Goal: Task Accomplishment & Management: Manage account settings

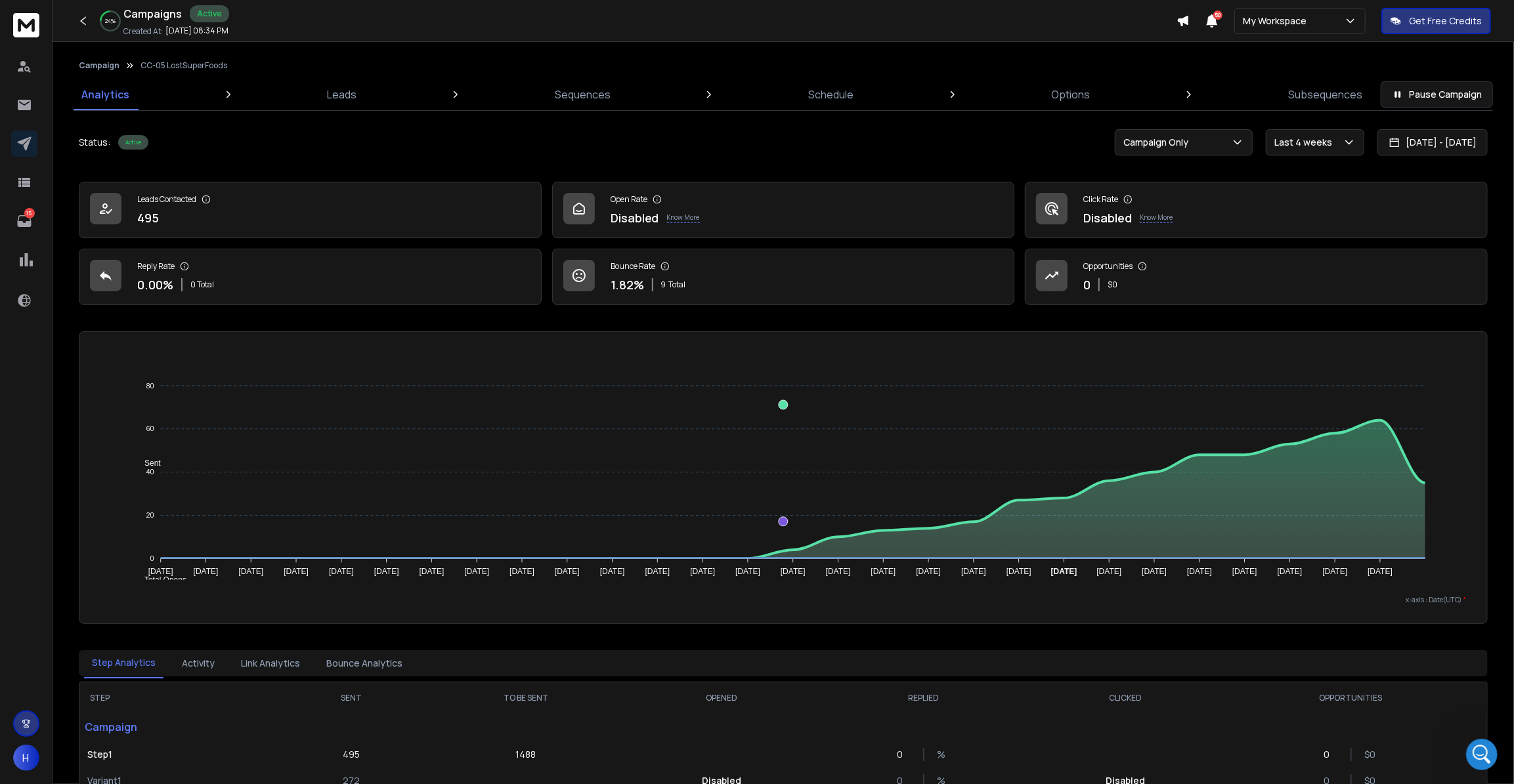
scroll to position [225, 0]
click at [1482, 753] on icon "Open Intercom Messenger" at bounding box center [1480, 753] width 22 height 22
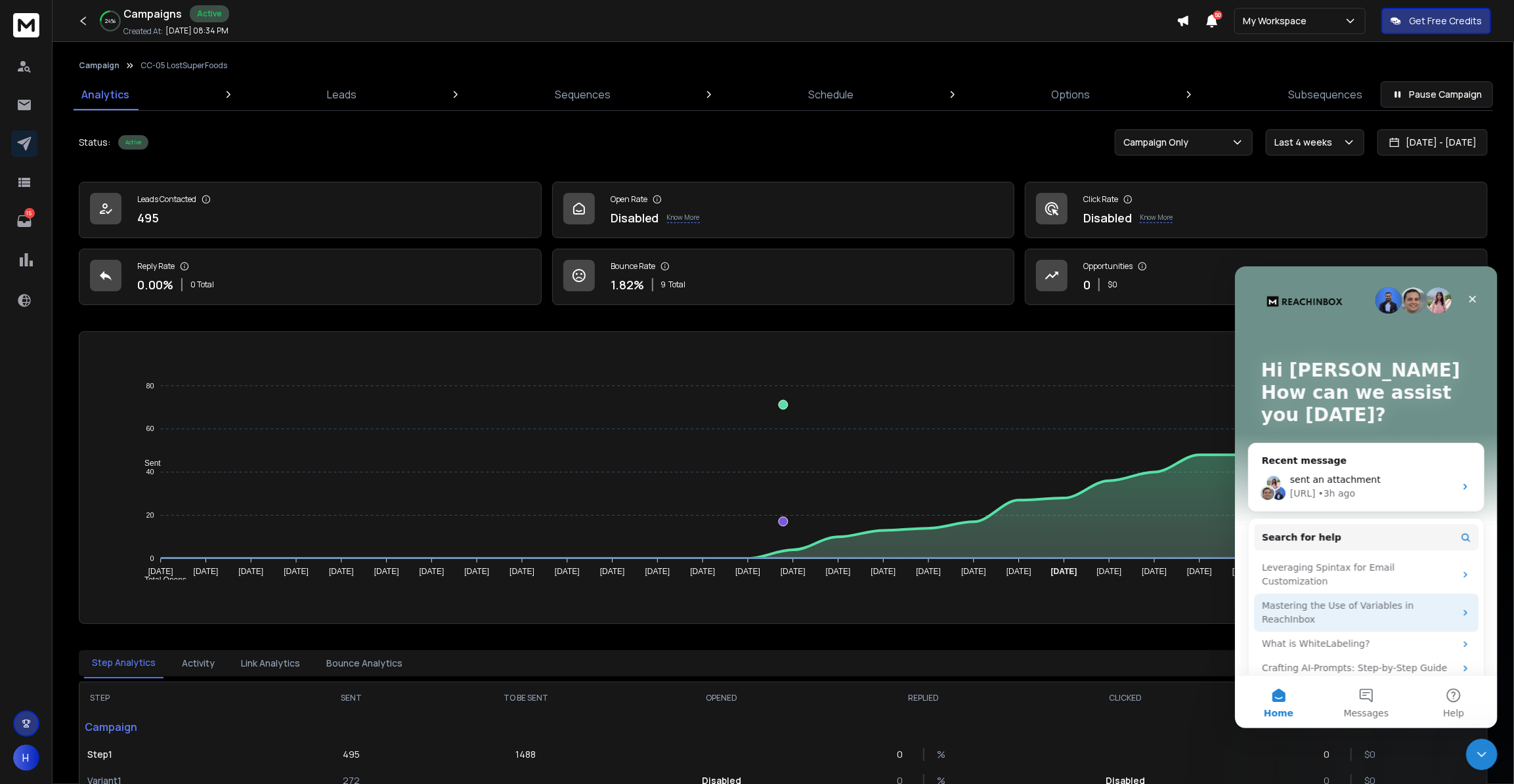
scroll to position [56, 0]
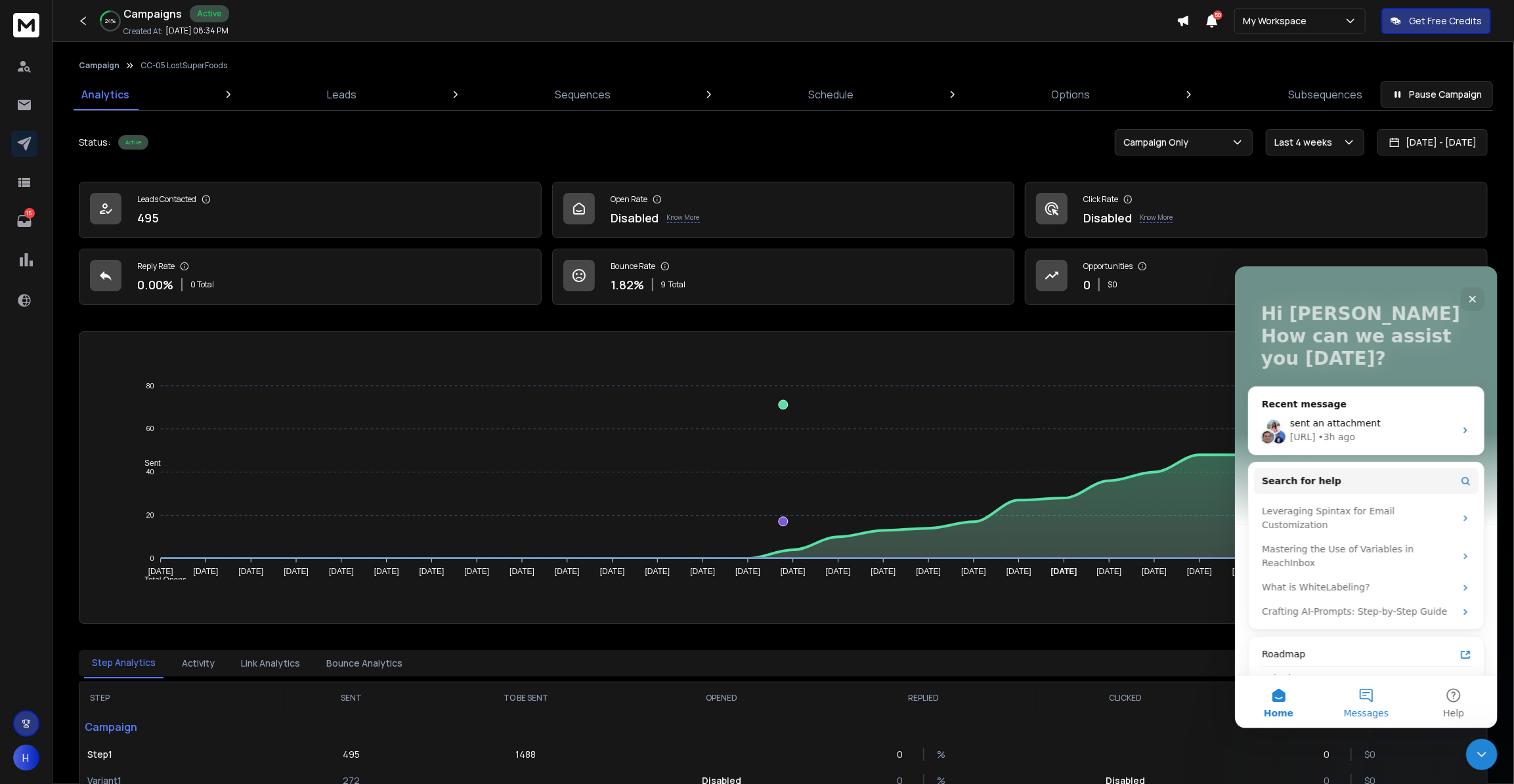
click at [1367, 697] on button "Messages" at bounding box center [1365, 702] width 87 height 53
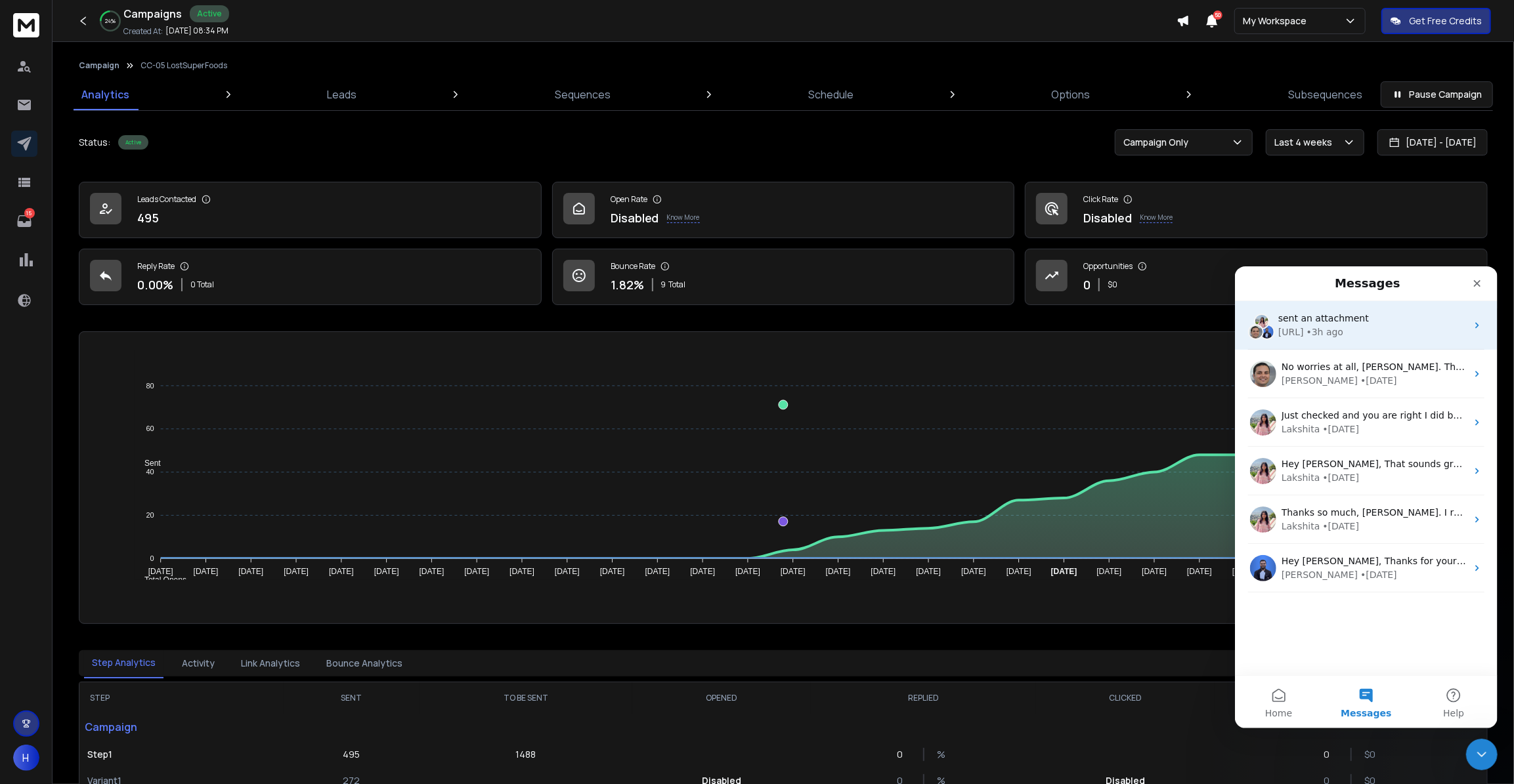
click at [1303, 330] on div "ReachInbox.ai" at bounding box center [1291, 331] width 26 height 13
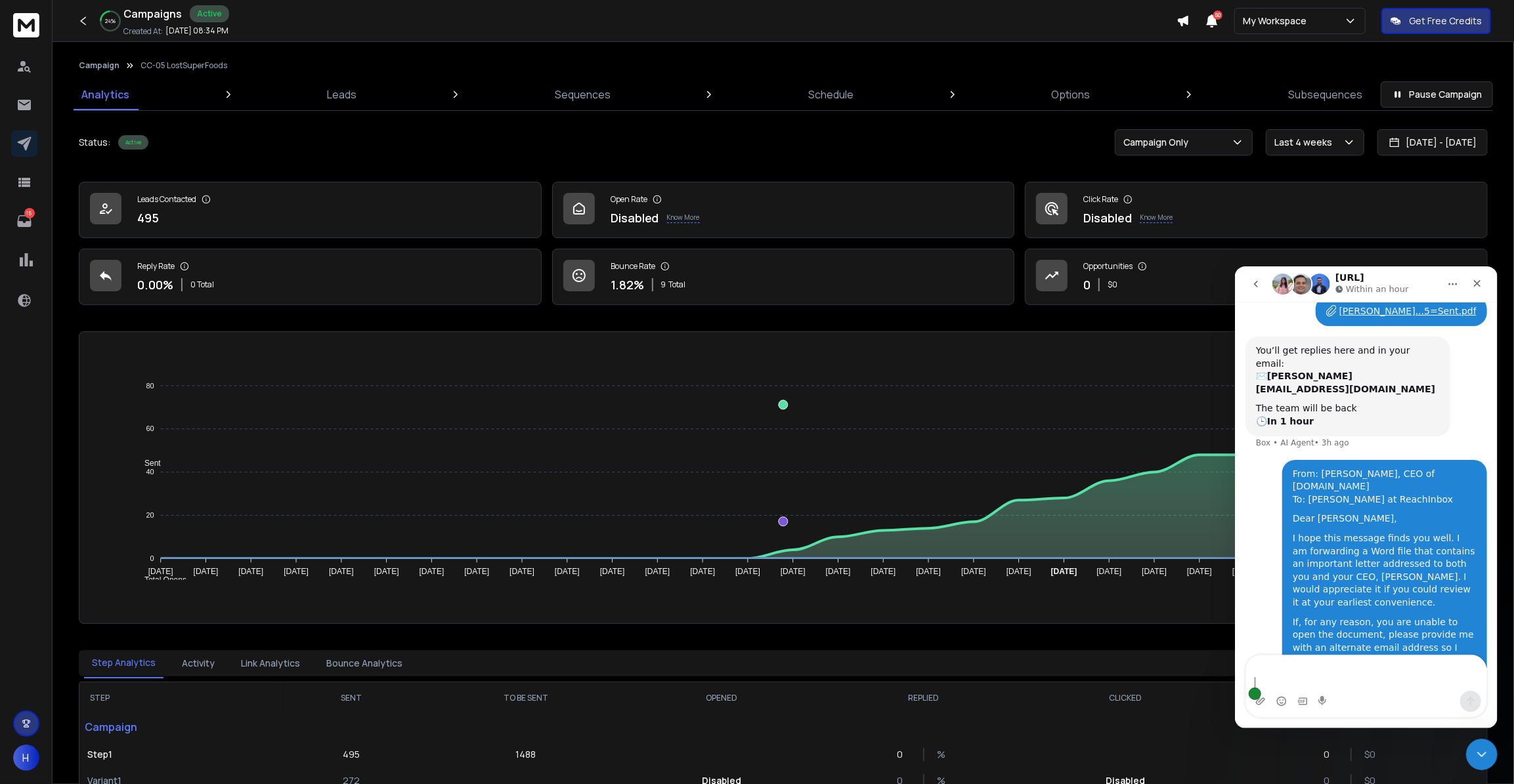
scroll to position [0, 0]
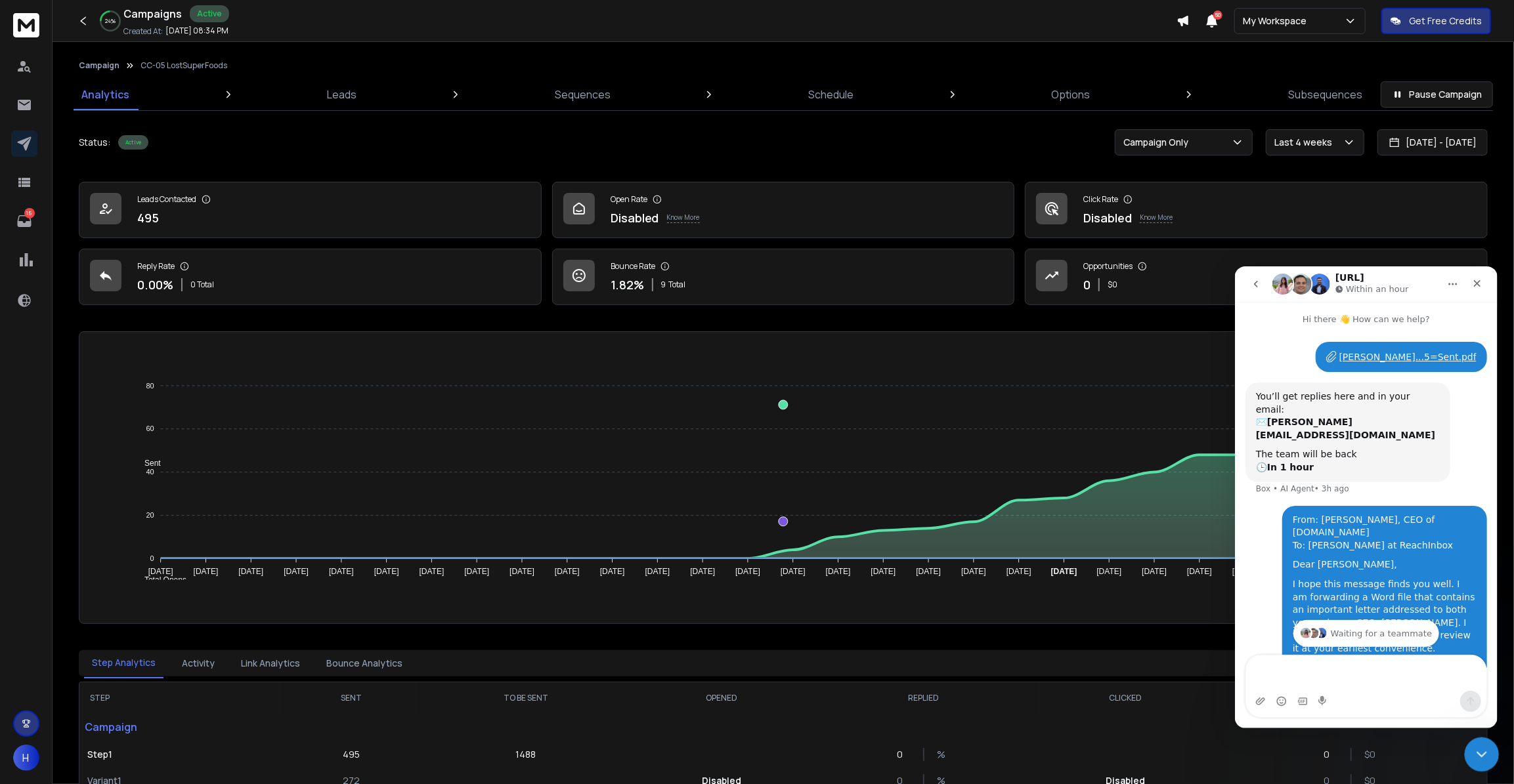
click at [1482, 748] on icon "Close Intercom Messenger" at bounding box center [1480, 752] width 15 height 15
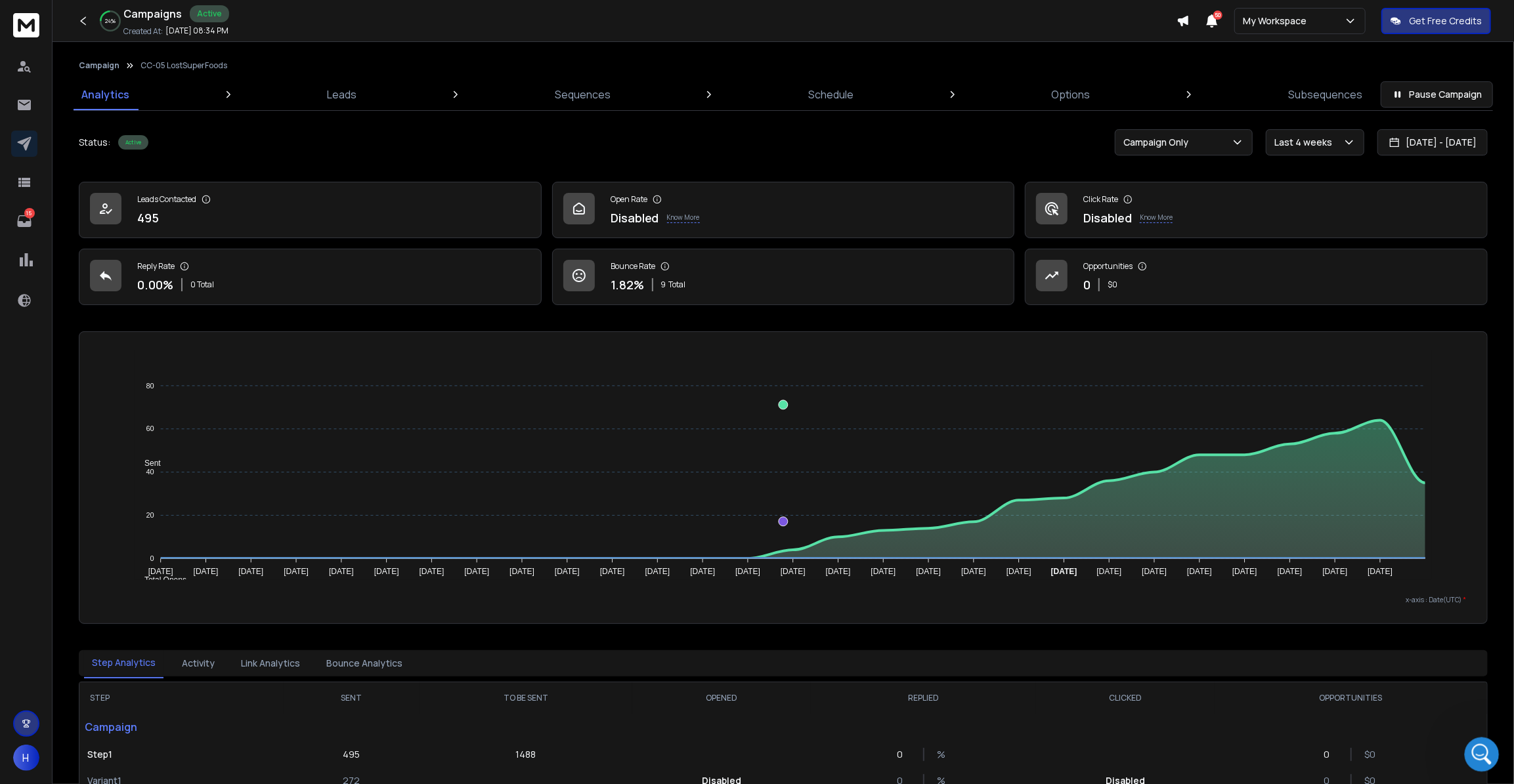
click at [1480, 751] on icon "Open Intercom Messenger" at bounding box center [1480, 752] width 10 height 11
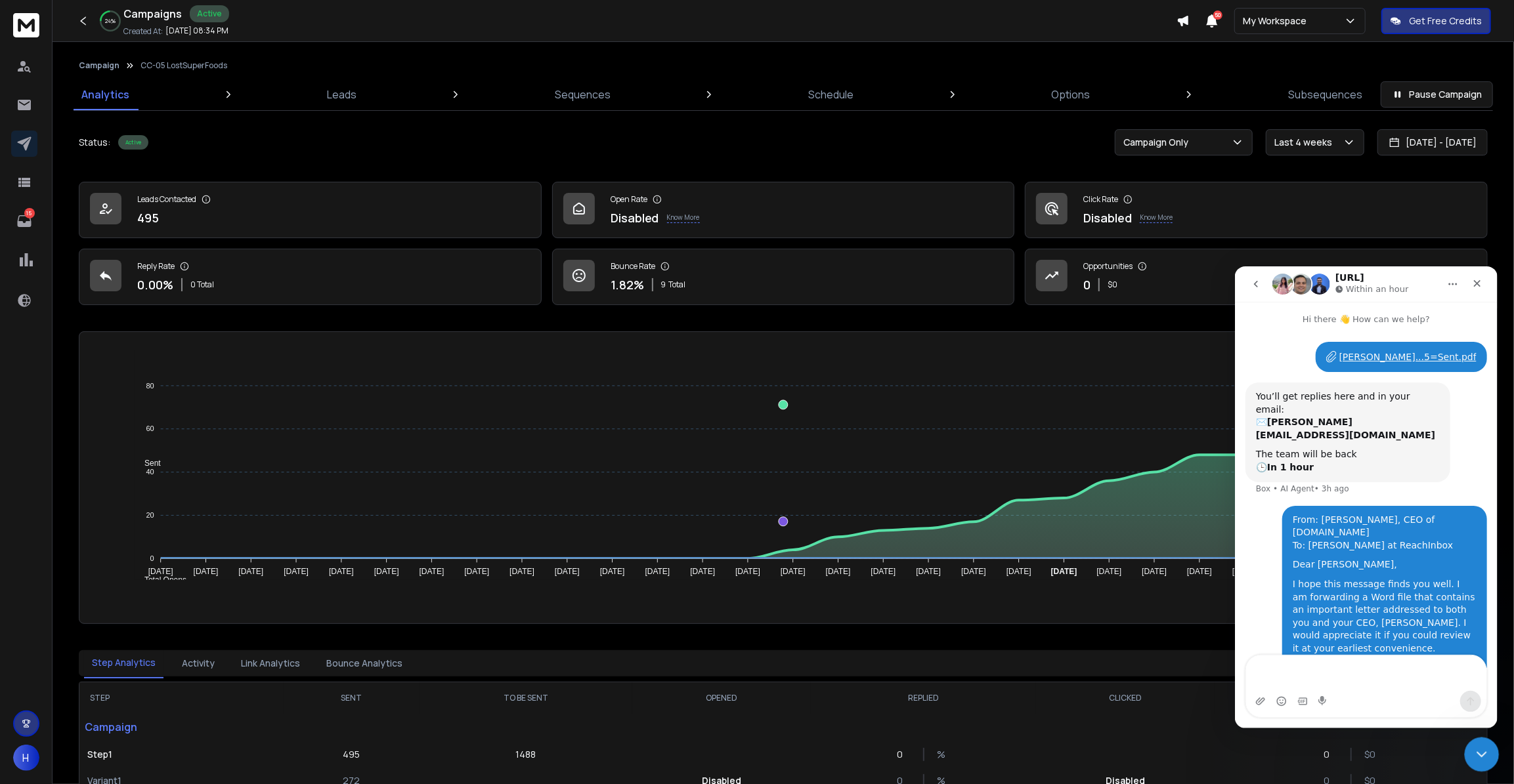
scroll to position [225, 0]
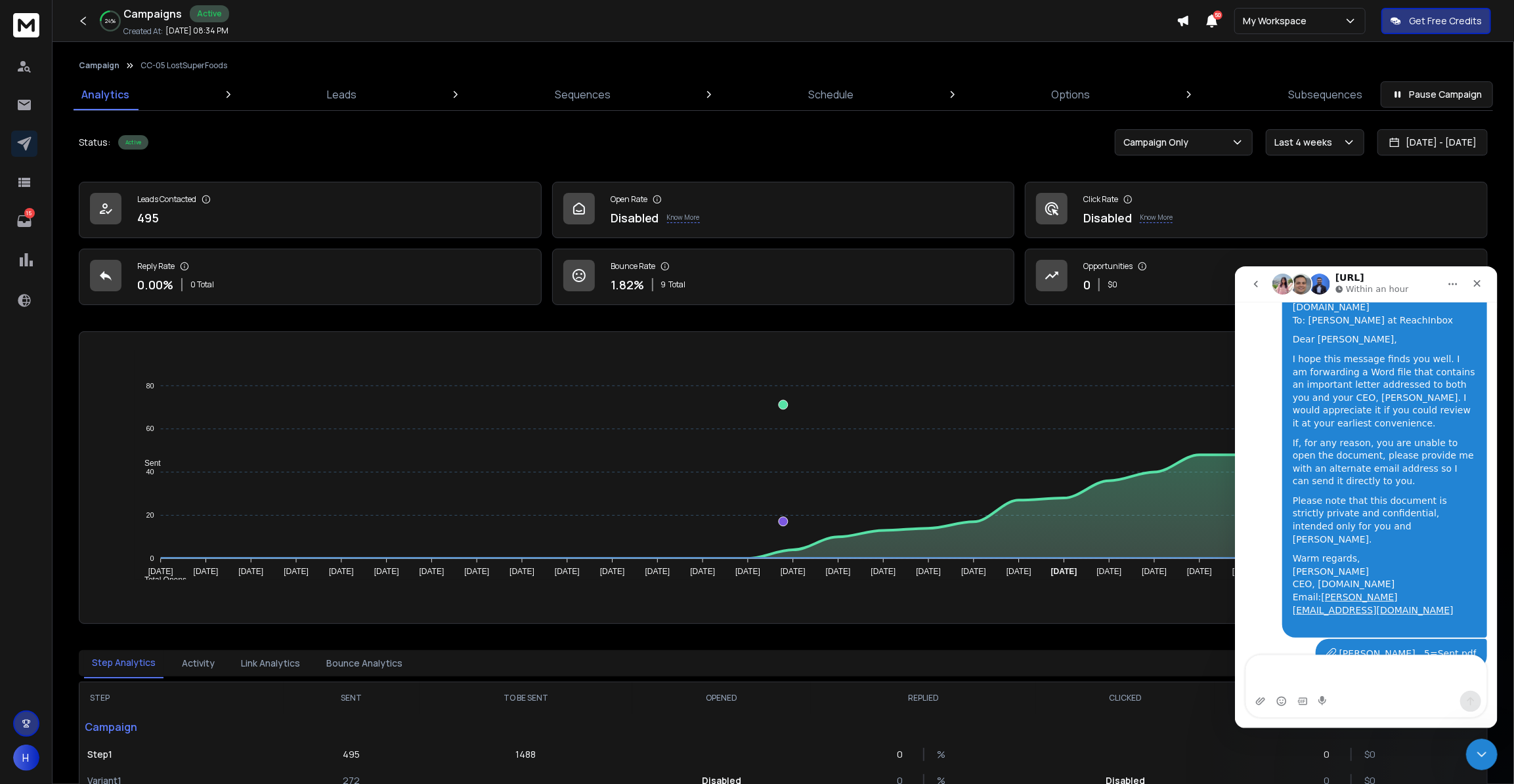
click at [1456, 284] on icon "Home" at bounding box center [1453, 284] width 9 height 2
click at [1479, 283] on icon "Close" at bounding box center [1477, 282] width 11 height 11
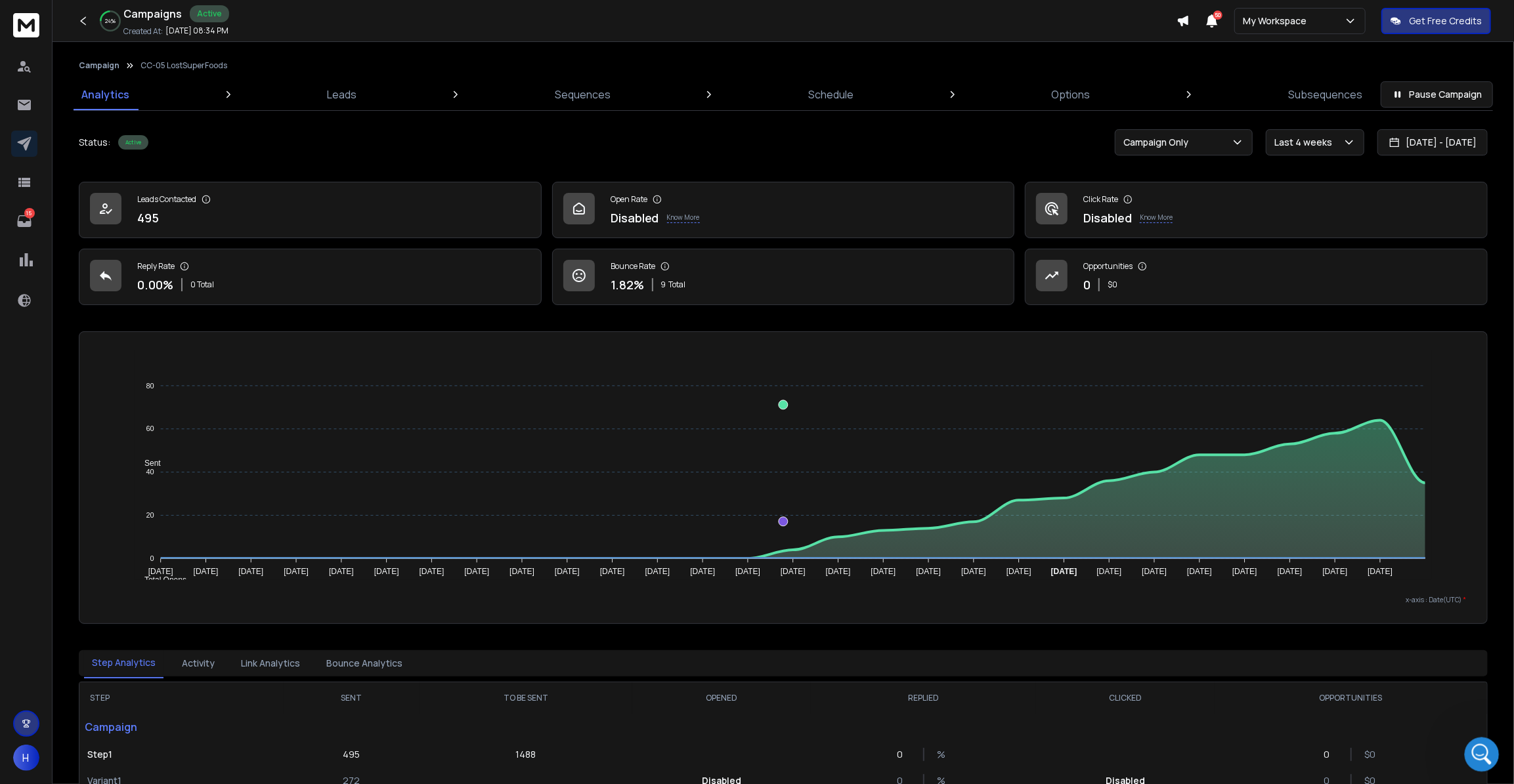
click at [1486, 750] on icon "Open Intercom Messenger" at bounding box center [1480, 753] width 22 height 22
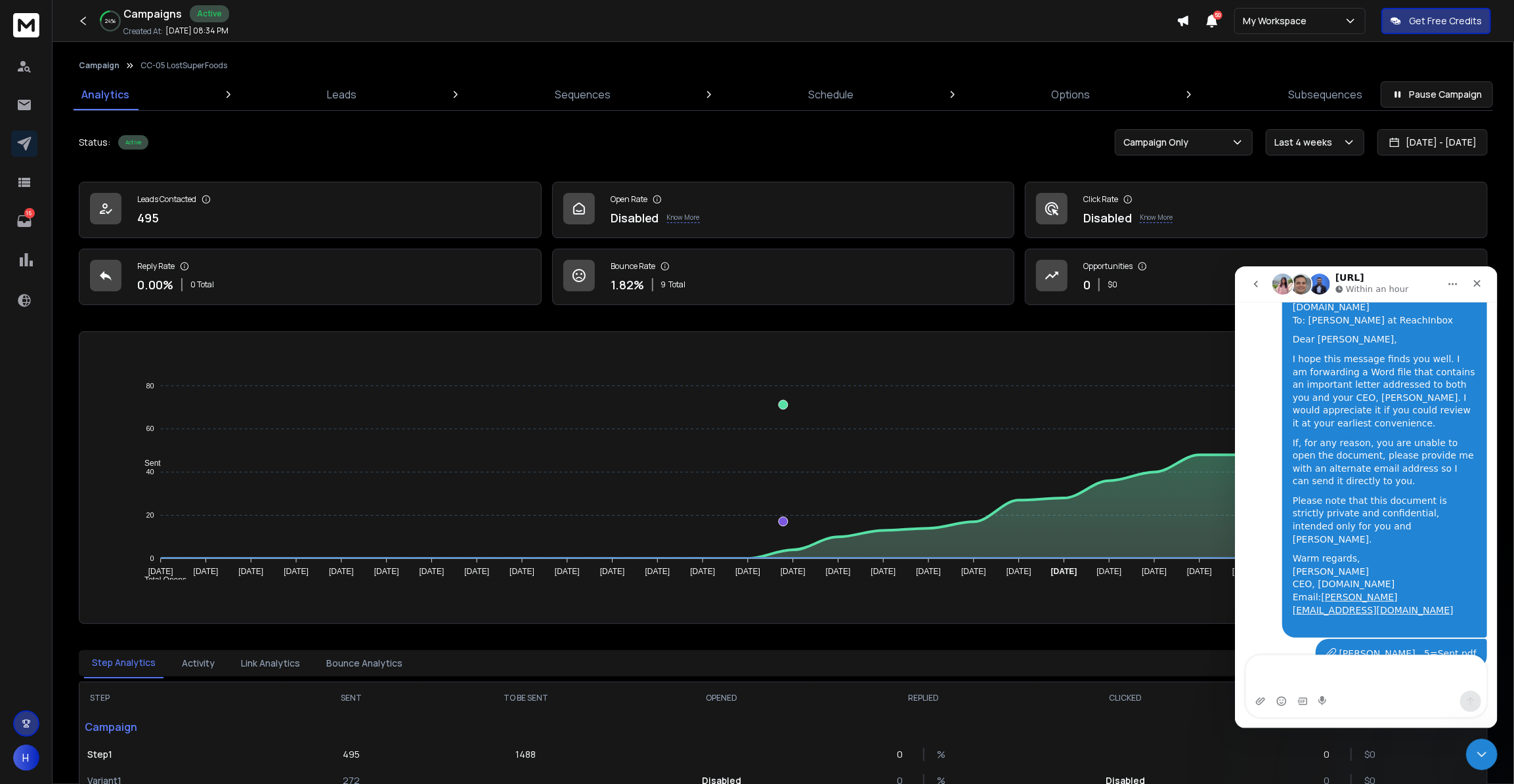
click at [1316, 696] on img "Intercom messenger" at bounding box center [1313, 701] width 11 height 11
click at [1234, 266] on icon "Click to open assistant" at bounding box center [1234, 266] width 0 height 0
click at [1234, 266] on icon "Close assistant" at bounding box center [1234, 266] width 0 height 0
click at [1234, 266] on qb-div at bounding box center [1234, 266] width 0 height 0
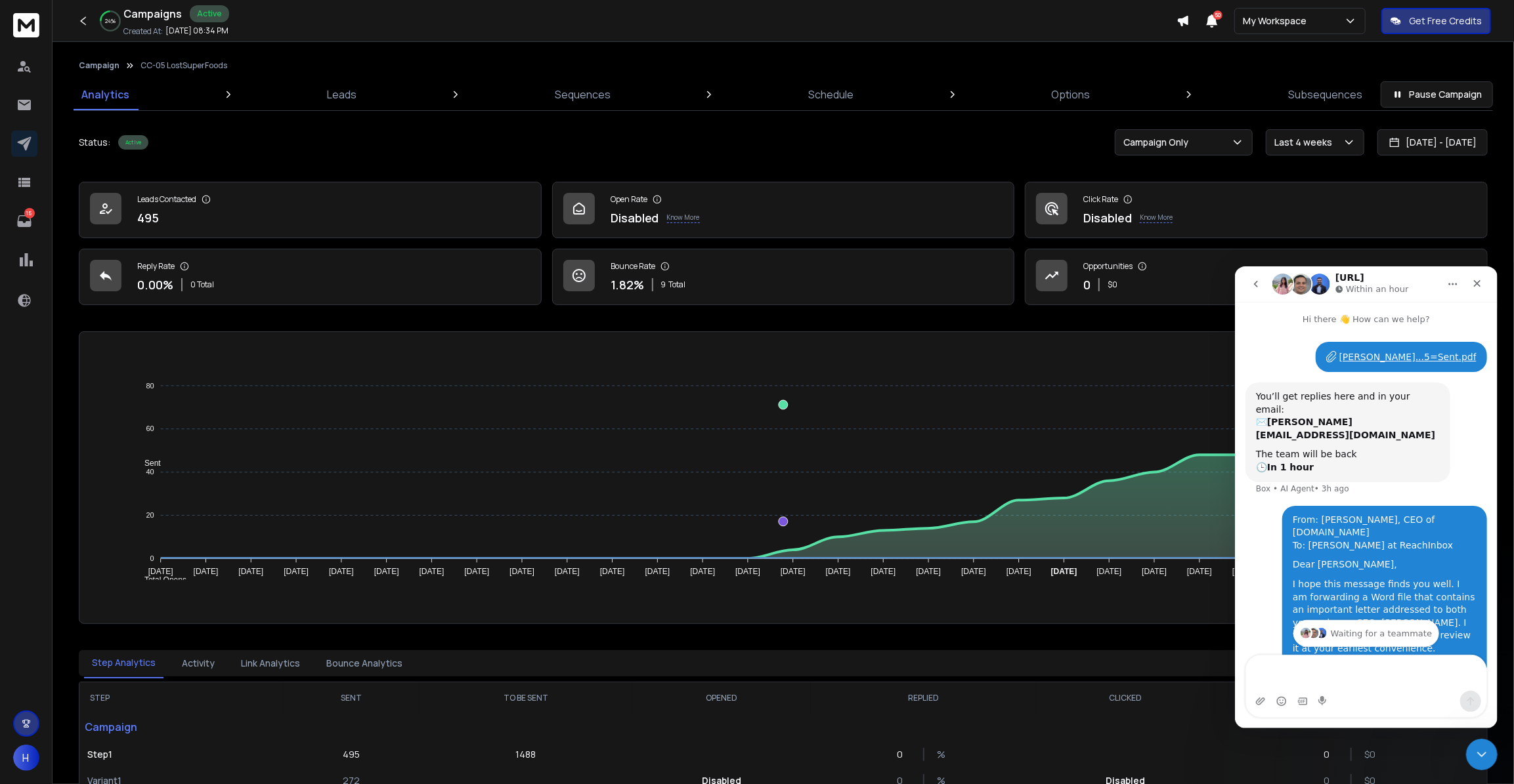
click at [1259, 283] on icon "go back" at bounding box center [1255, 283] width 11 height 11
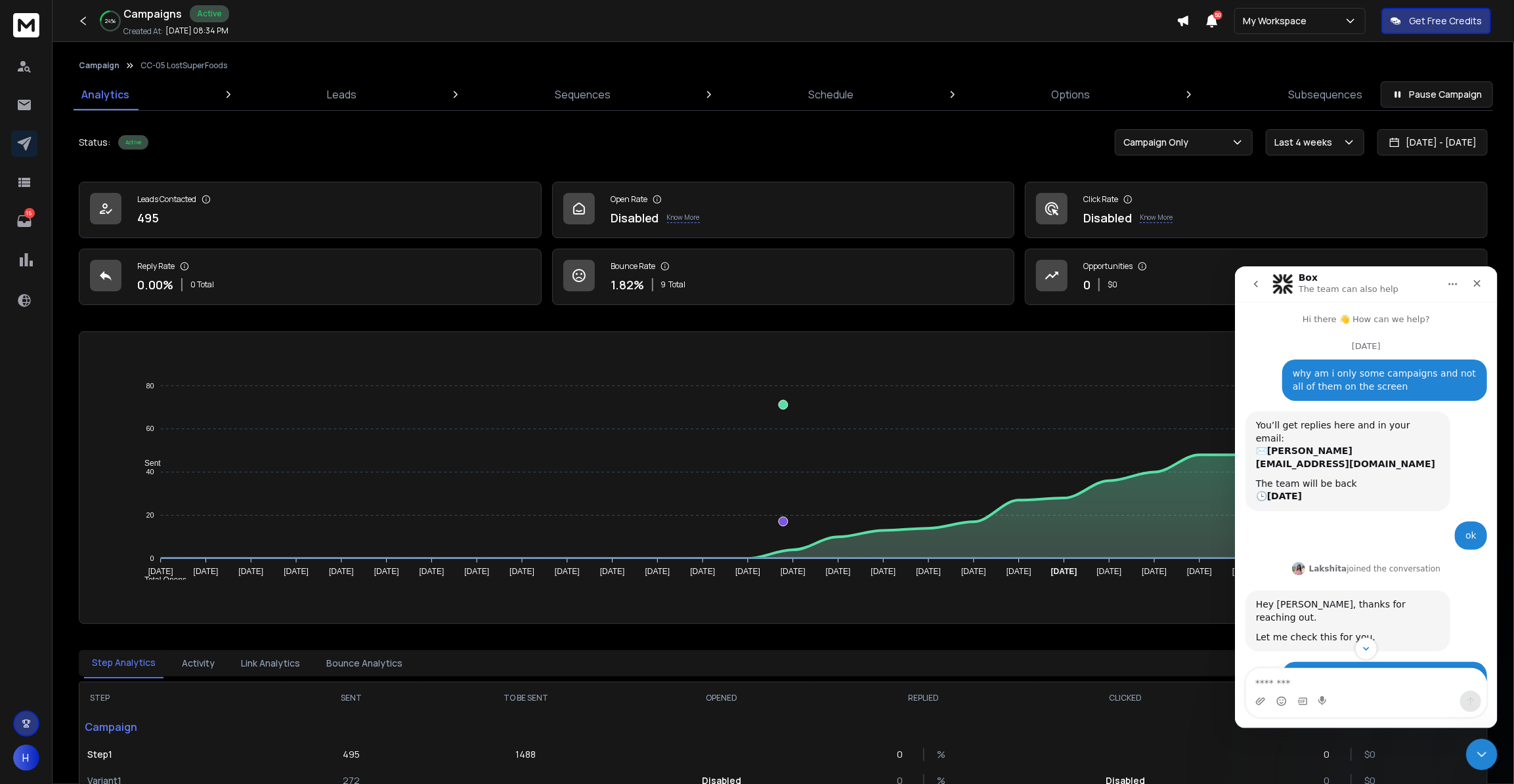
click at [1256, 285] on icon "go back" at bounding box center [1255, 283] width 4 height 7
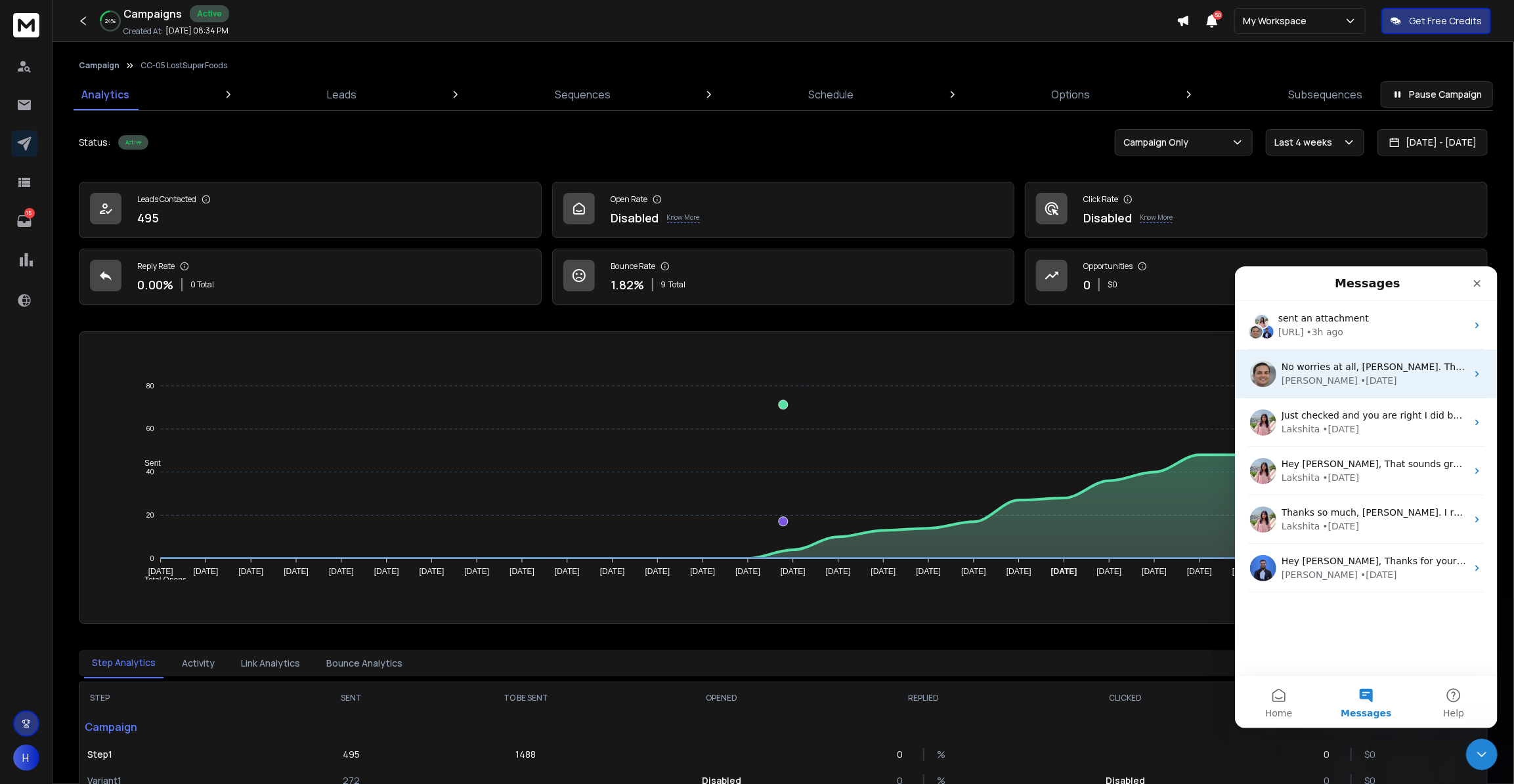
click at [1360, 374] on div "• 5w ago" at bounding box center [1378, 380] width 36 height 13
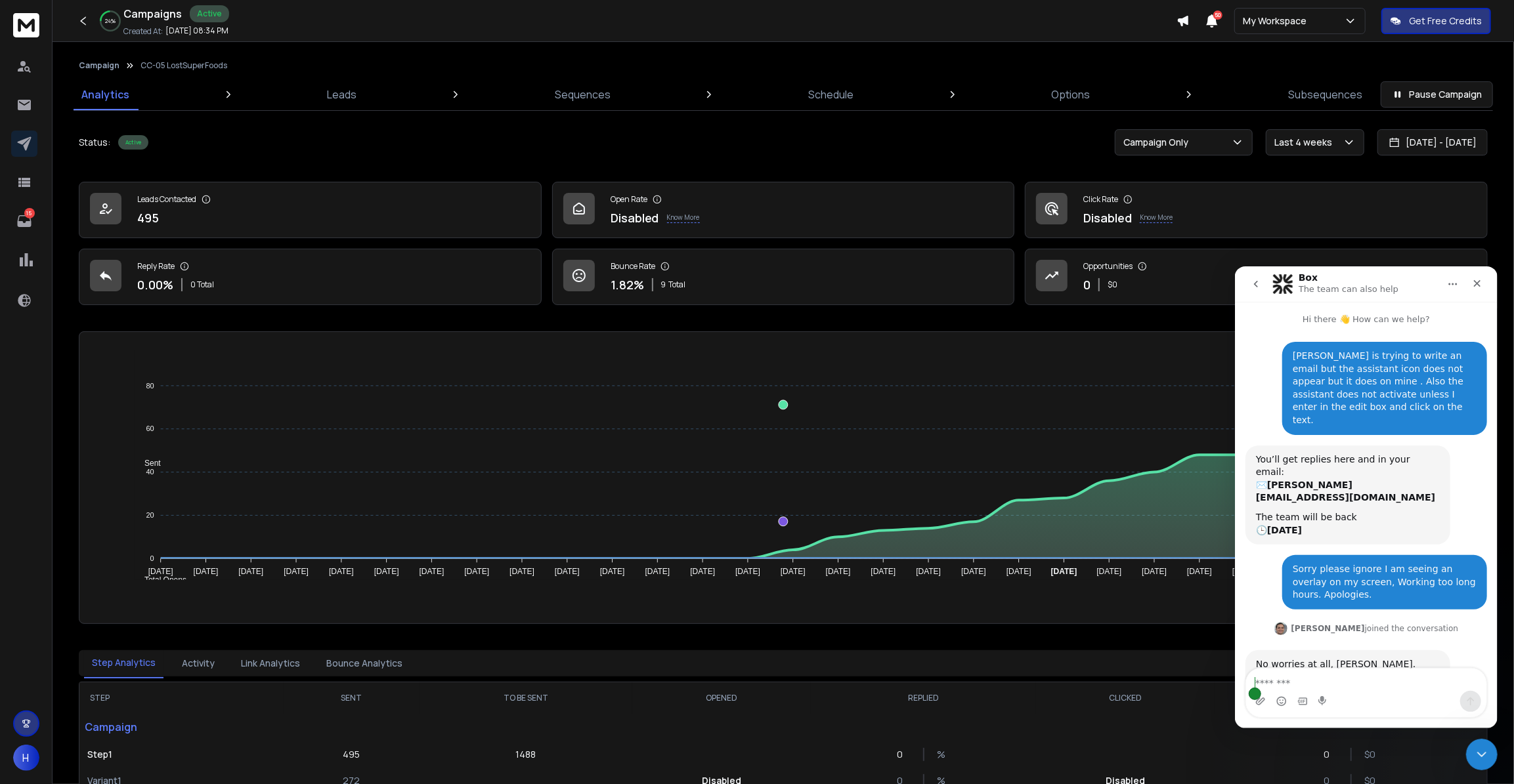
click at [1254, 286] on icon "go back" at bounding box center [1255, 283] width 11 height 11
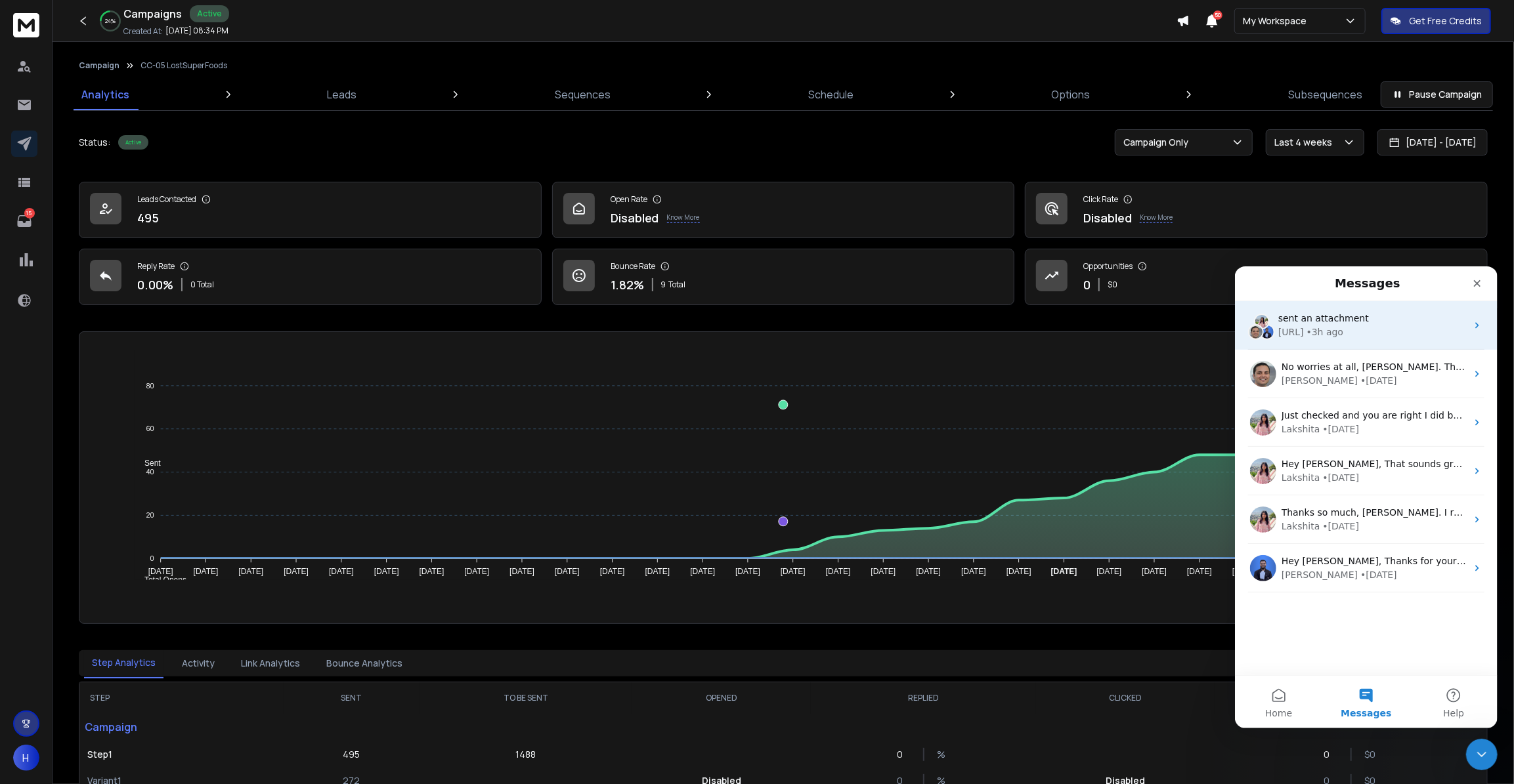
click at [1307, 323] on span "sent an attachment" at bounding box center [1323, 317] width 91 height 11
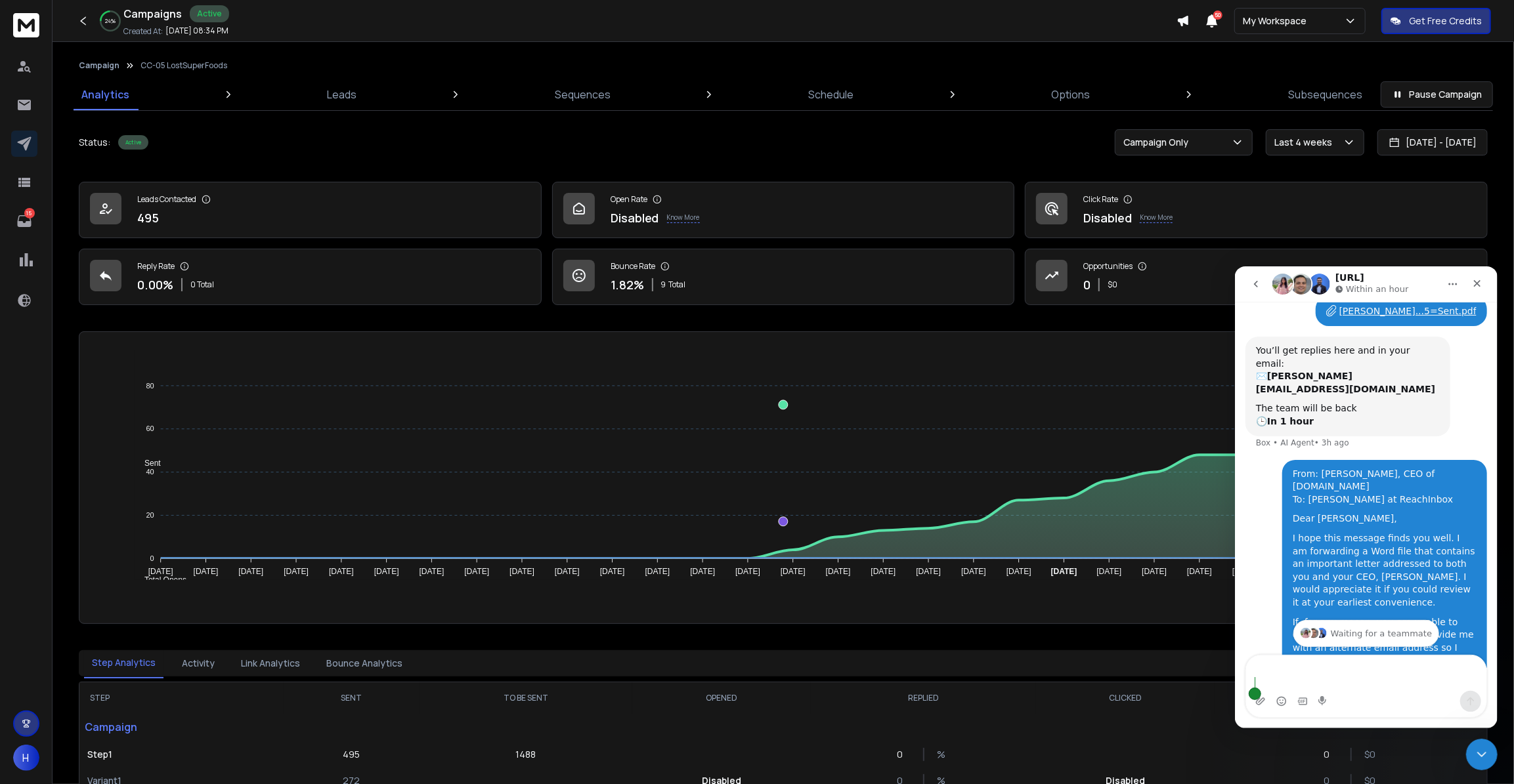
scroll to position [105, 0]
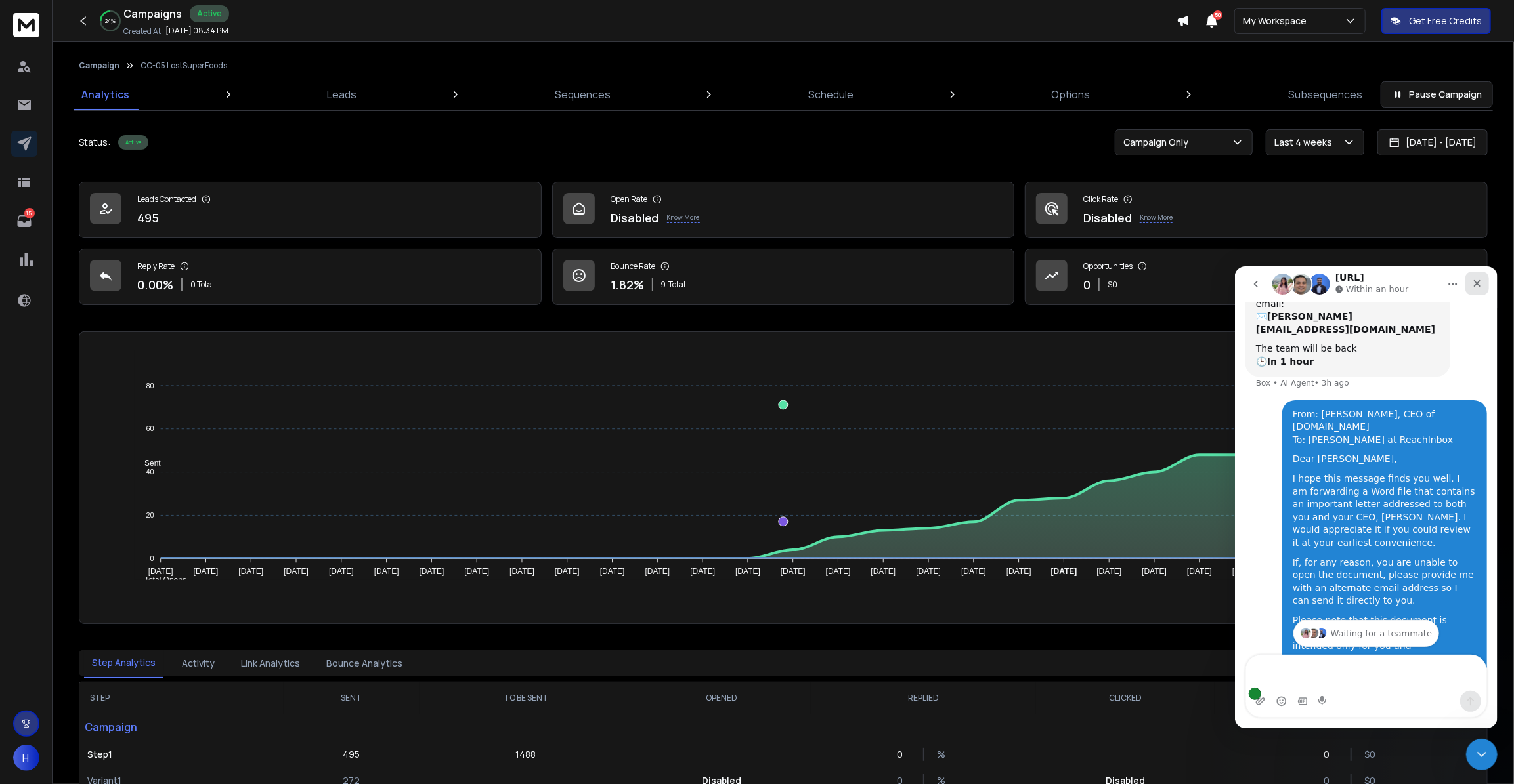
click at [1480, 283] on icon "Close" at bounding box center [1477, 282] width 11 height 11
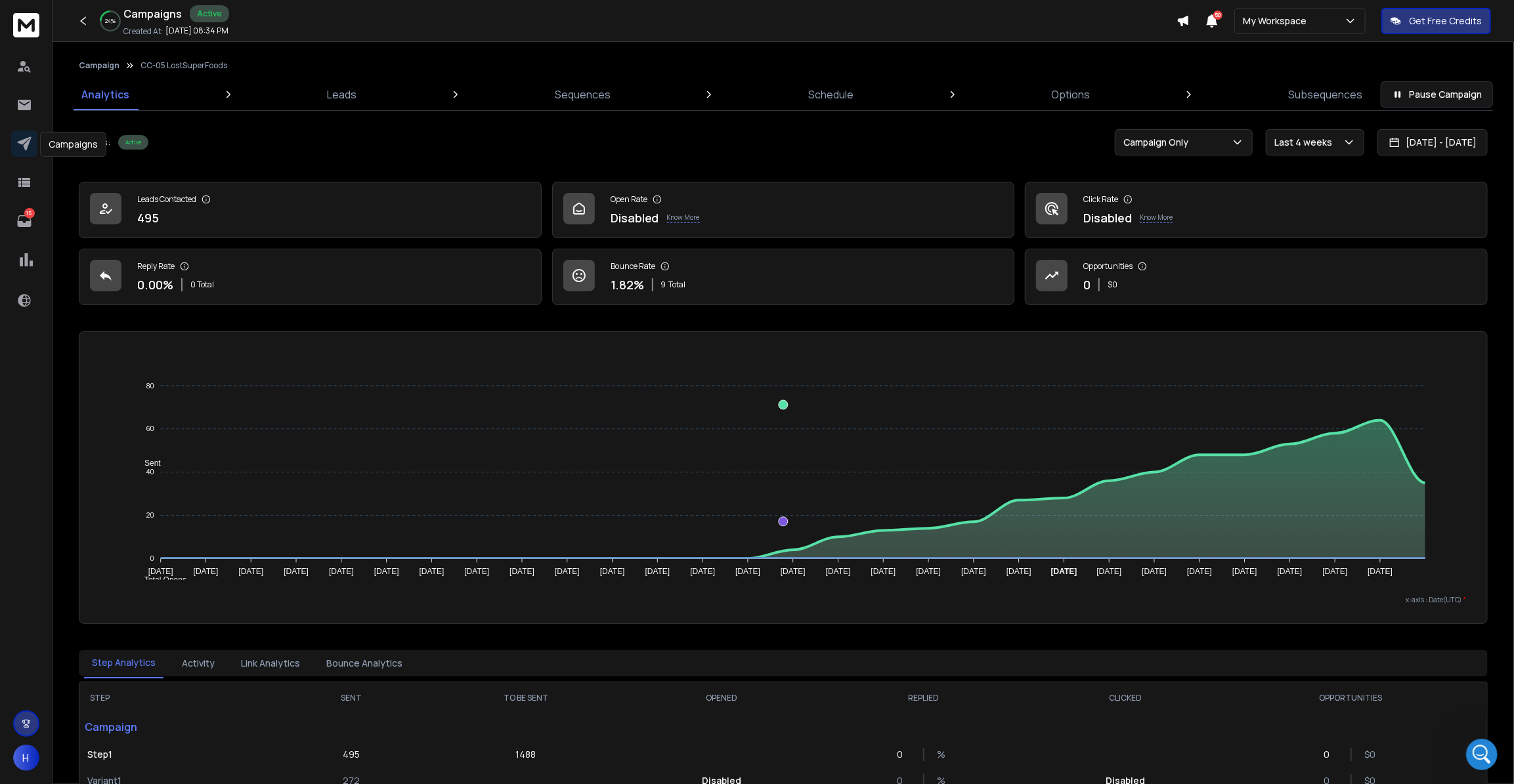
click at [13, 143] on link at bounding box center [24, 143] width 26 height 26
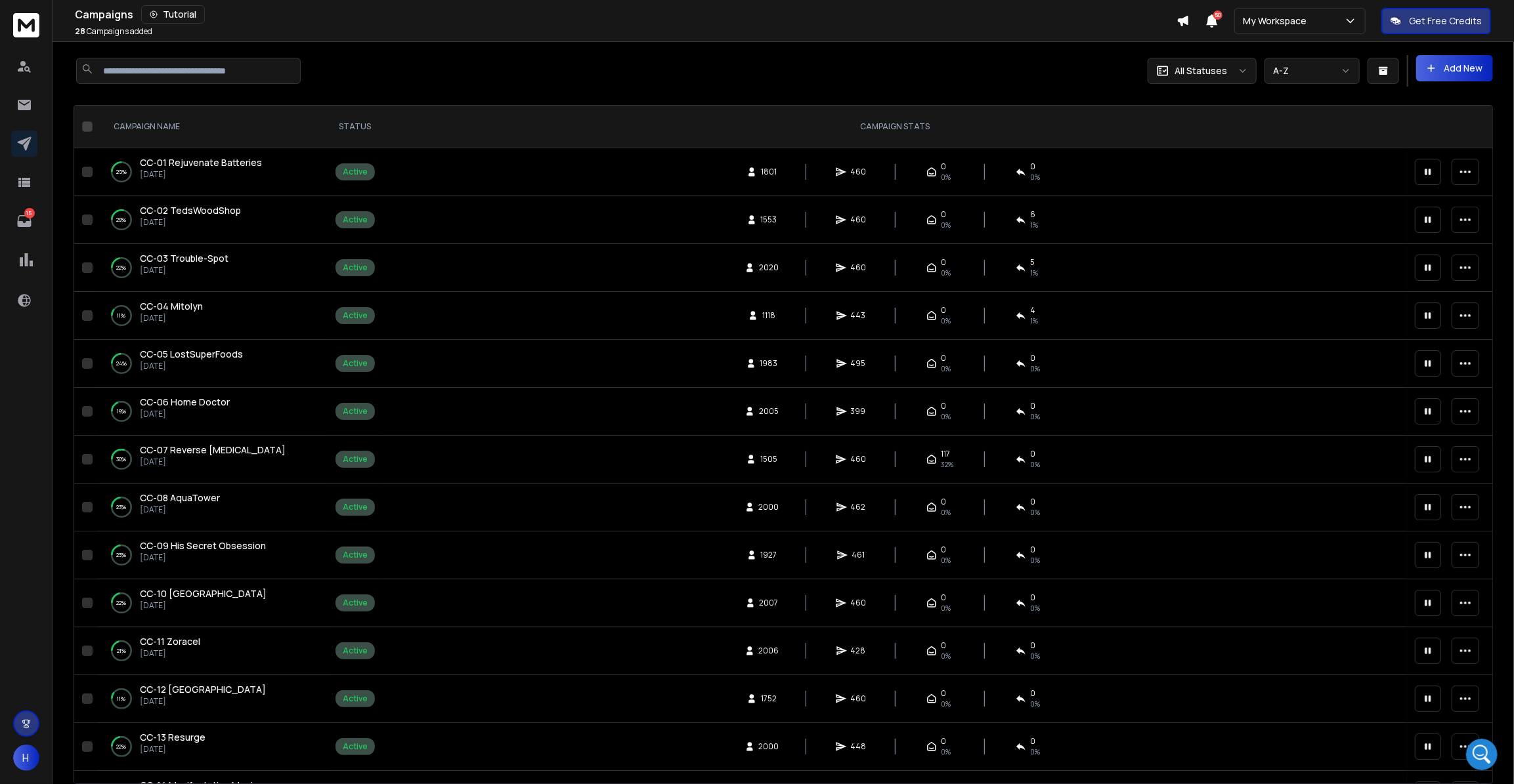
click at [215, 170] on p "25 days ago" at bounding box center [201, 174] width 123 height 11
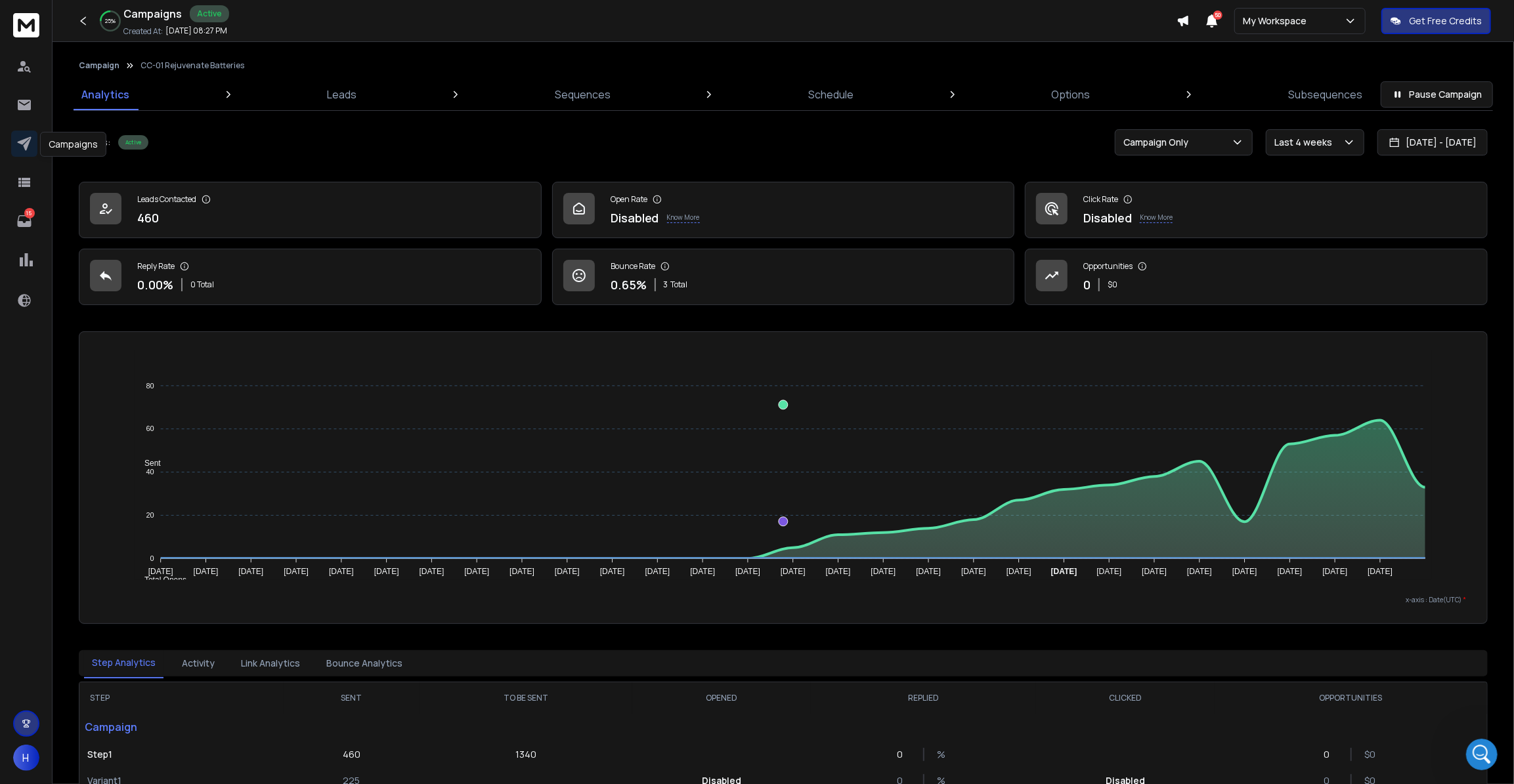
click at [24, 143] on icon at bounding box center [24, 144] width 13 height 13
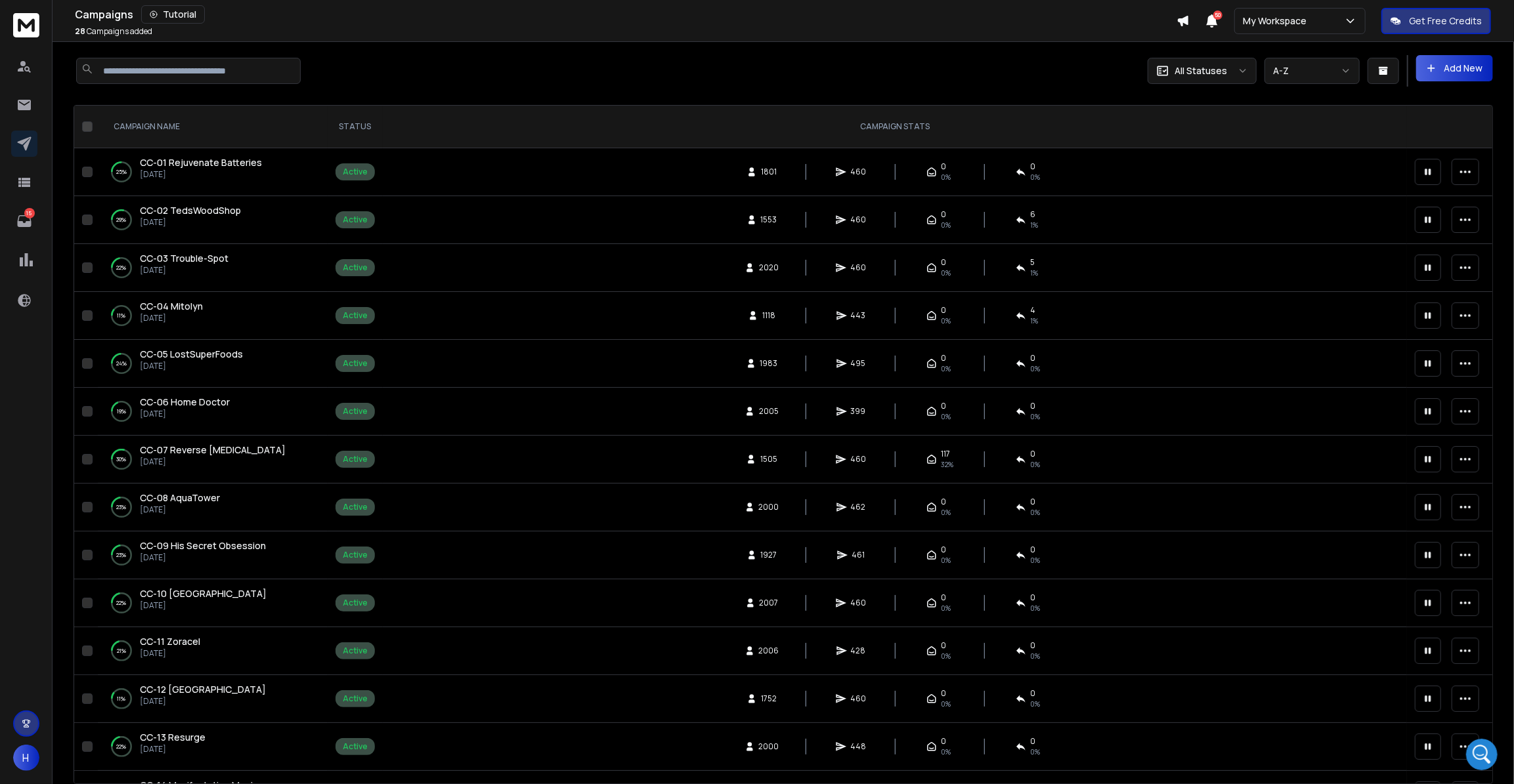
click at [176, 208] on span "CC-02 TedsWoodShop" at bounding box center [191, 210] width 102 height 12
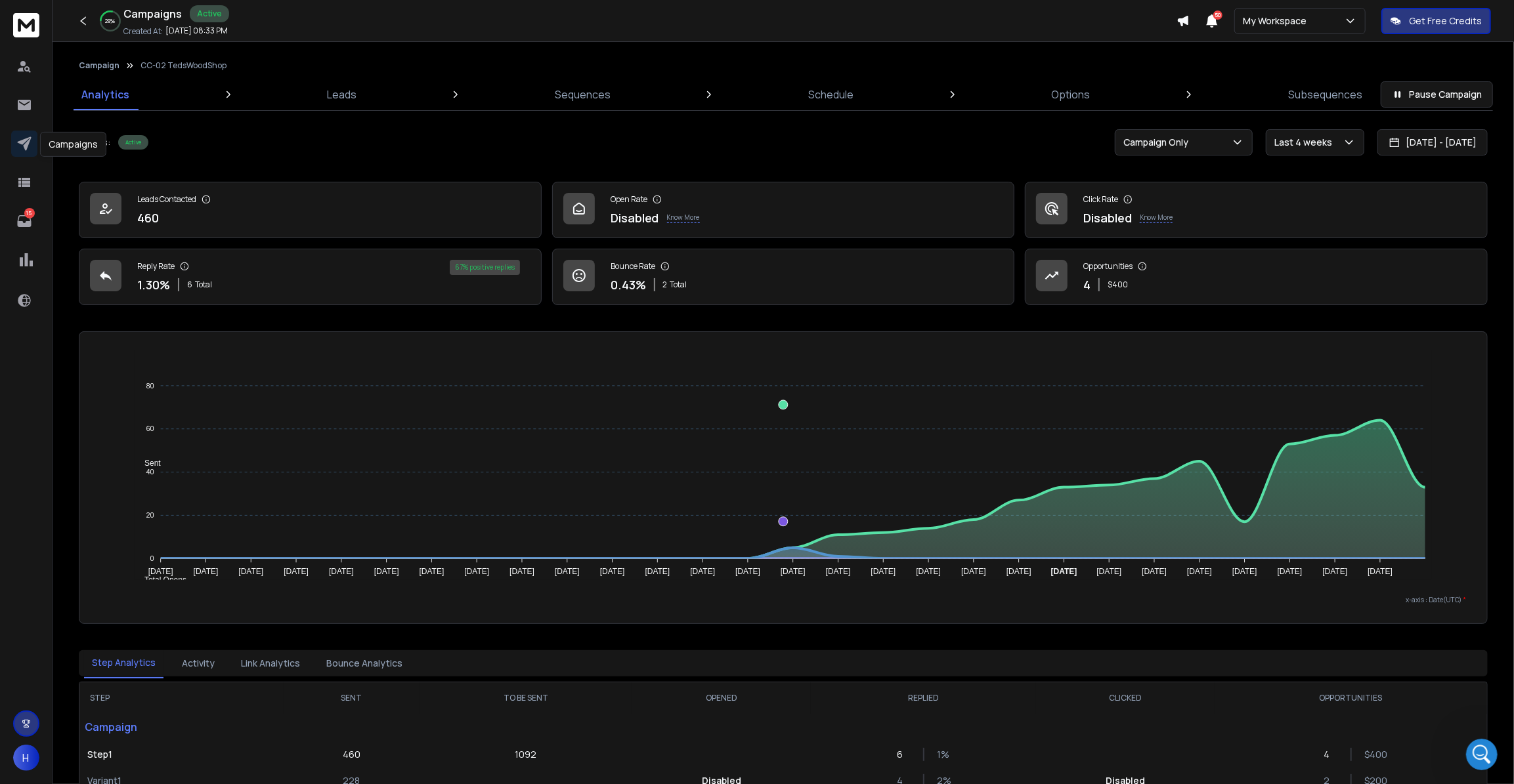
click at [20, 144] on icon at bounding box center [24, 144] width 13 height 13
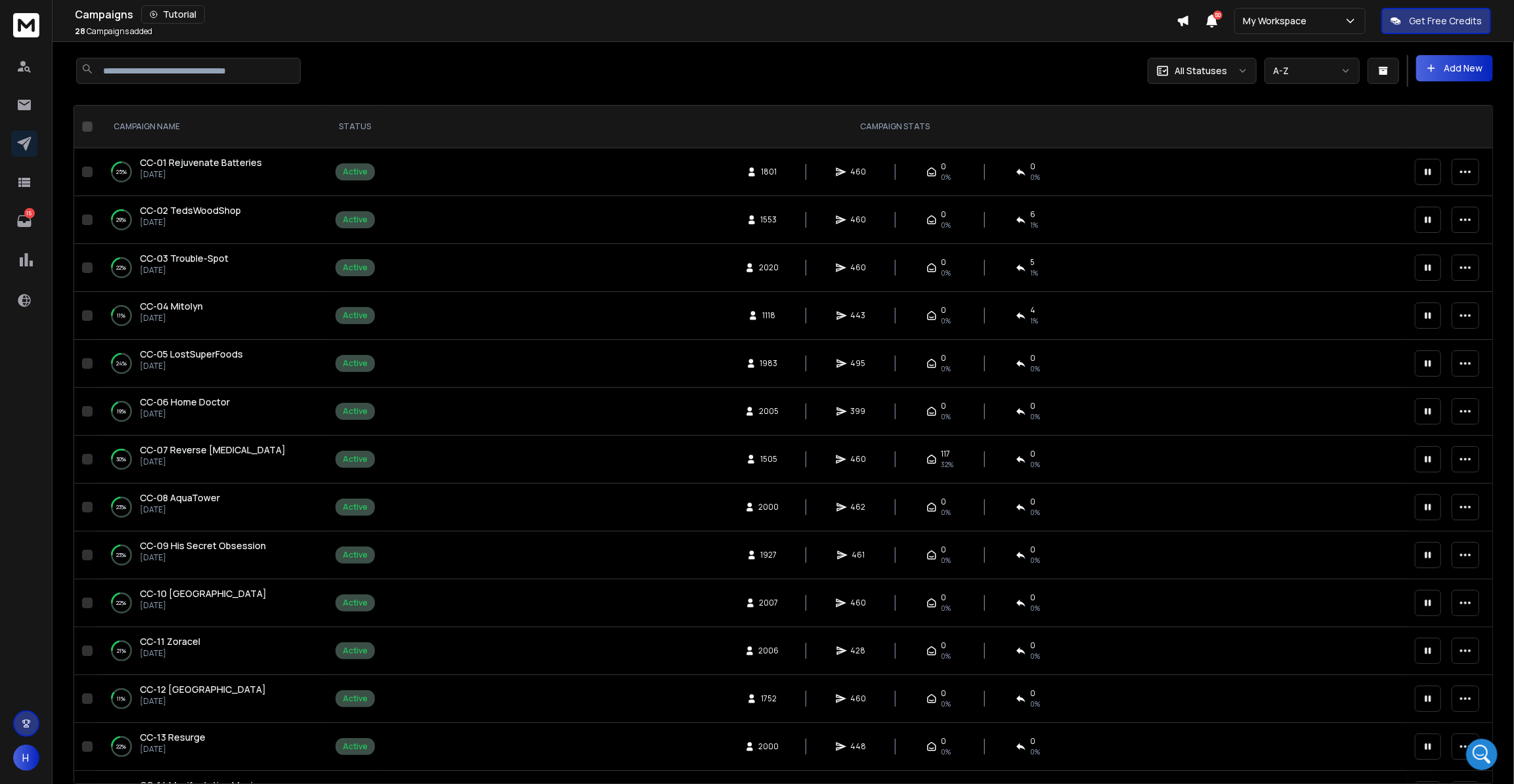
click at [241, 267] on div "22 % CC-03 Trouble-Spot 25 days ago" at bounding box center [213, 267] width 204 height 32
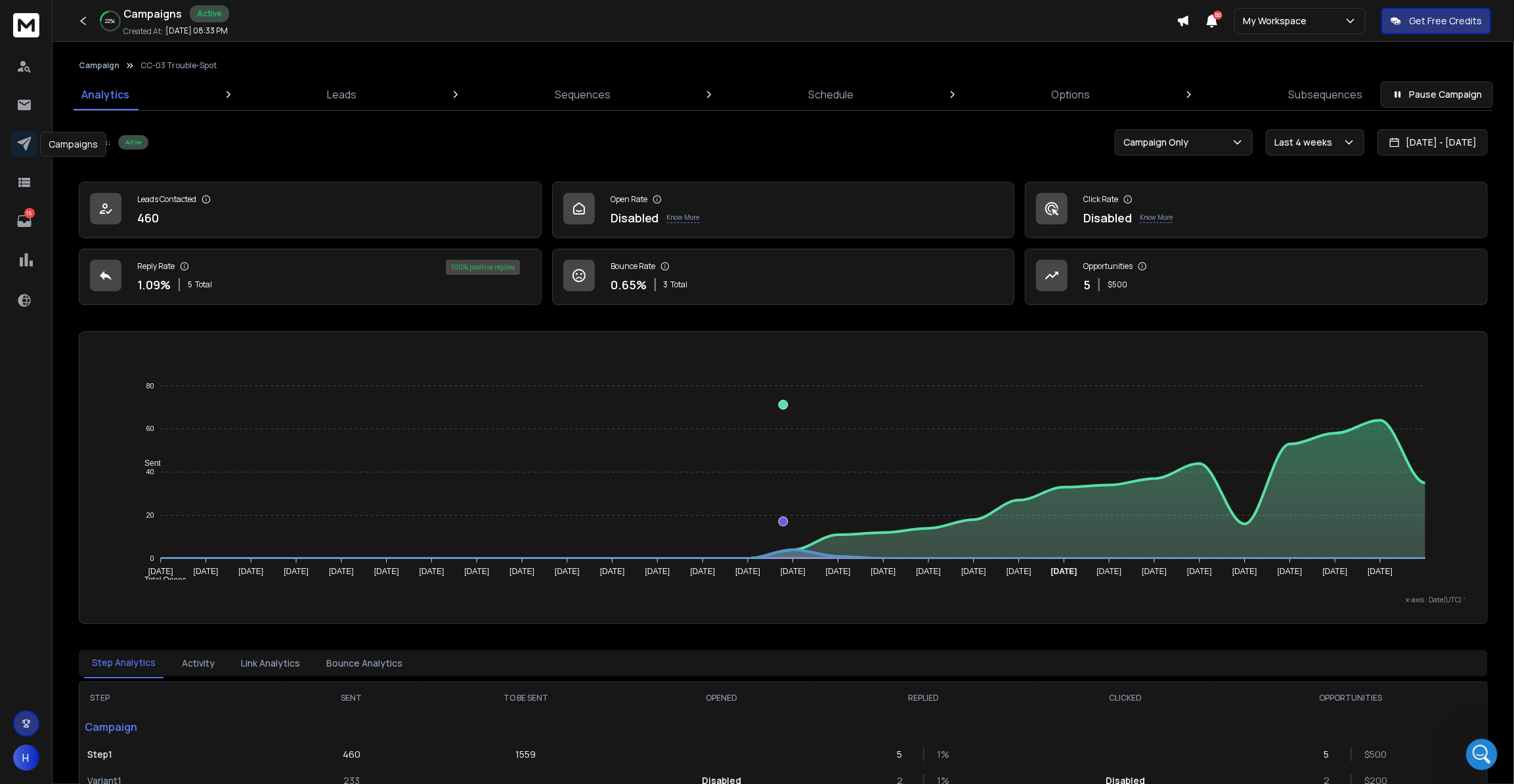
click at [24, 139] on icon at bounding box center [24, 144] width 15 height 15
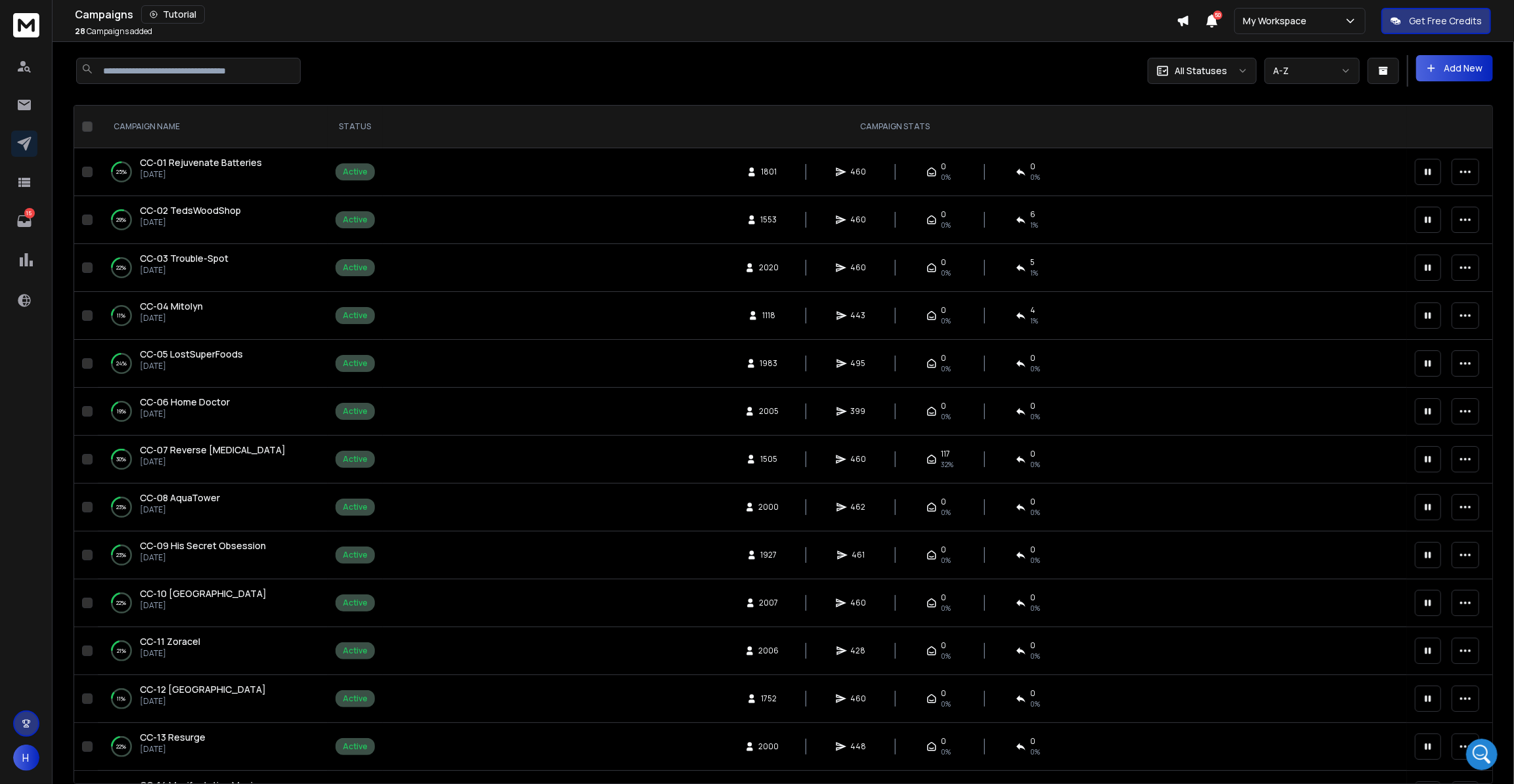
click at [225, 317] on div "11 % CC-04 Mitolyn 25 days ago" at bounding box center [213, 315] width 204 height 32
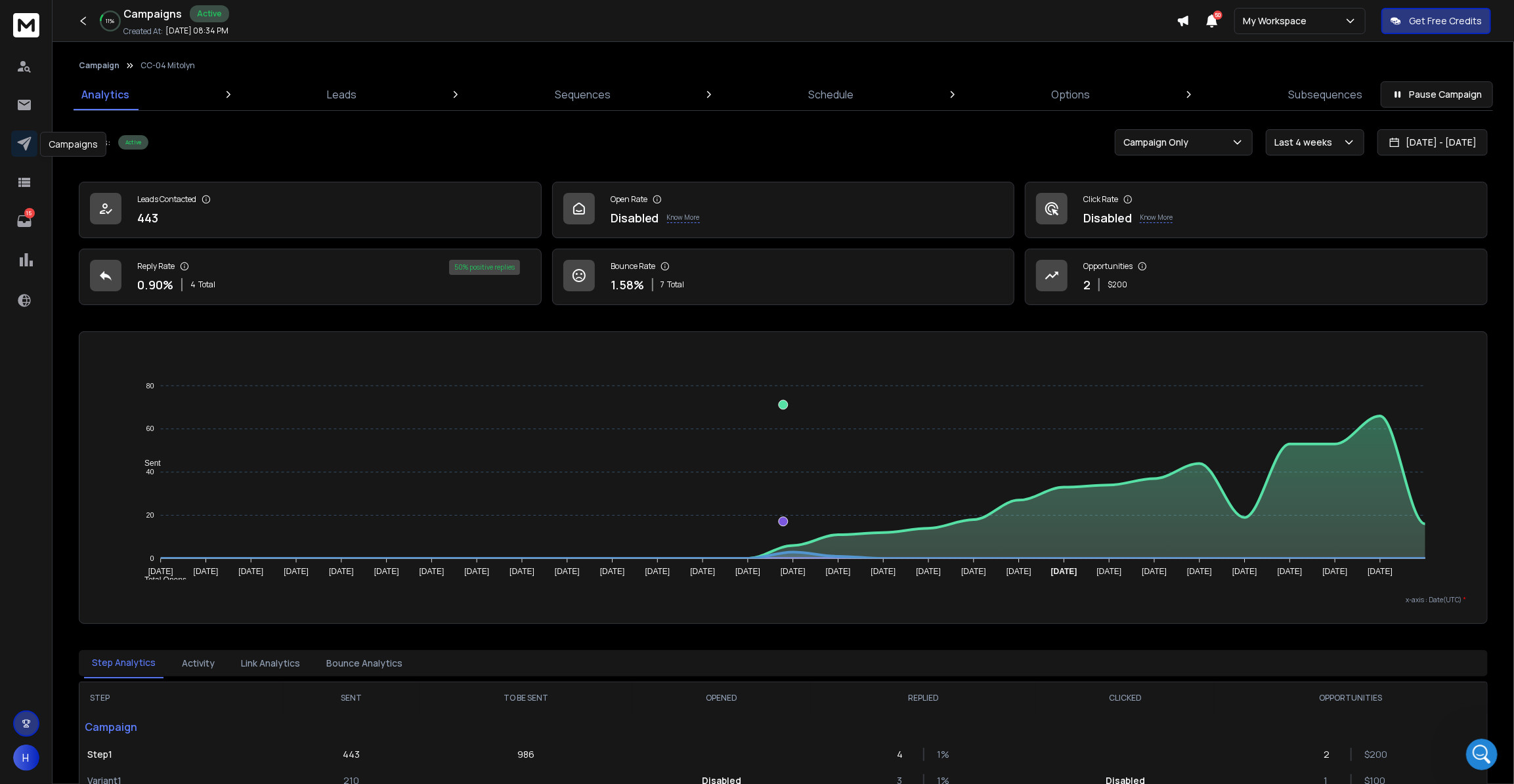
click at [27, 146] on icon at bounding box center [24, 144] width 13 height 13
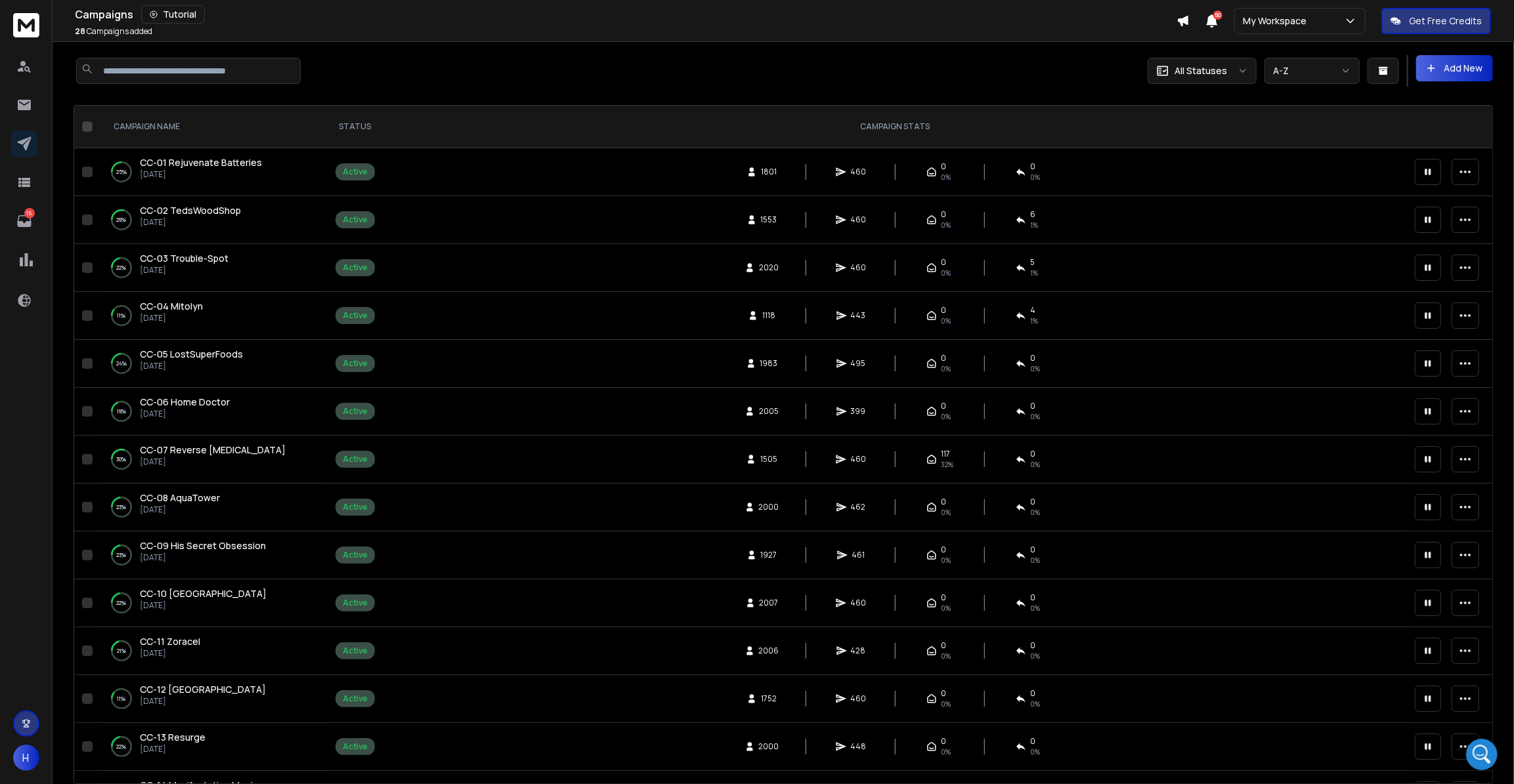
click at [185, 408] on link "CC-06 Home Doctor" at bounding box center [185, 403] width 90 height 13
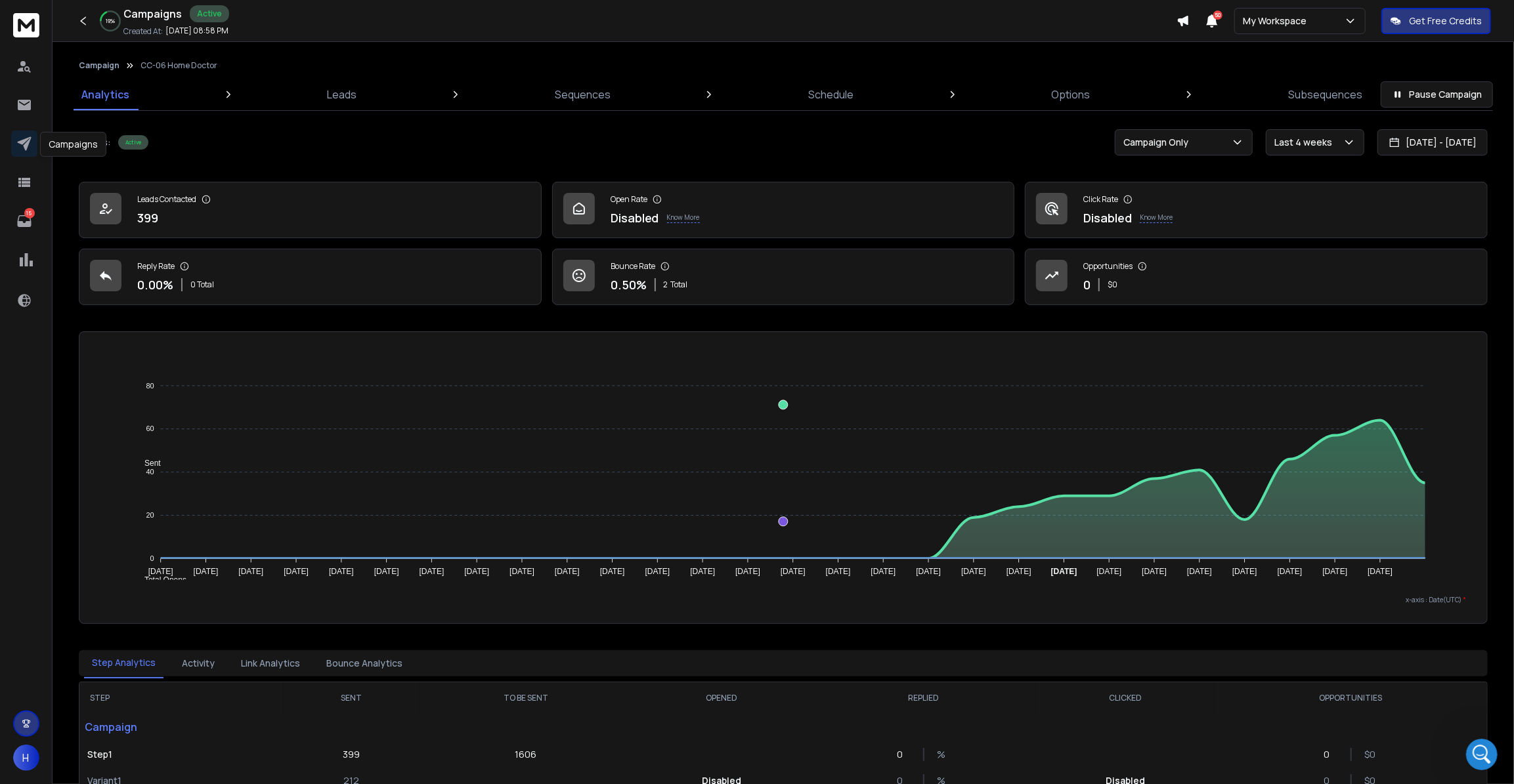
click at [29, 150] on icon at bounding box center [24, 144] width 15 height 15
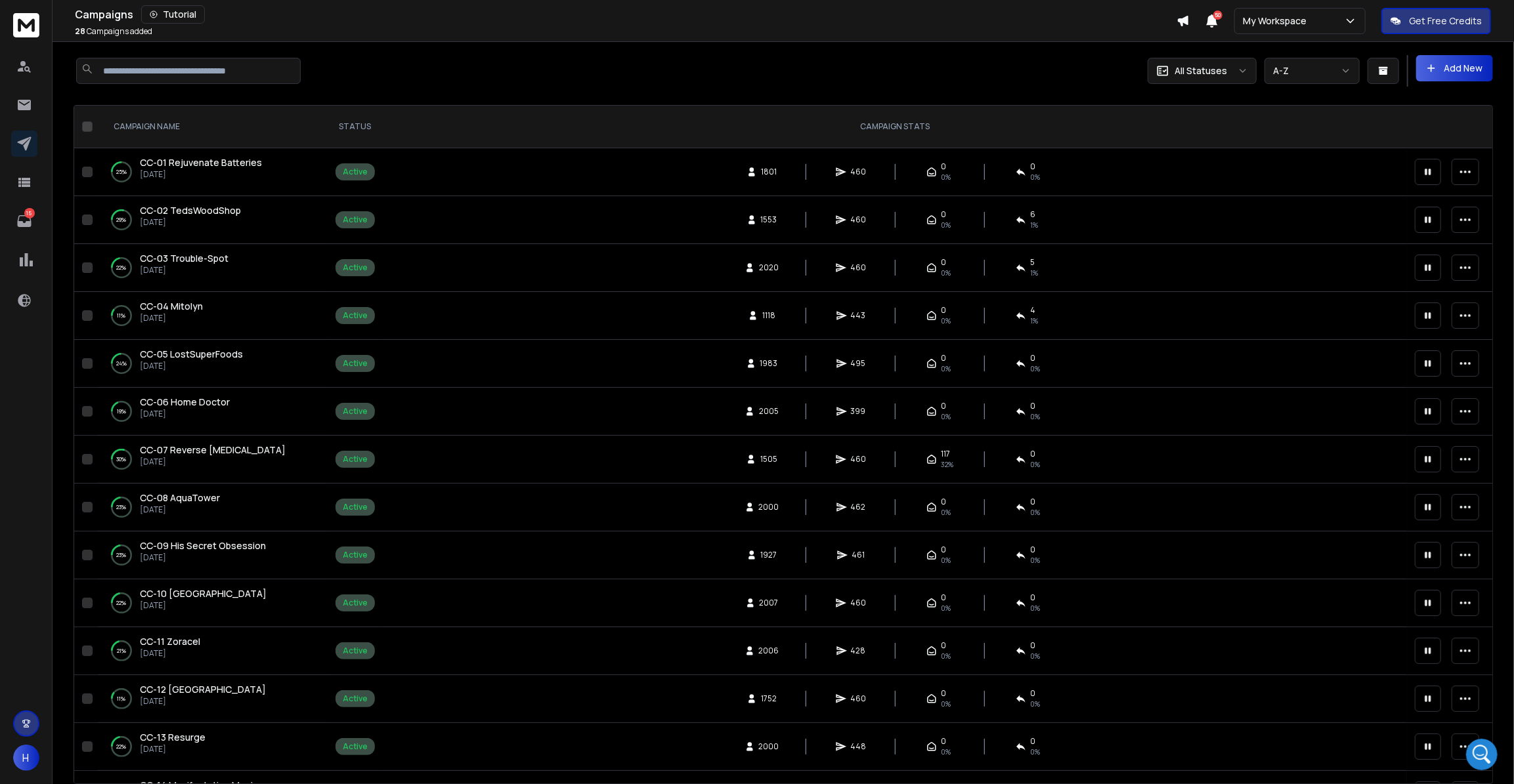
click at [216, 452] on span "CC-07 Reverse Diabetes" at bounding box center [213, 450] width 146 height 12
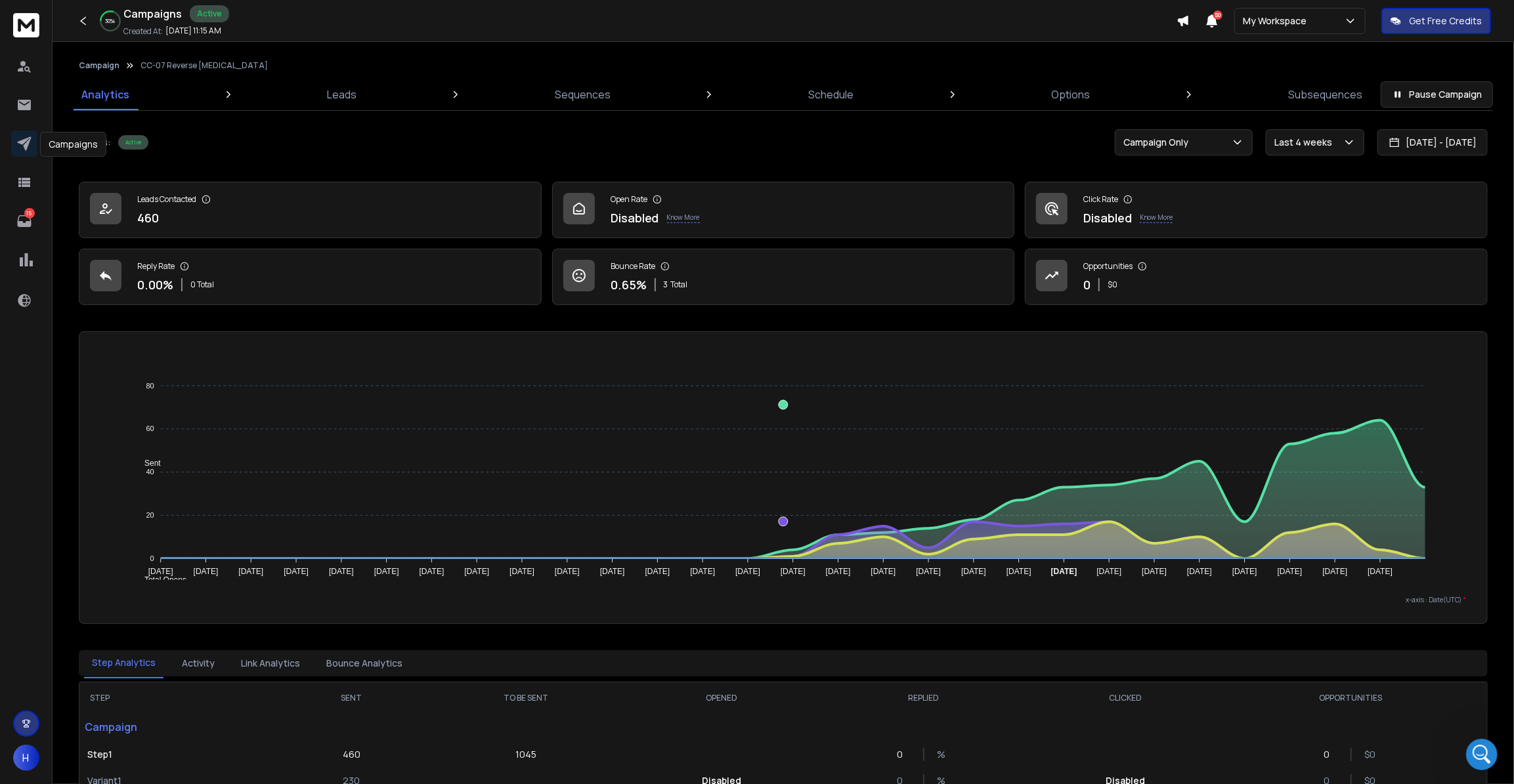
click at [26, 138] on icon at bounding box center [24, 144] width 15 height 15
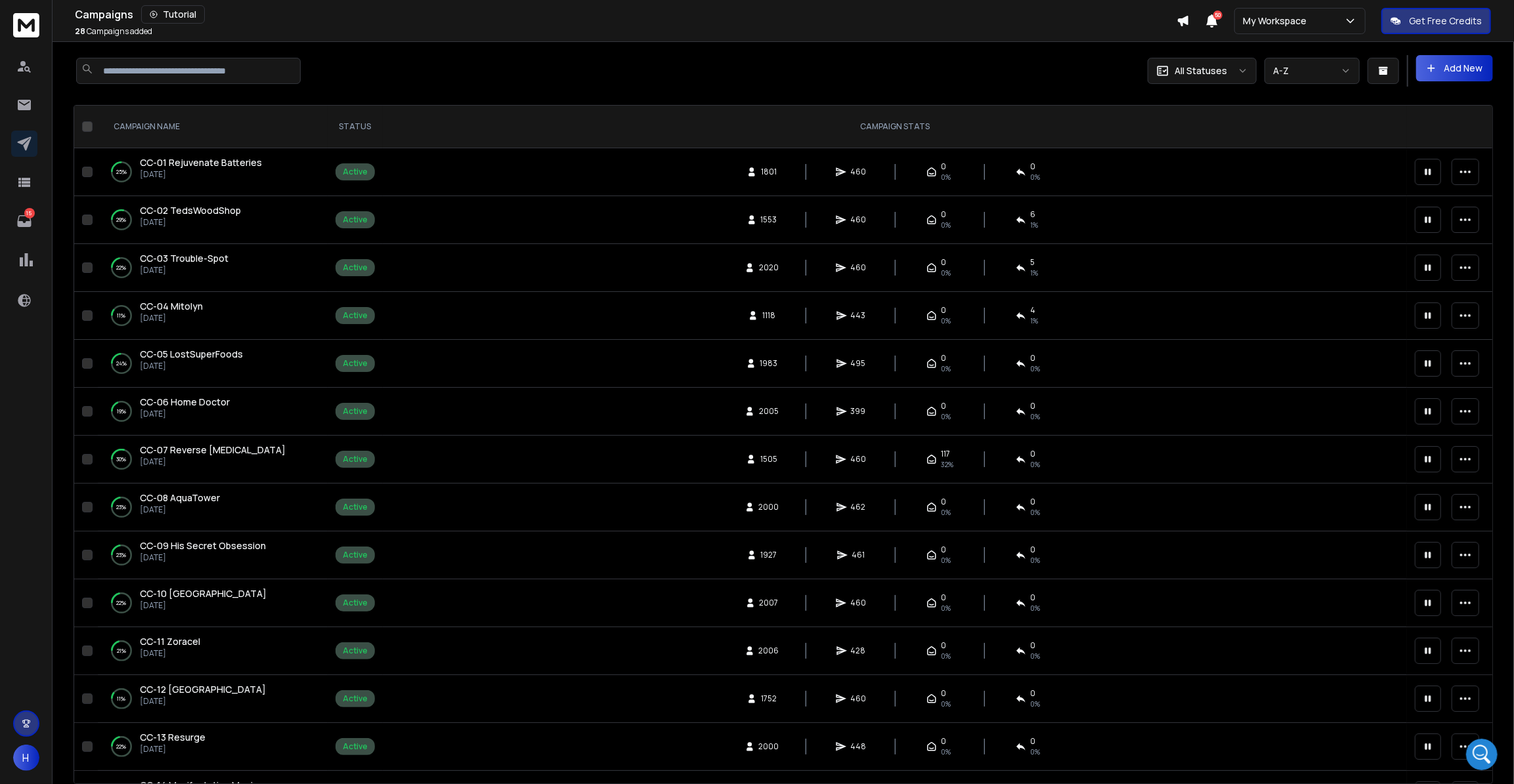
click at [201, 450] on span "CC-07 Reverse Diabetes" at bounding box center [213, 450] width 146 height 12
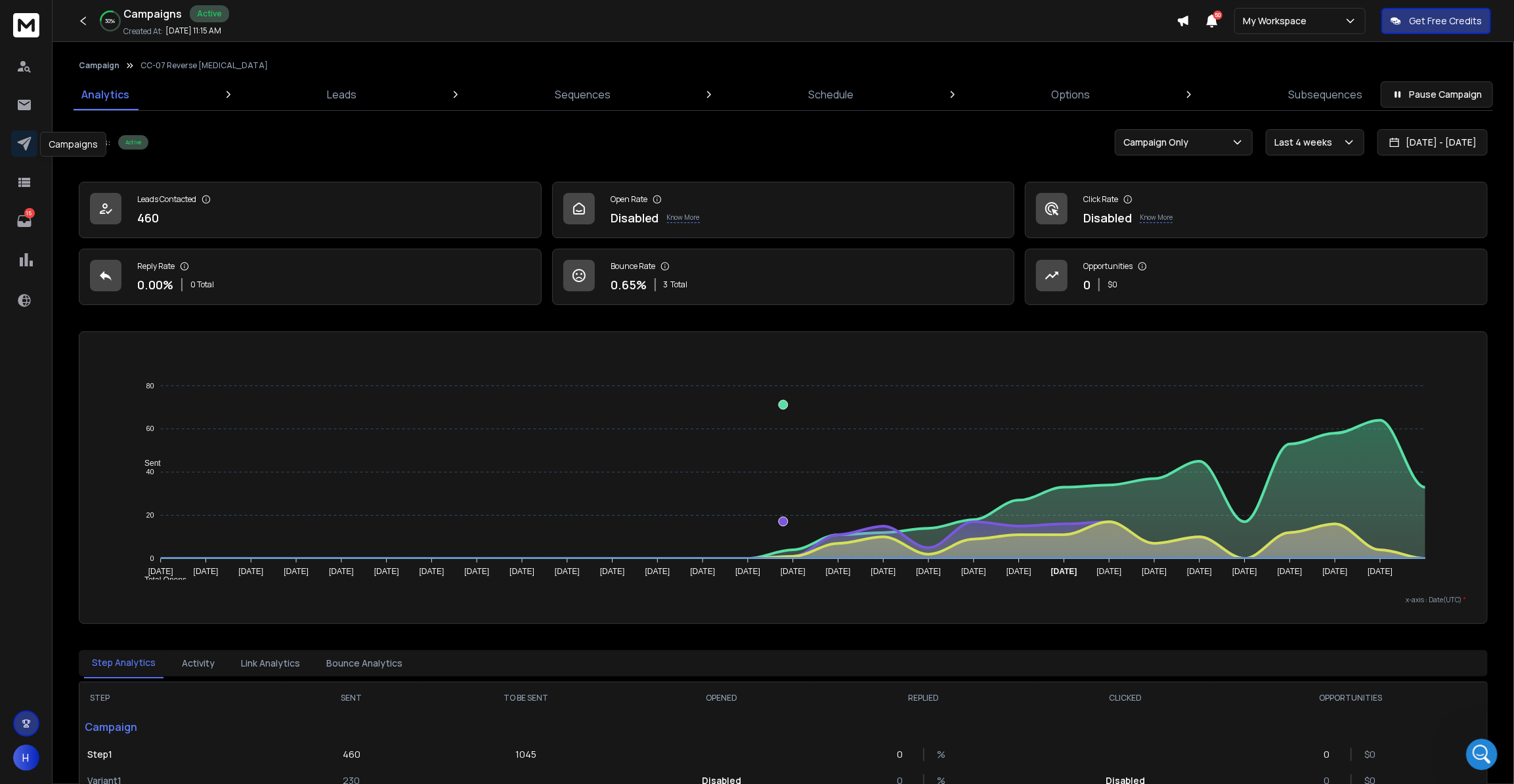
click at [28, 146] on icon at bounding box center [24, 144] width 15 height 15
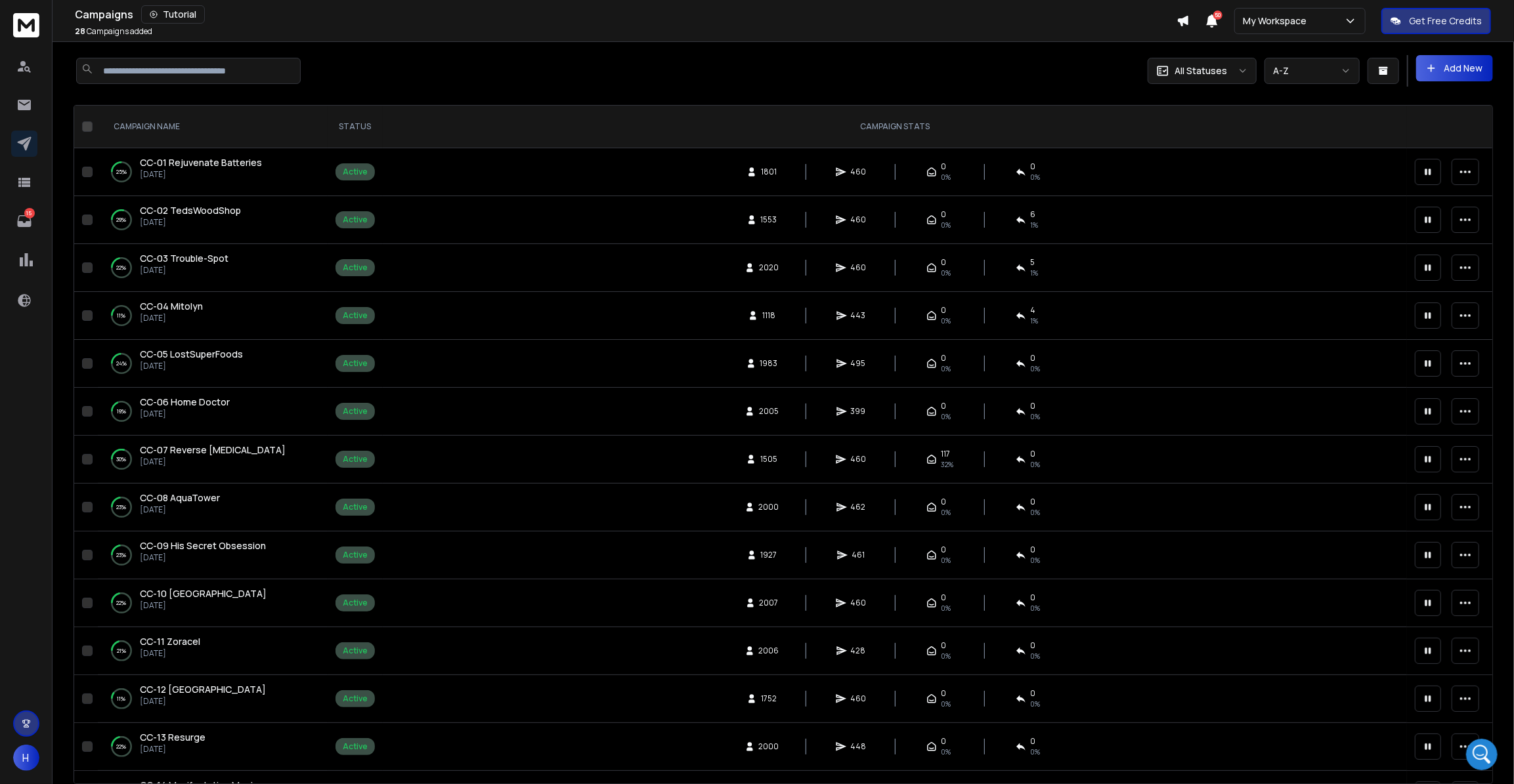
click at [179, 494] on span "CC-08 AquaTower" at bounding box center [180, 498] width 80 height 12
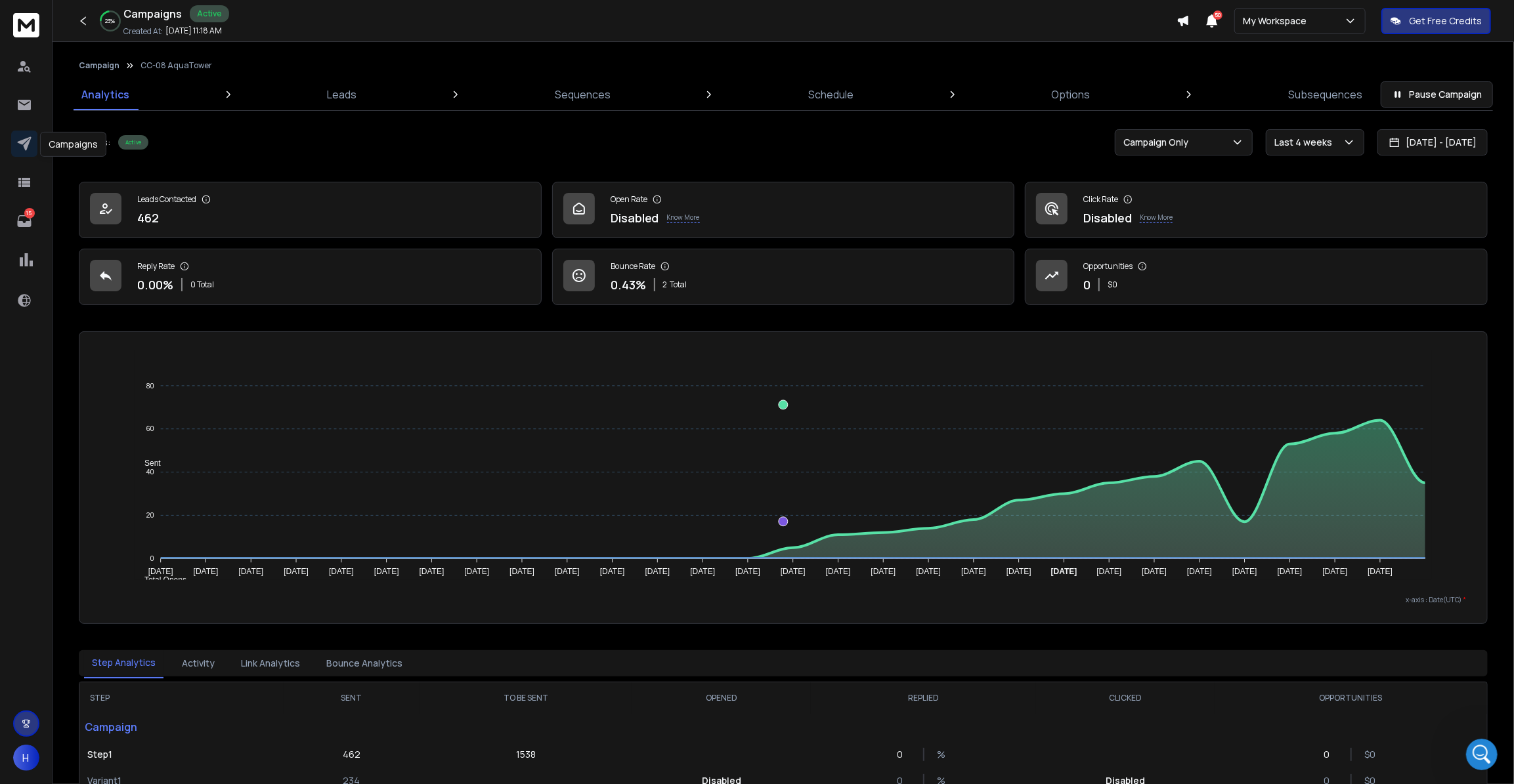
click at [31, 147] on icon at bounding box center [24, 144] width 15 height 15
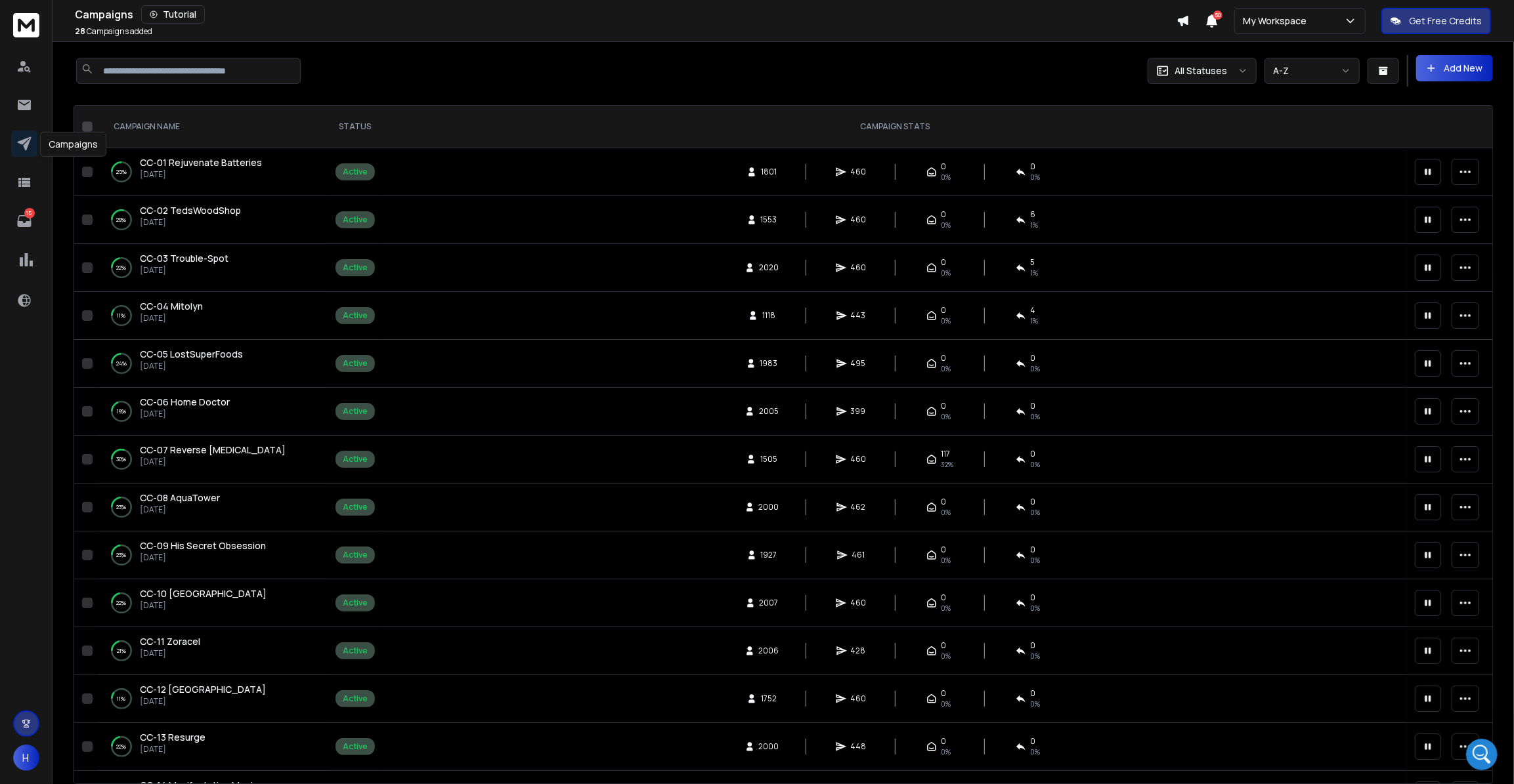
click at [31, 147] on icon at bounding box center [24, 144] width 15 height 15
click at [193, 555] on p "22 days ago" at bounding box center [203, 557] width 126 height 11
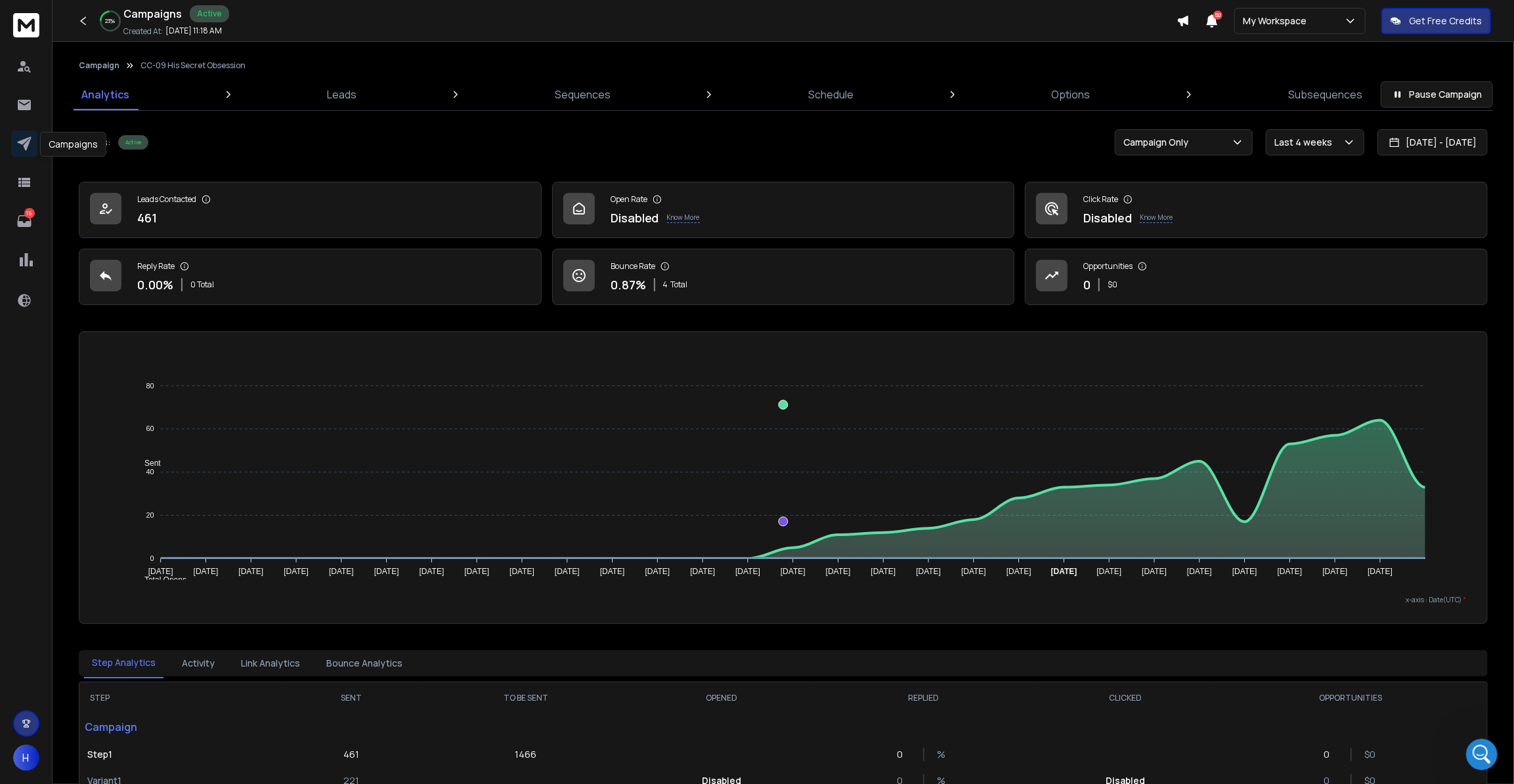
click at [24, 149] on icon at bounding box center [24, 144] width 15 height 15
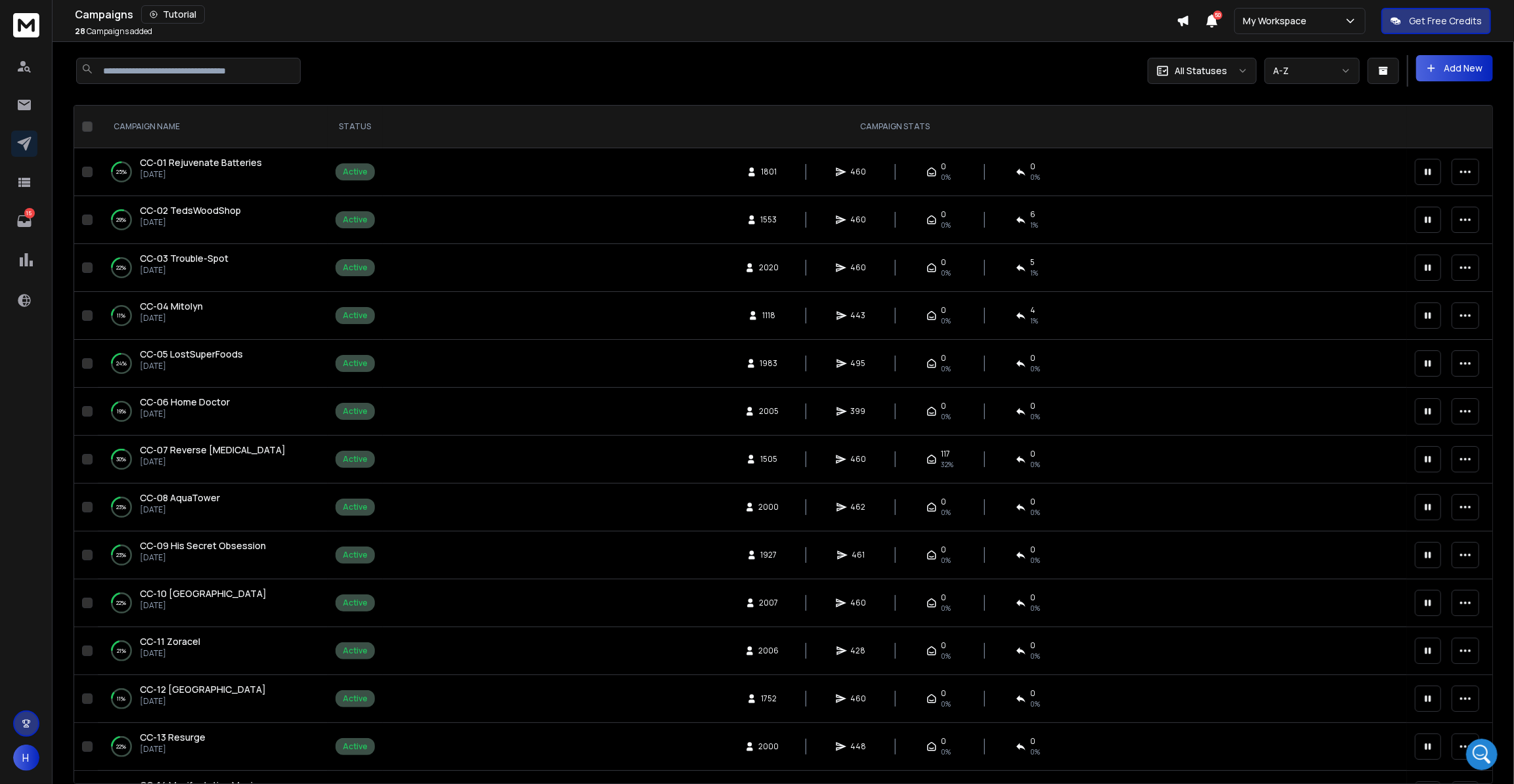
click at [202, 588] on div "22 % CC-10 Nagano 22 days ago" at bounding box center [213, 603] width 204 height 32
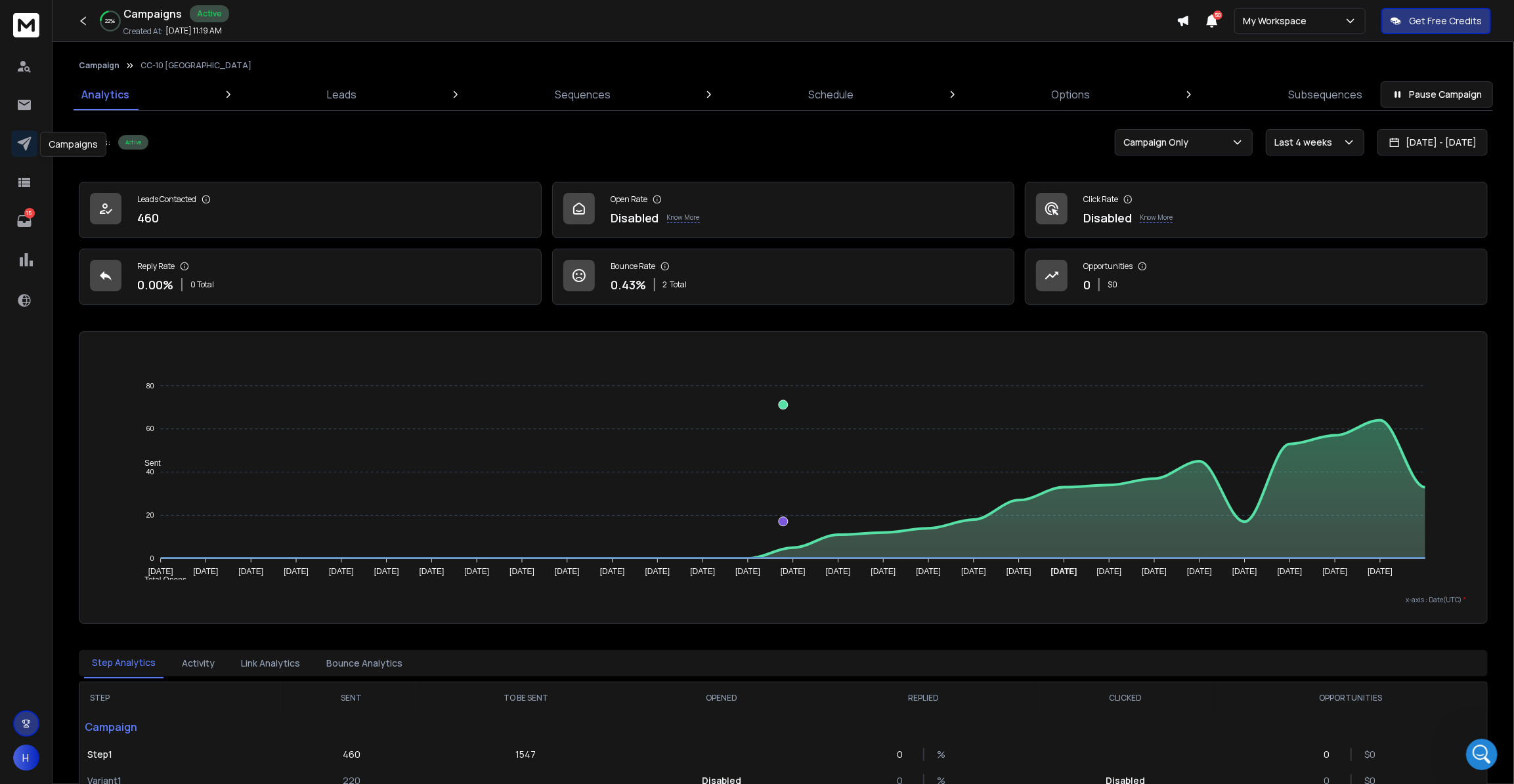
click at [25, 140] on icon at bounding box center [24, 144] width 13 height 13
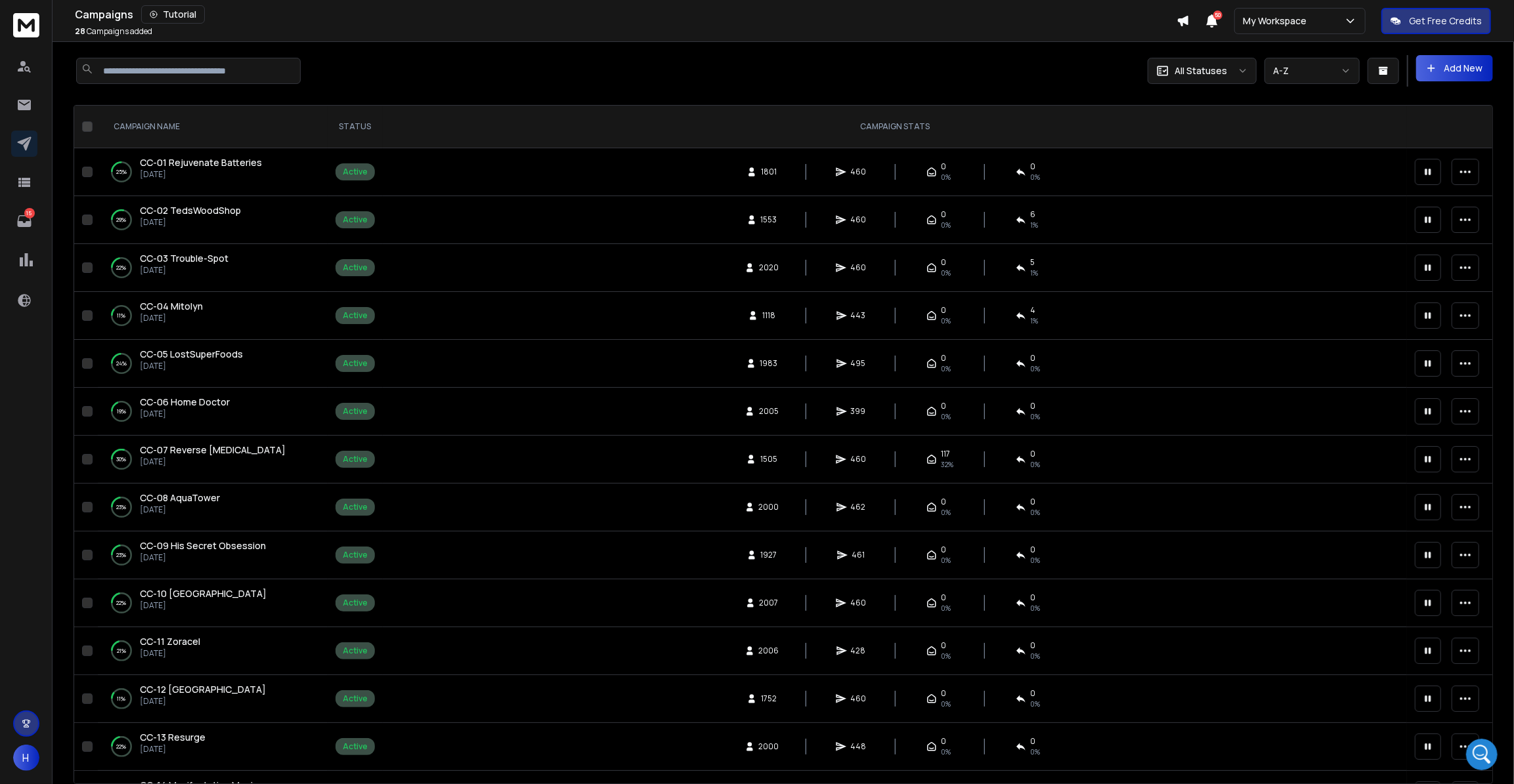
click at [210, 646] on div "21 % CC-11 Zoracel 22 days ago" at bounding box center [213, 651] width 204 height 32
click at [214, 645] on div "21 % CC-11 Zoracel 22 days ago" at bounding box center [213, 651] width 204 height 32
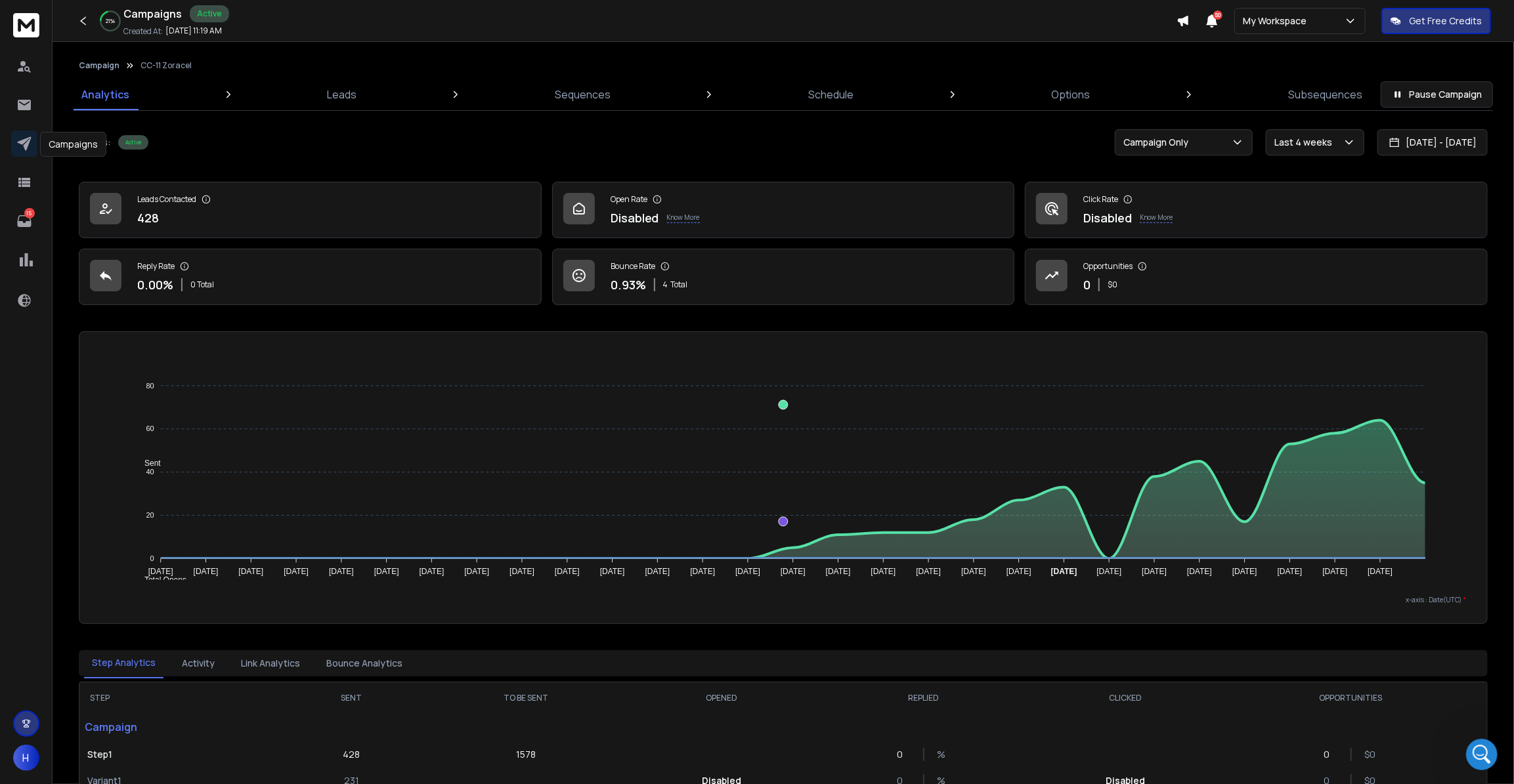
click at [25, 145] on icon at bounding box center [24, 144] width 13 height 13
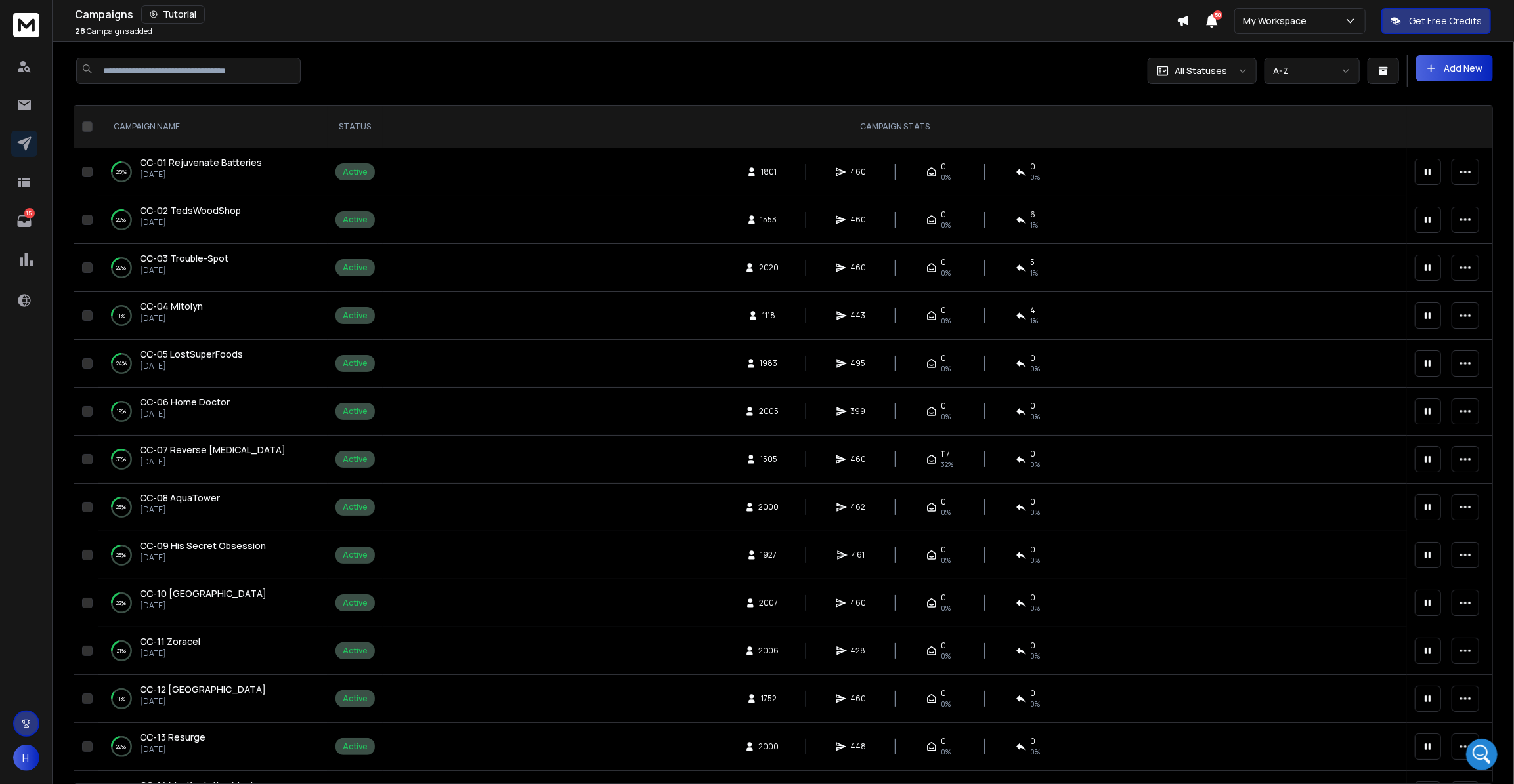
click at [222, 690] on div "11 % CC-12 Sumatra 22 days ago" at bounding box center [213, 699] width 204 height 32
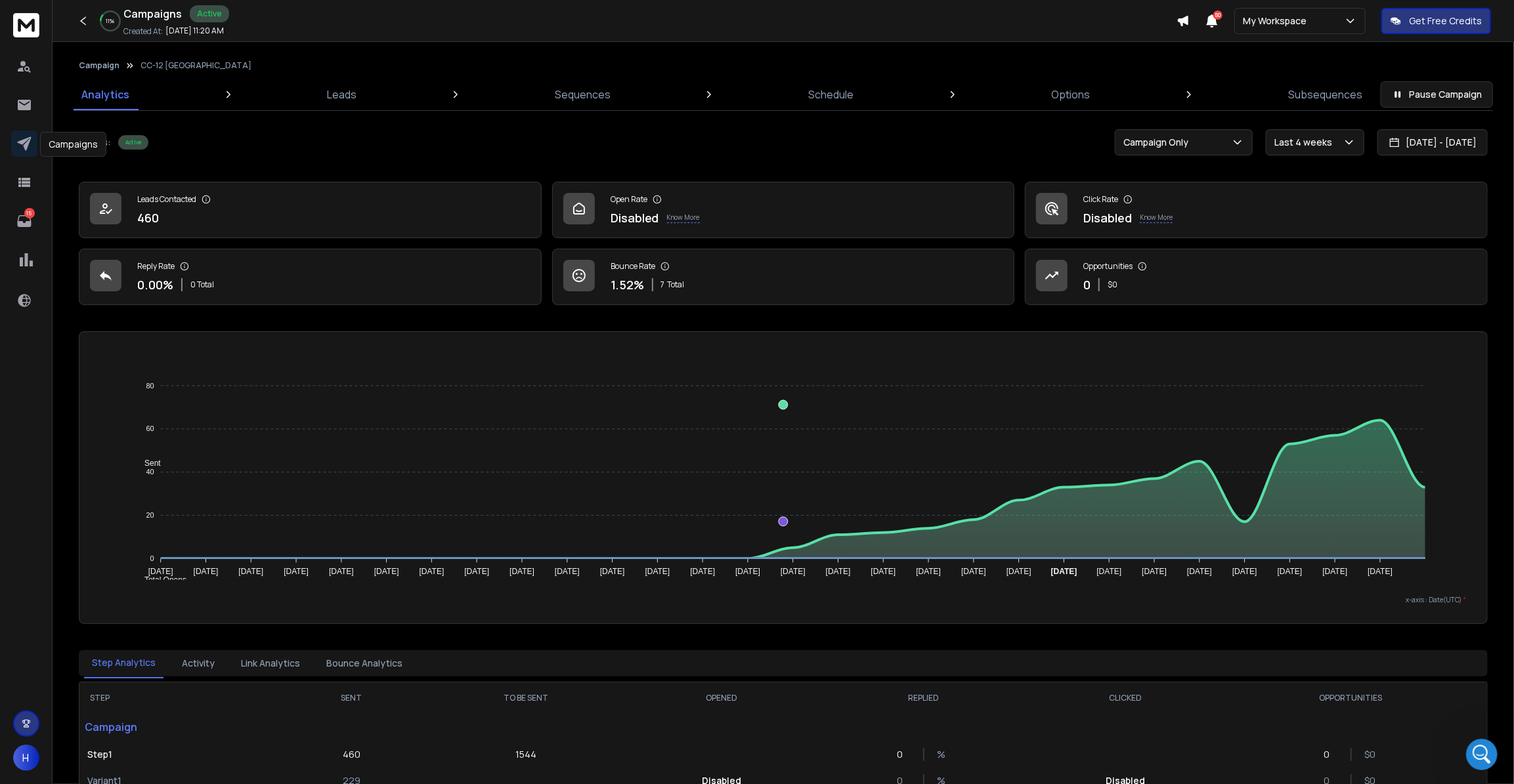
click at [22, 142] on icon at bounding box center [24, 144] width 13 height 13
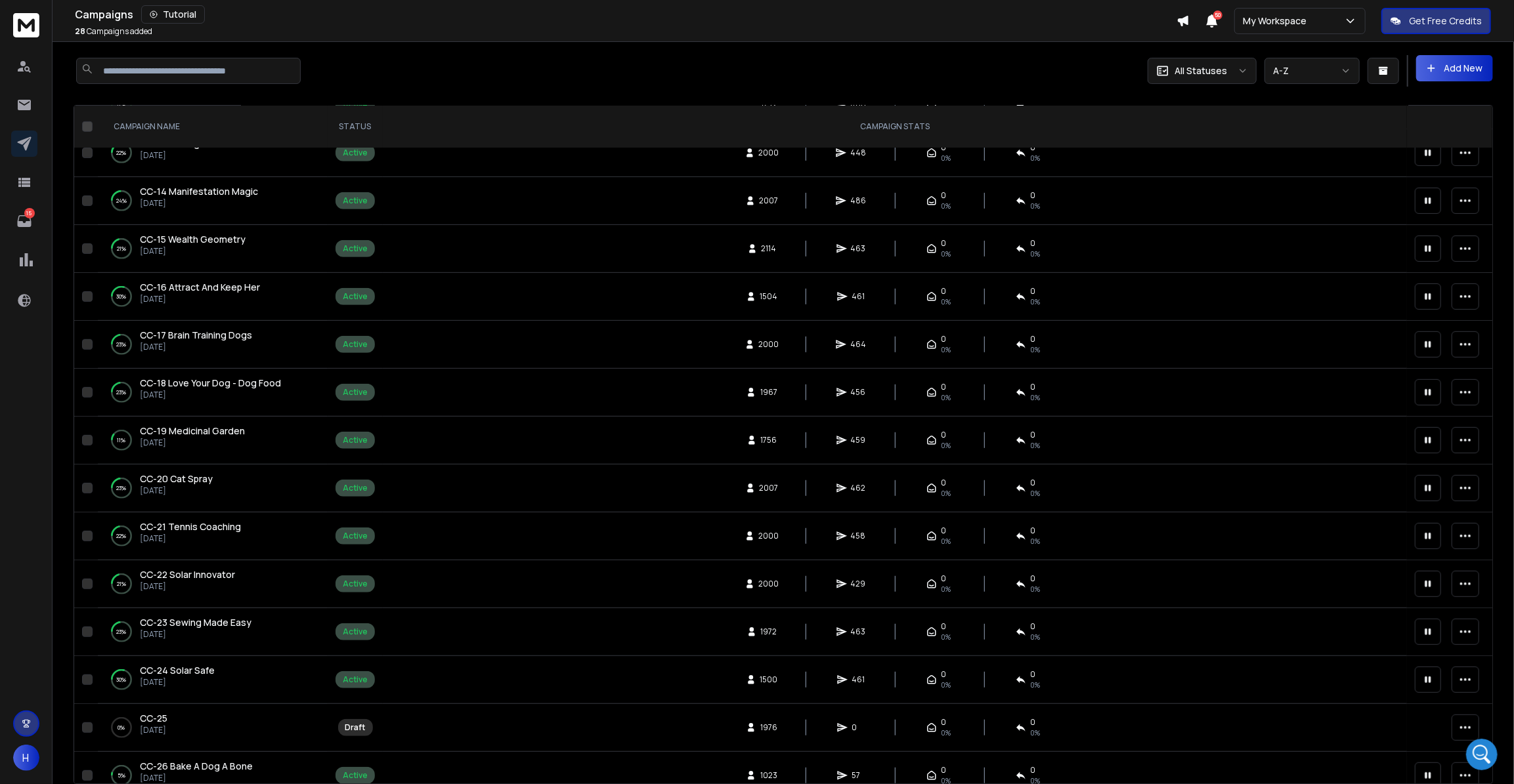
scroll to position [534, 0]
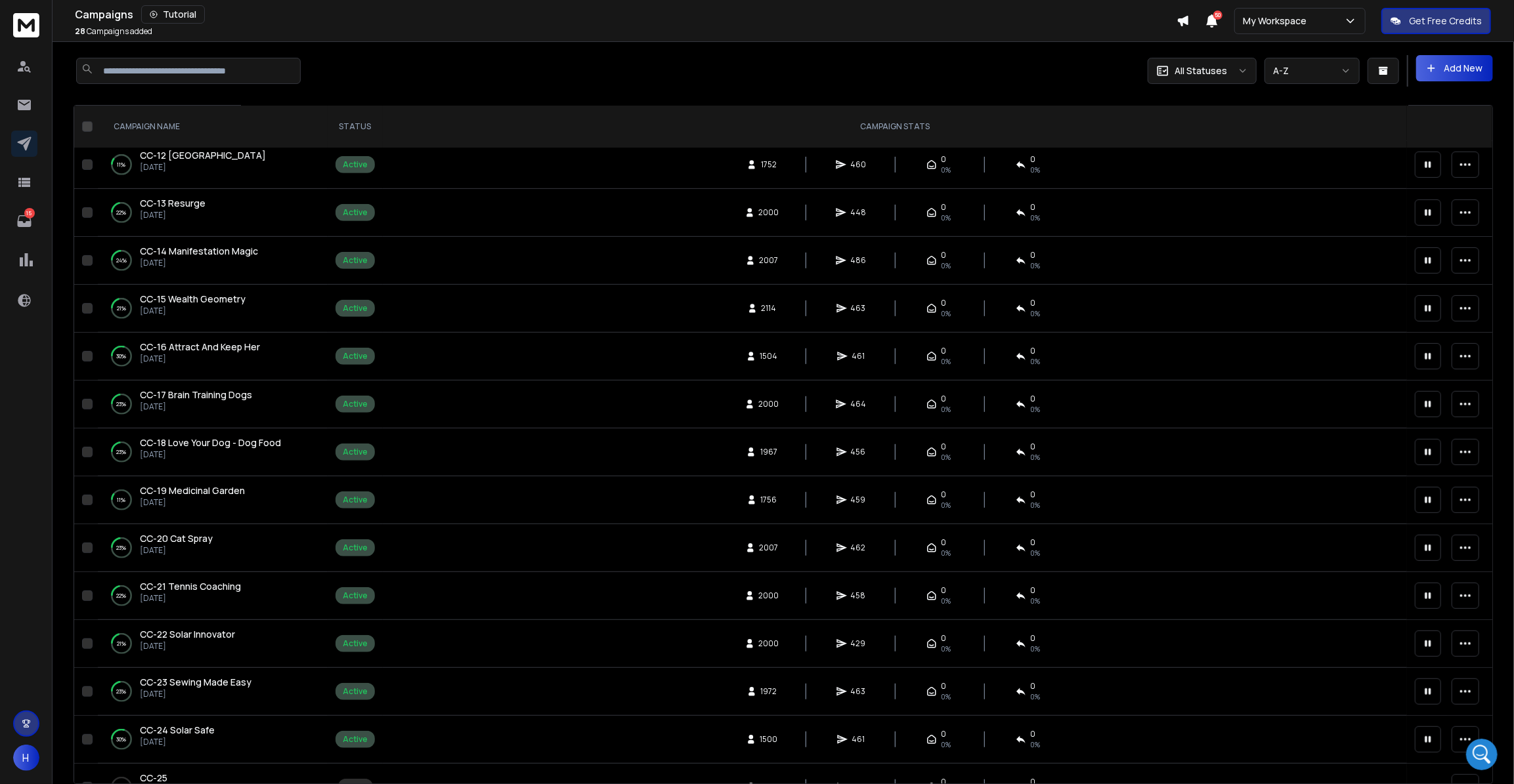
click at [204, 217] on div "22 % CC-13 Resurge 22 days ago" at bounding box center [213, 213] width 204 height 32
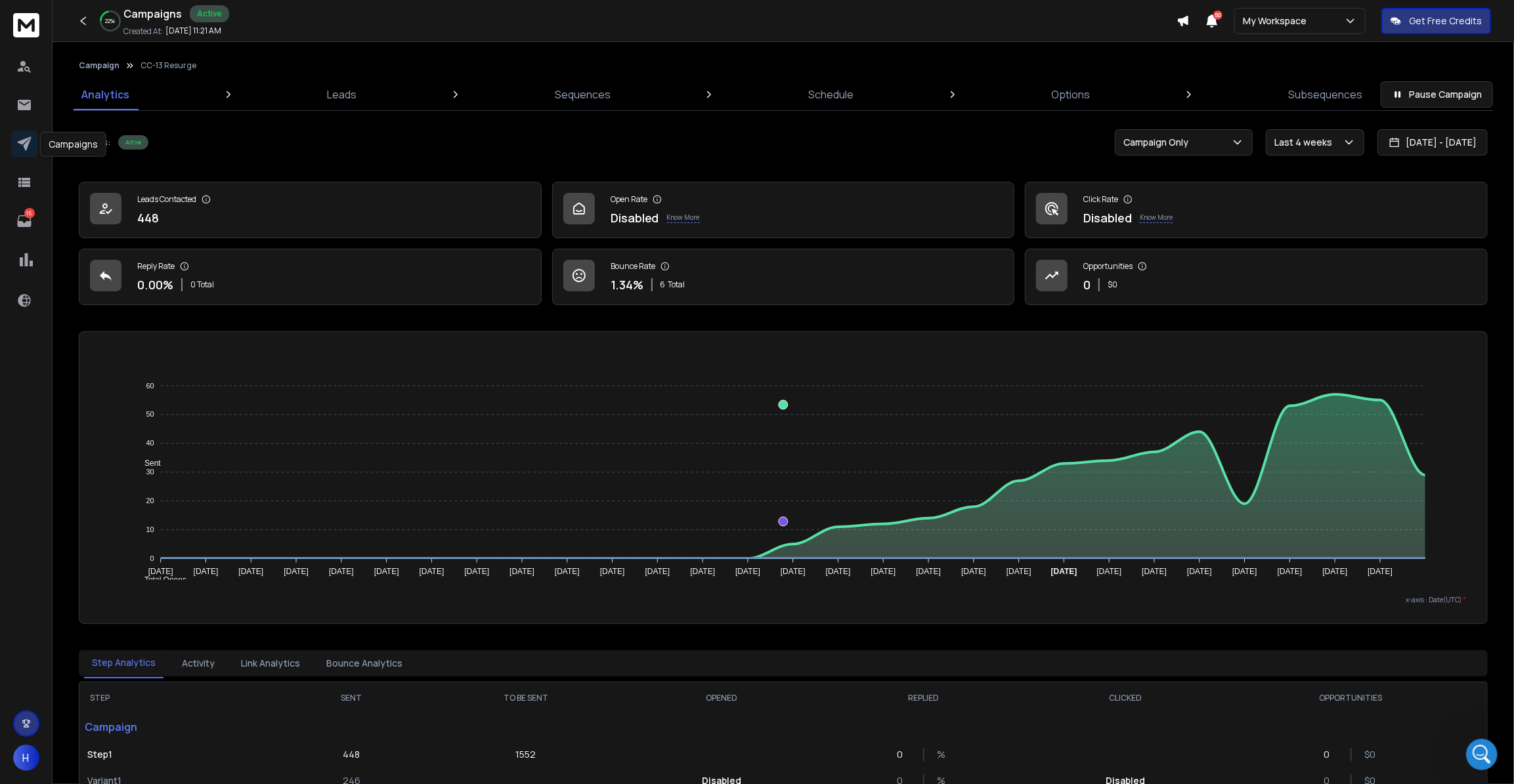
click at [28, 149] on icon at bounding box center [24, 144] width 15 height 15
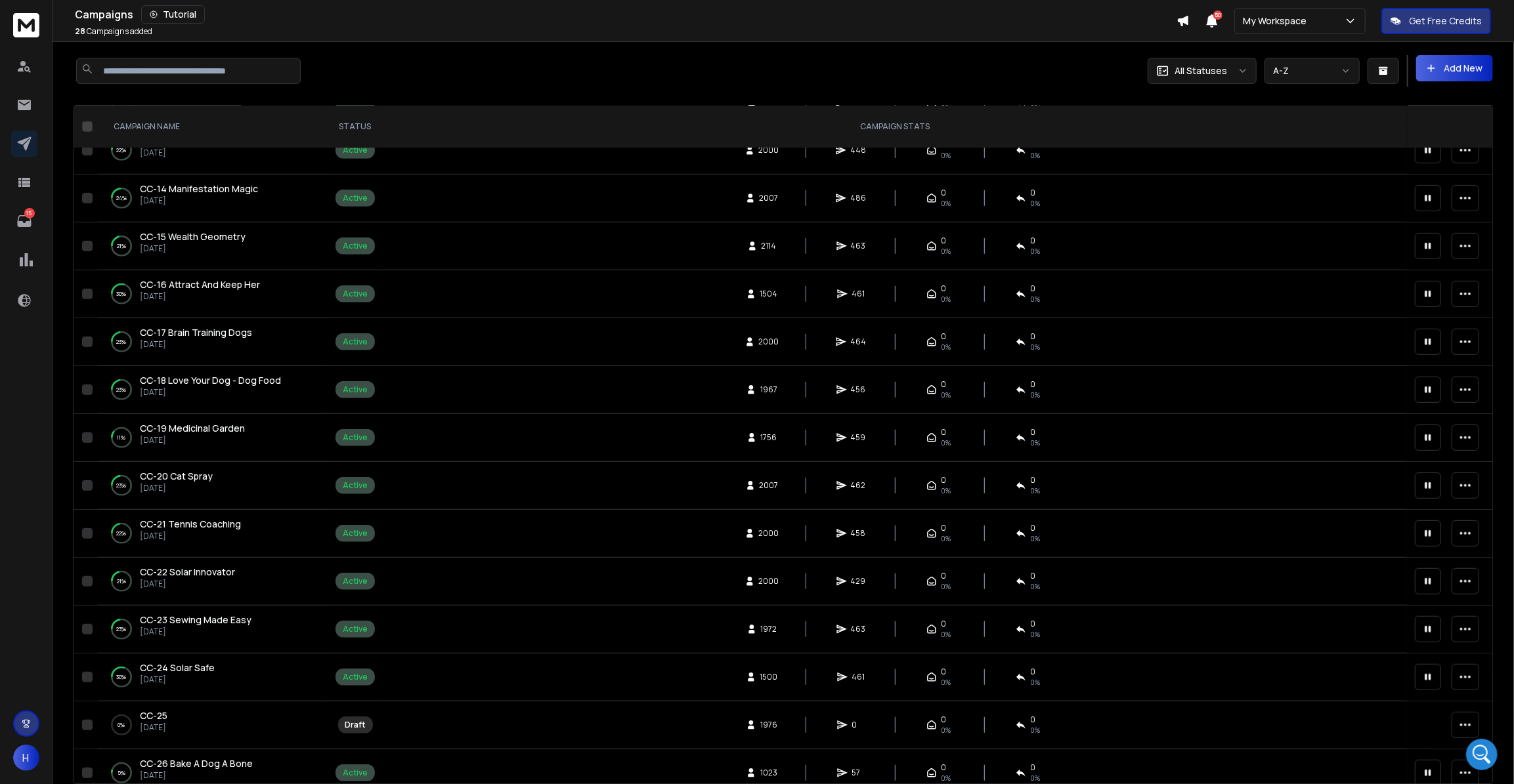
scroll to position [537, 0]
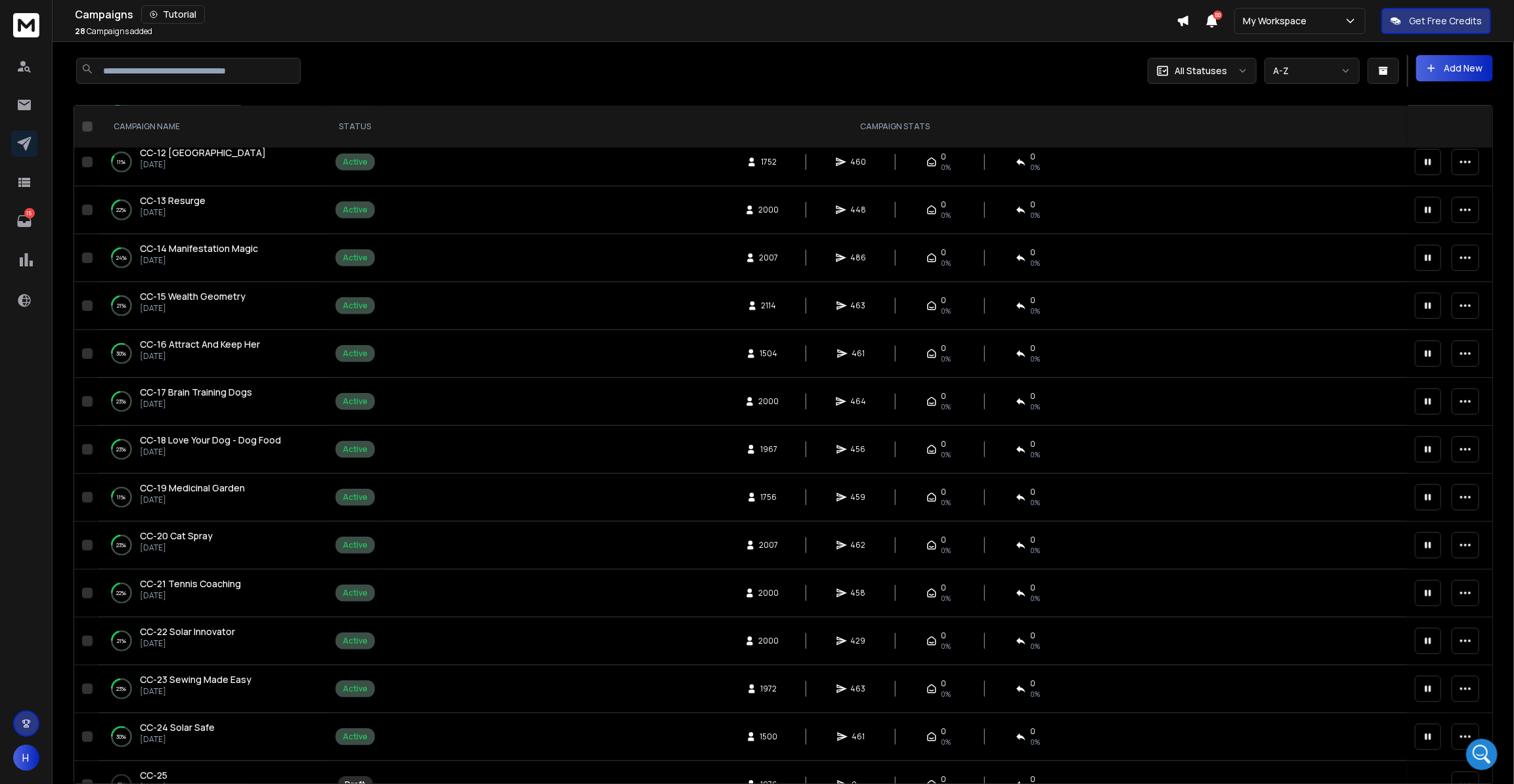
click at [174, 252] on span "CC-14 Manifestation Magic" at bounding box center [198, 248] width 118 height 12
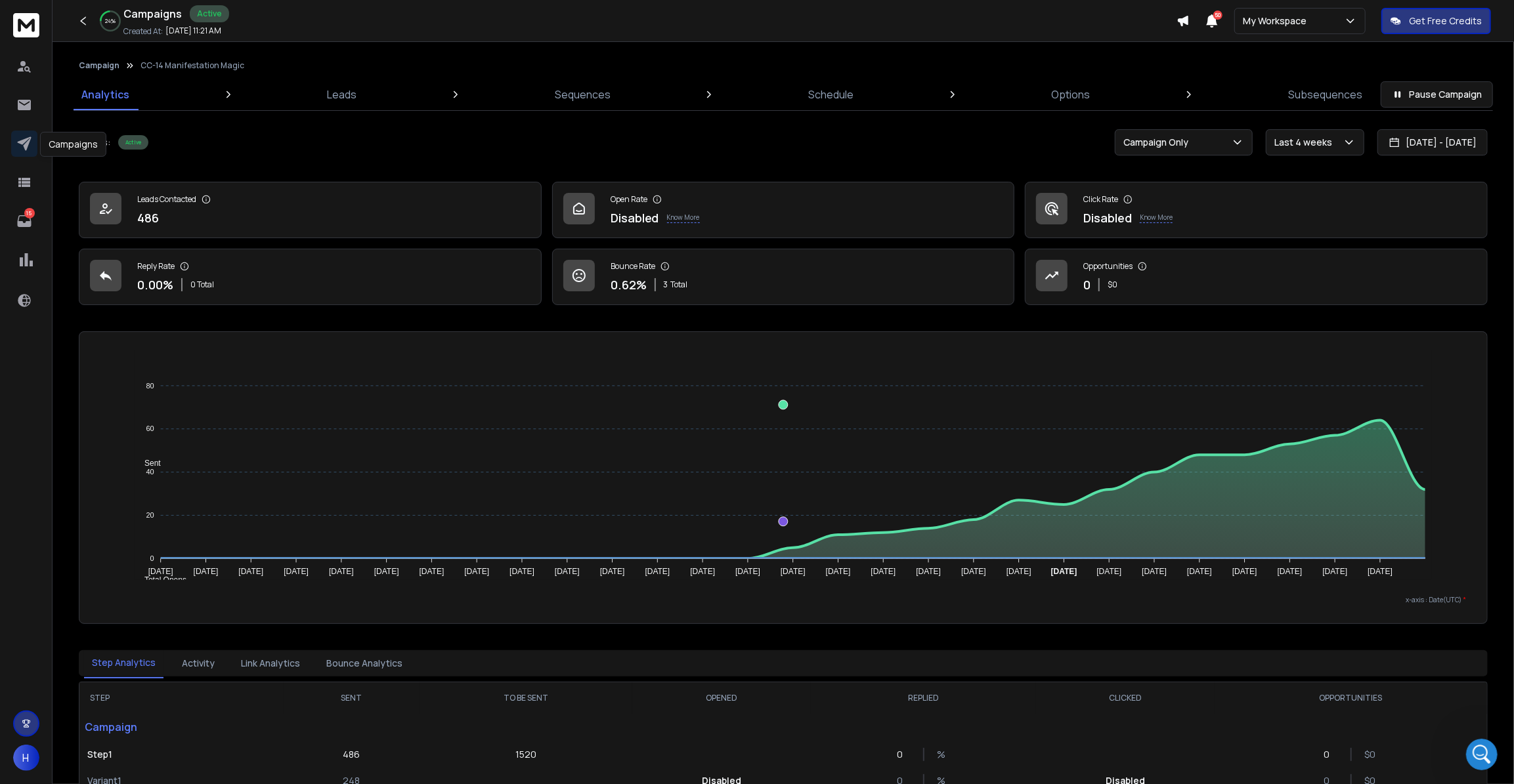
click at [28, 144] on icon at bounding box center [24, 144] width 13 height 13
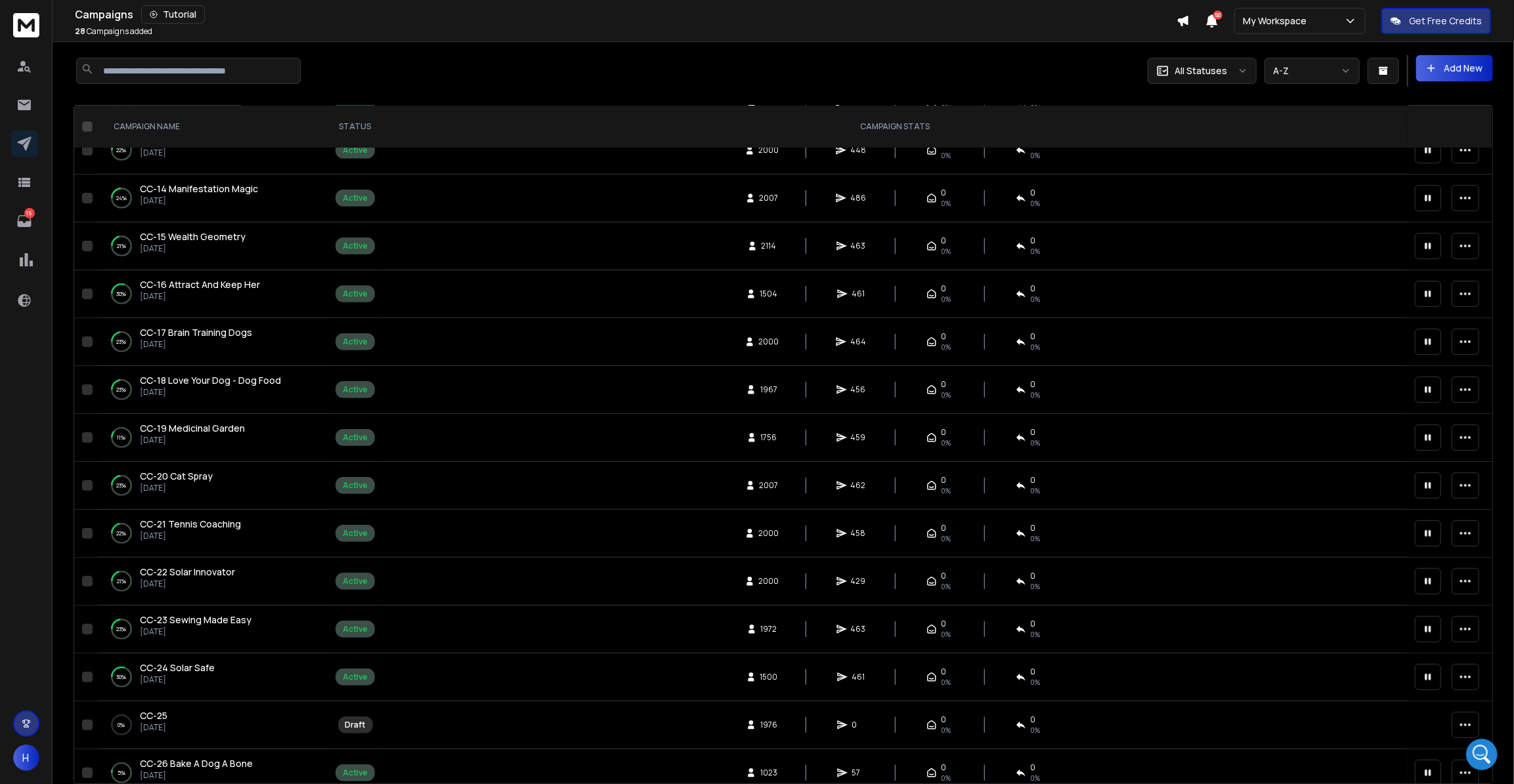
scroll to position [657, 0]
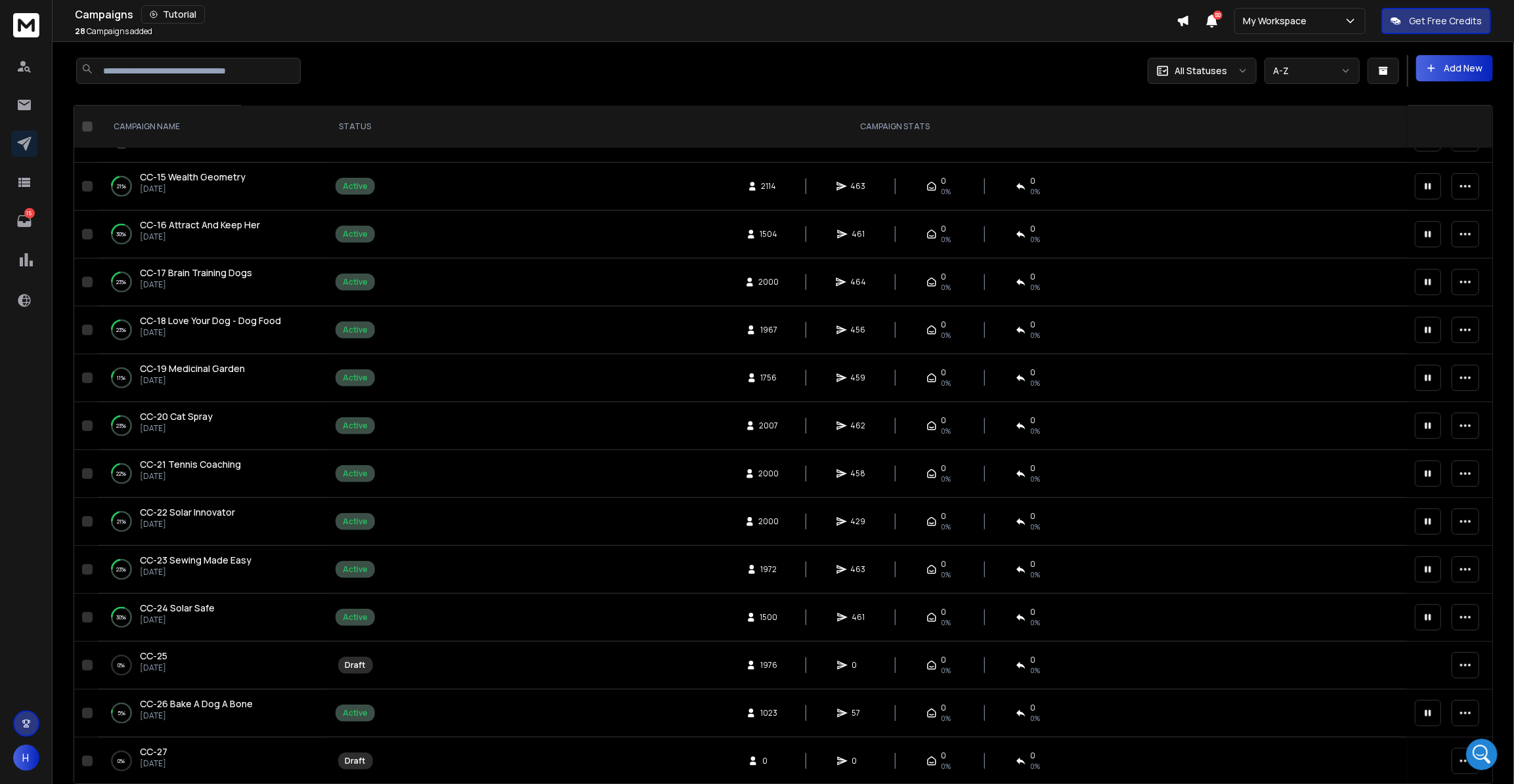
click at [183, 187] on p "22 days ago" at bounding box center [192, 189] width 105 height 11
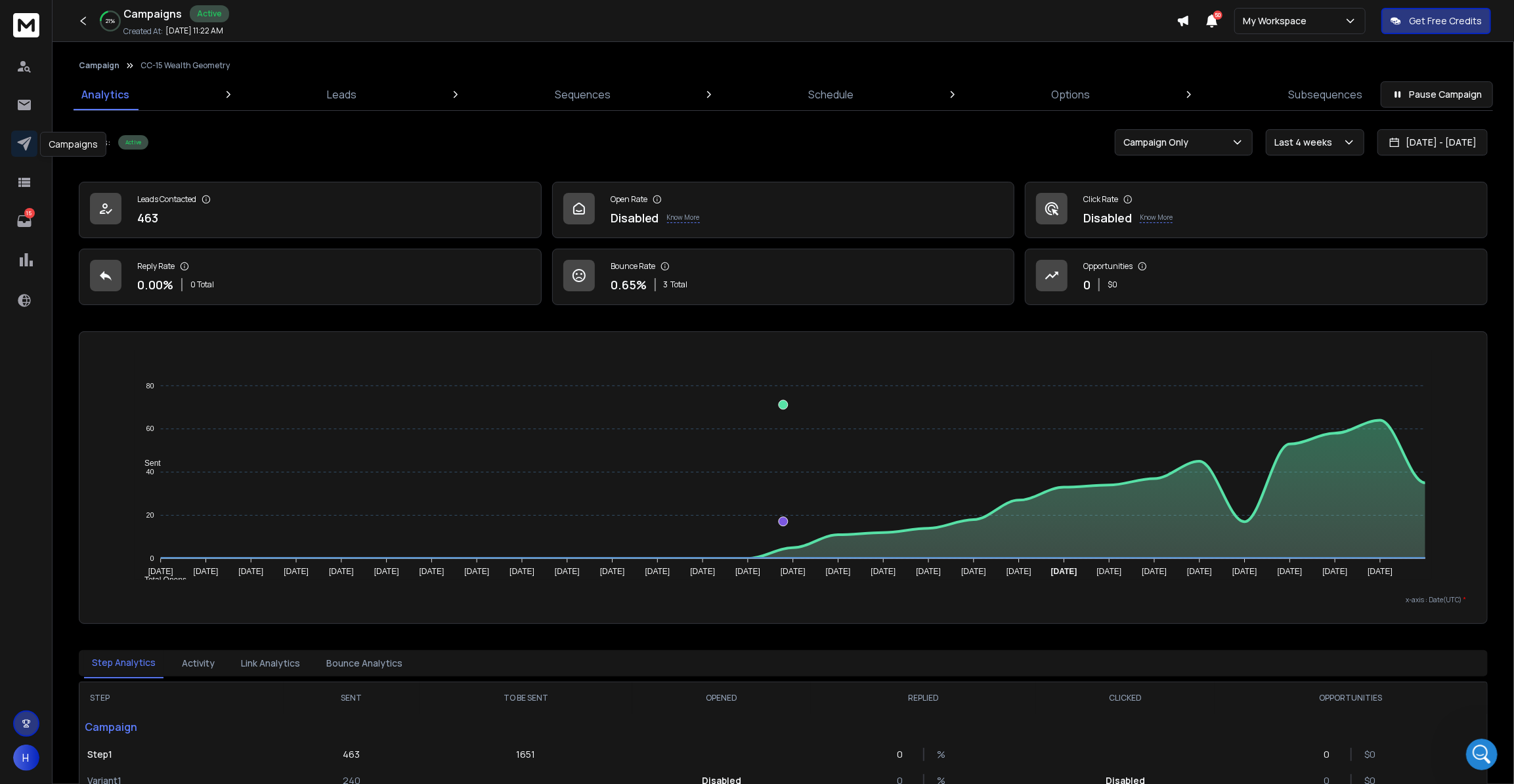
click at [27, 146] on icon at bounding box center [24, 144] width 13 height 13
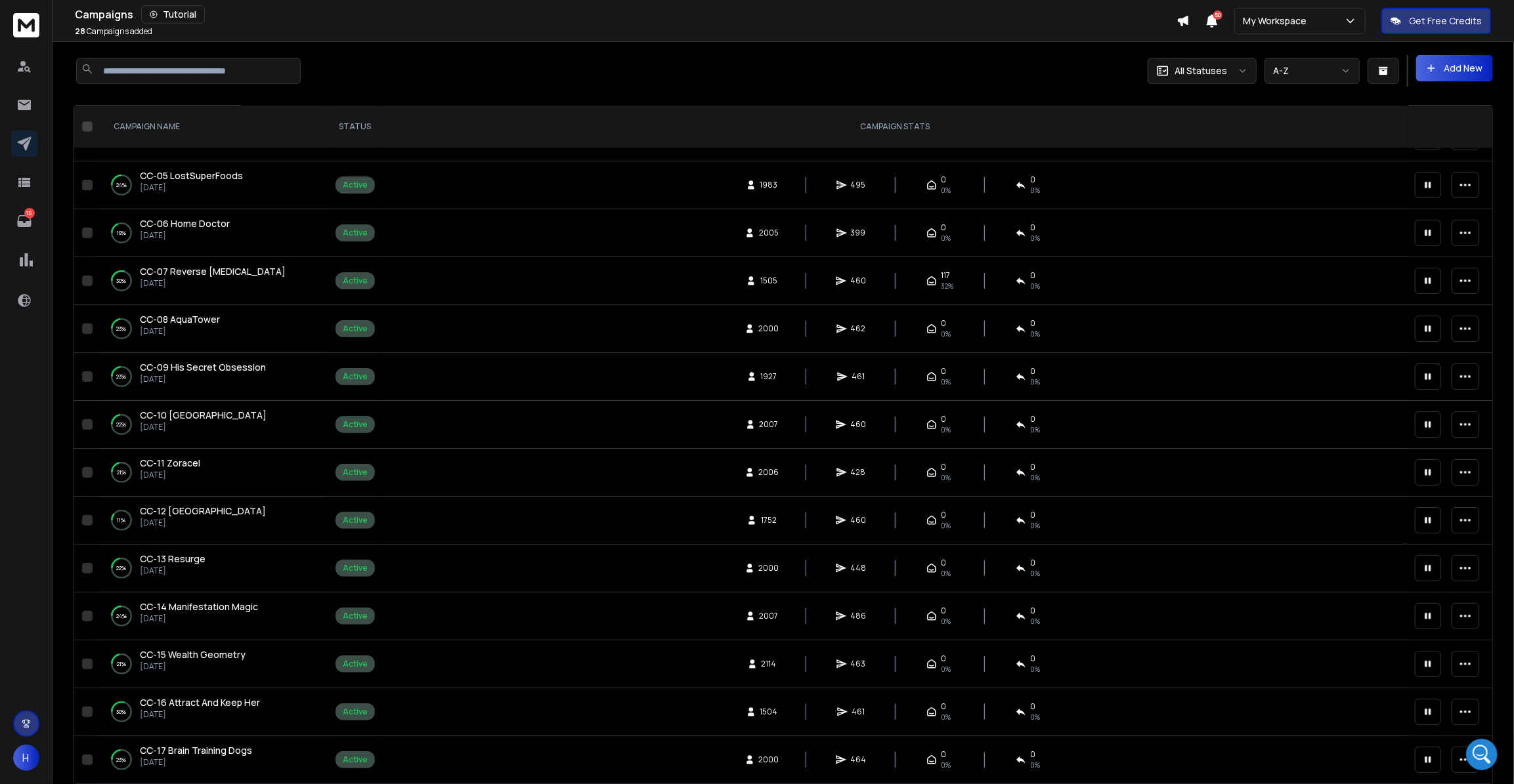
scroll to position [238, 0]
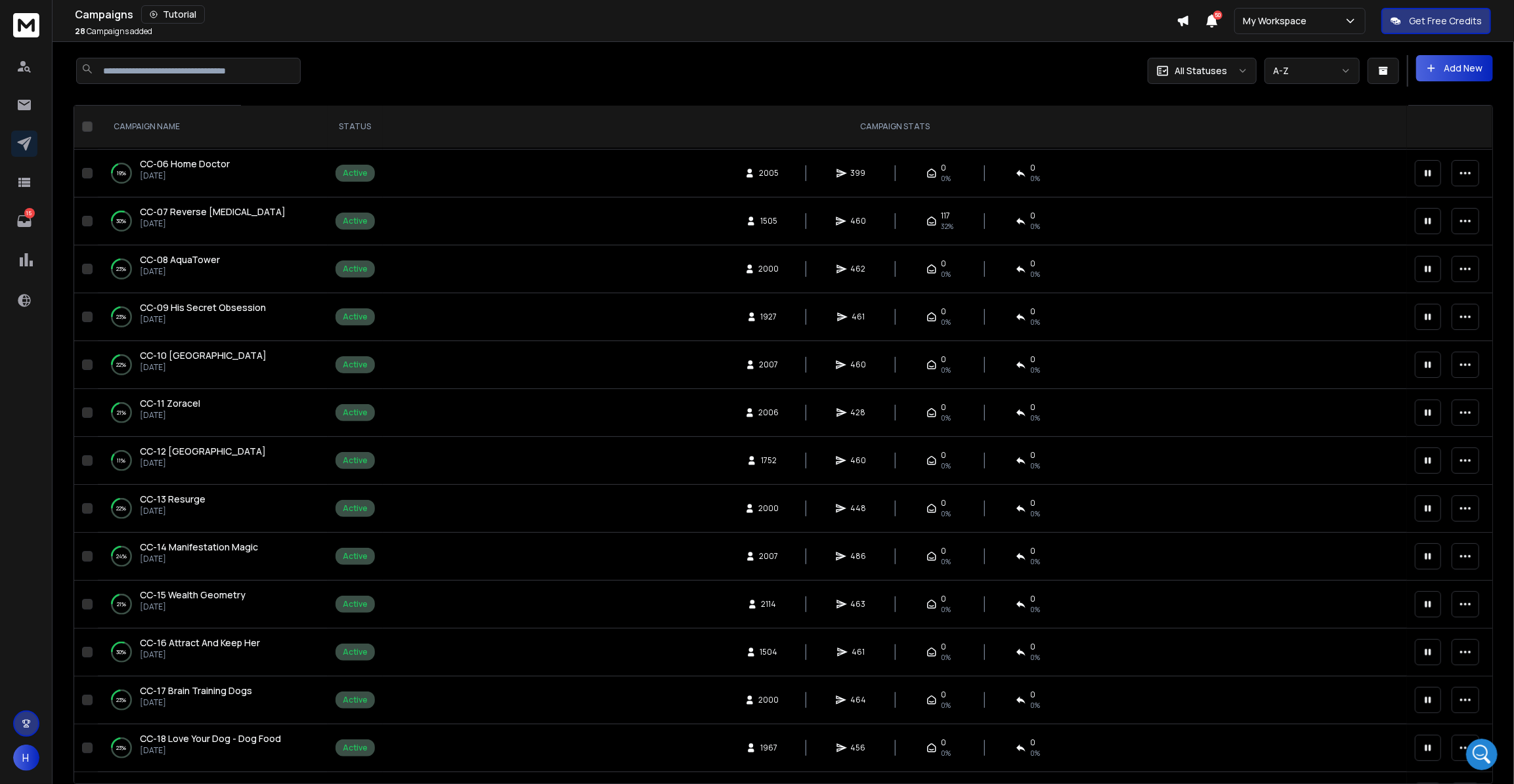
click at [192, 637] on span "CC-16 Attract And Keep Her" at bounding box center [199, 642] width 120 height 12
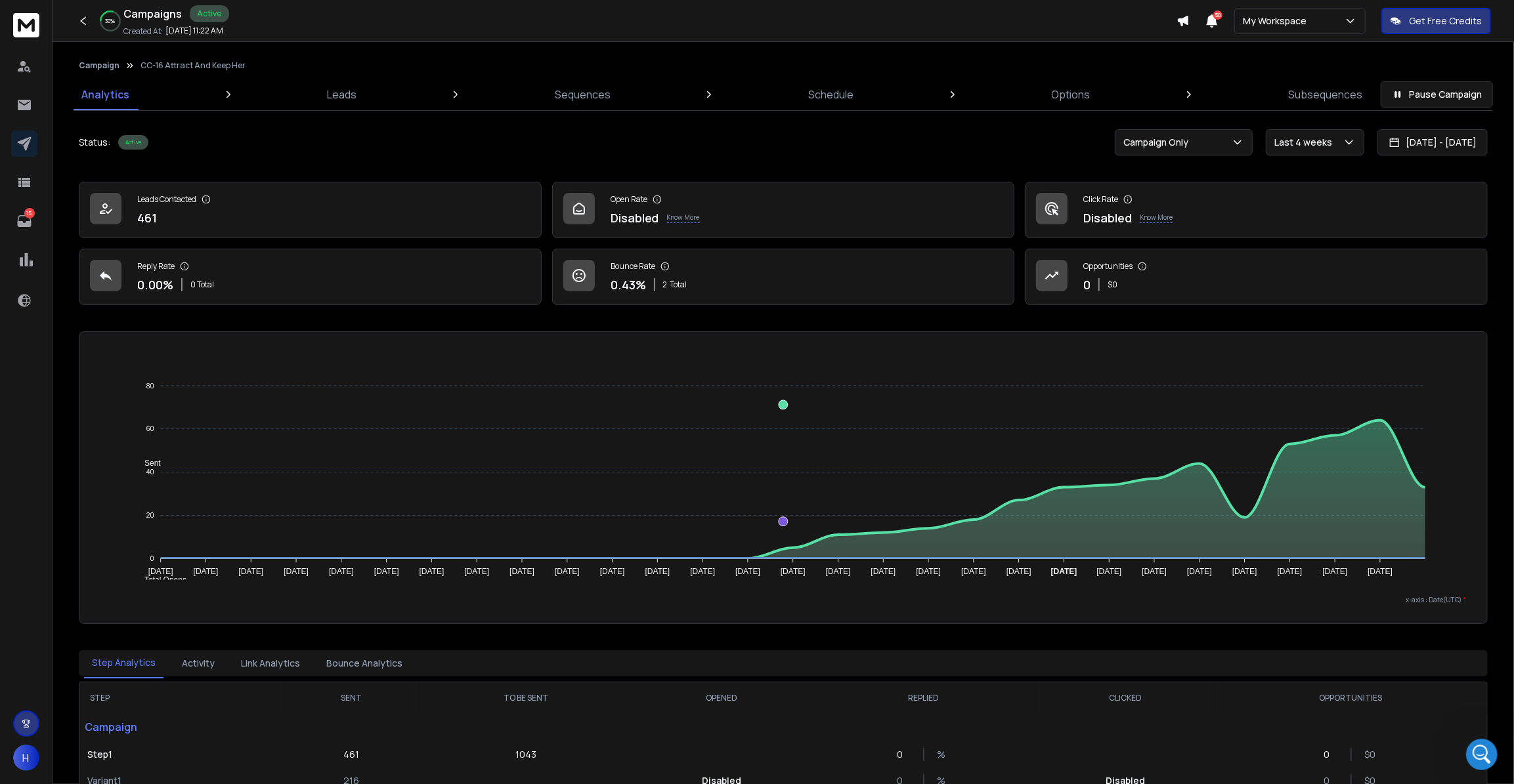
click at [24, 159] on div at bounding box center [27, 146] width 31 height 31
click at [31, 146] on icon at bounding box center [24, 144] width 15 height 15
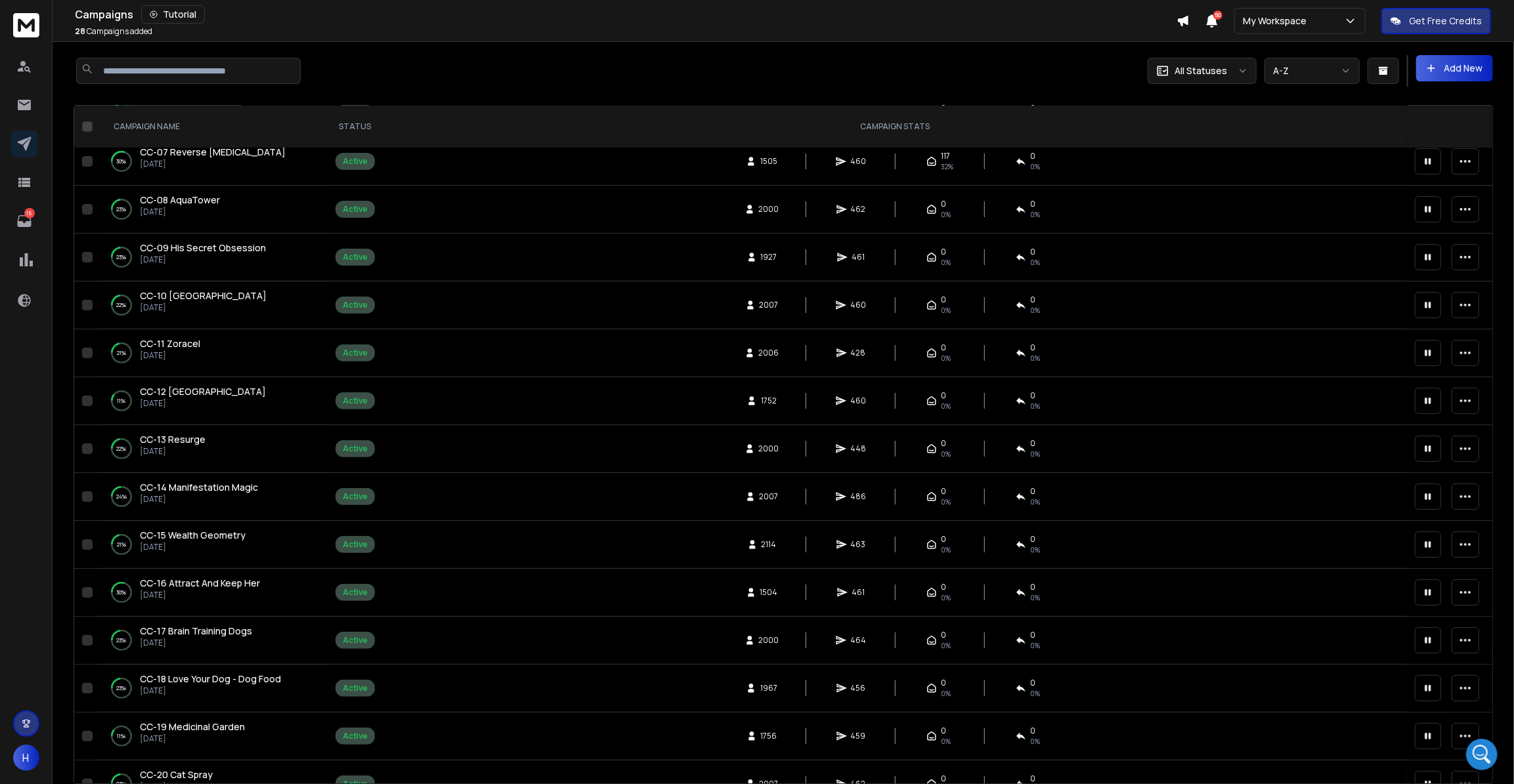
scroll to position [358, 0]
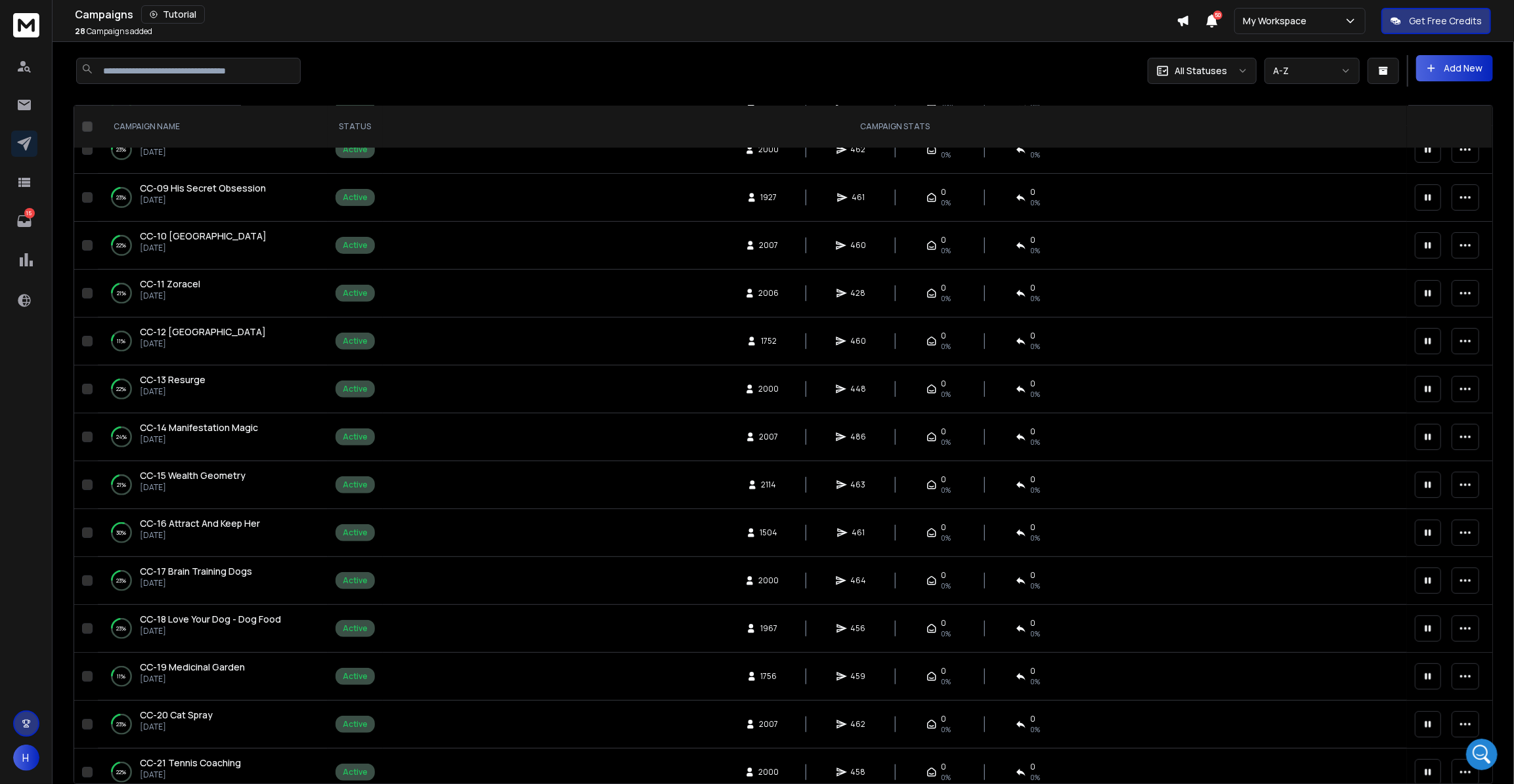
click at [202, 571] on span "CC-17 Brain Training Dogs" at bounding box center [195, 571] width 112 height 12
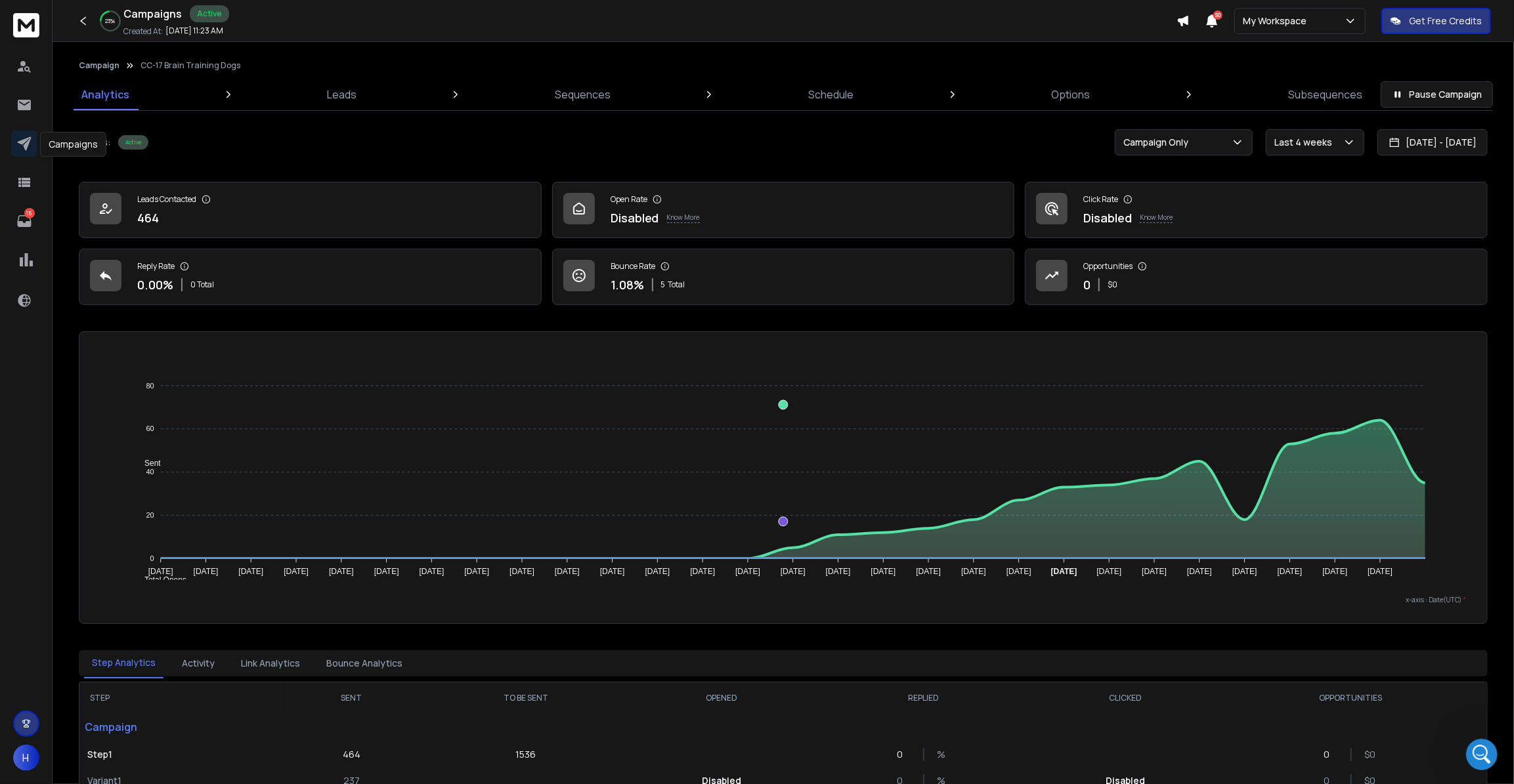
click at [32, 147] on icon at bounding box center [24, 144] width 15 height 15
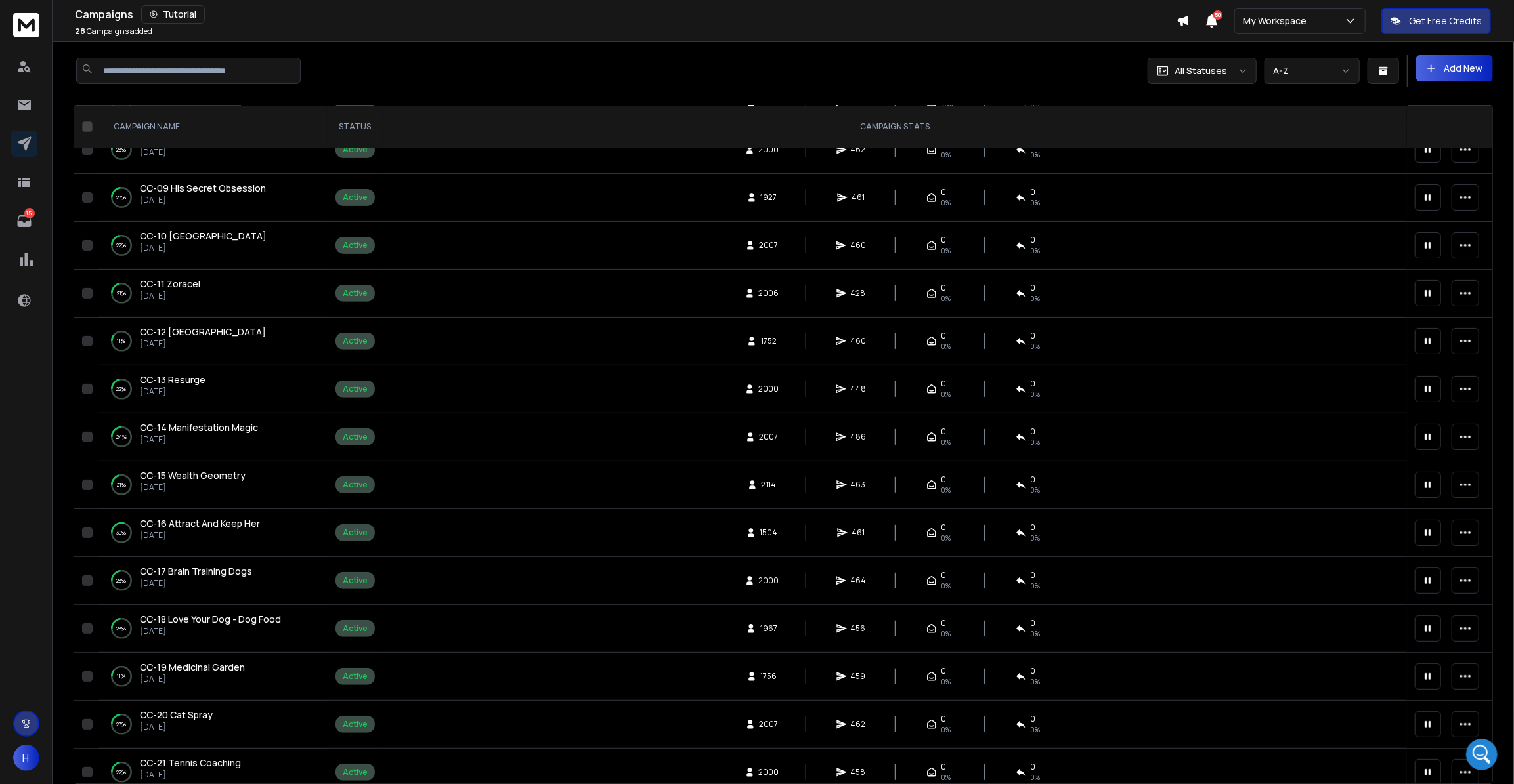
scroll to position [537, 0]
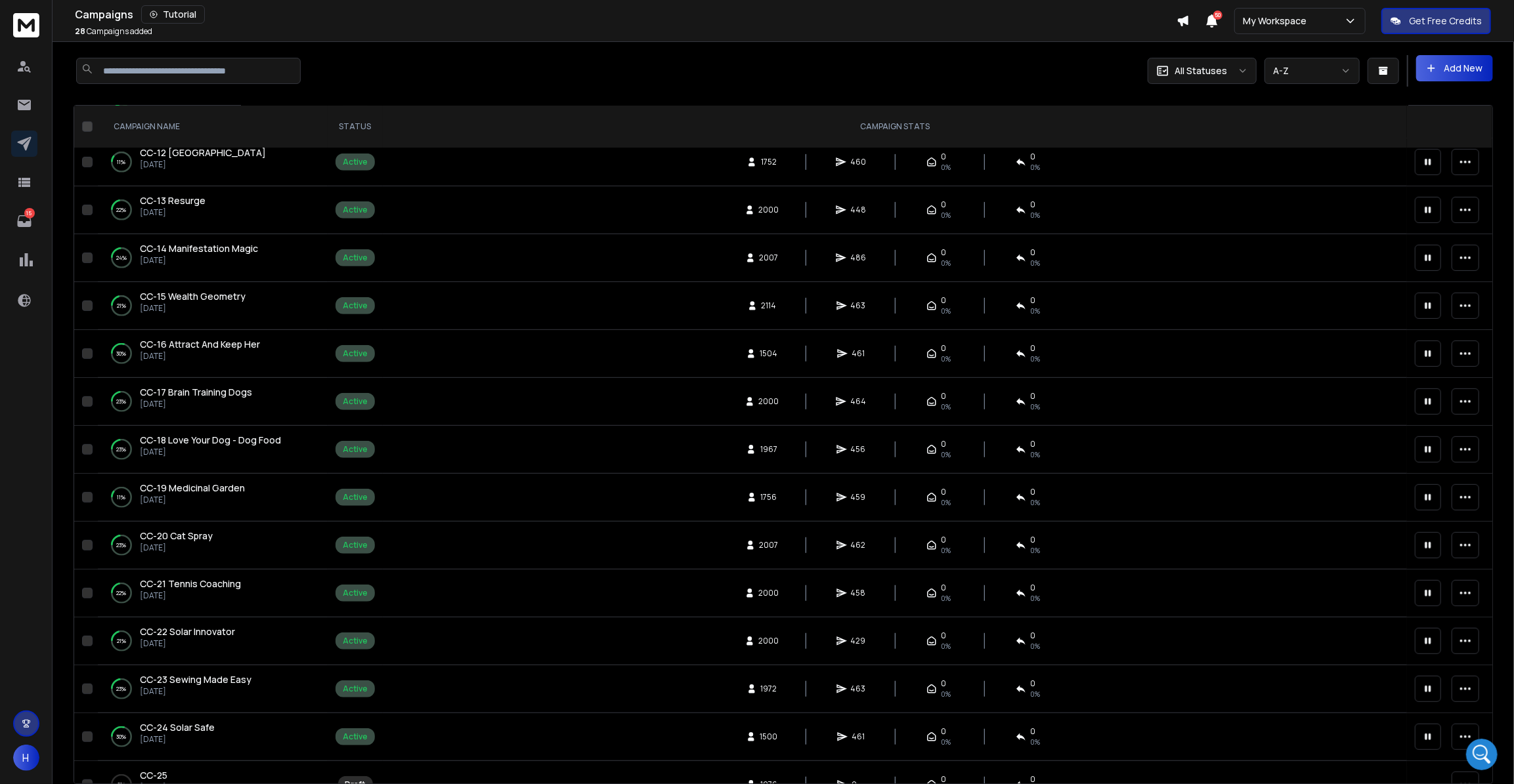
click at [181, 447] on p "22 days ago" at bounding box center [210, 452] width 141 height 11
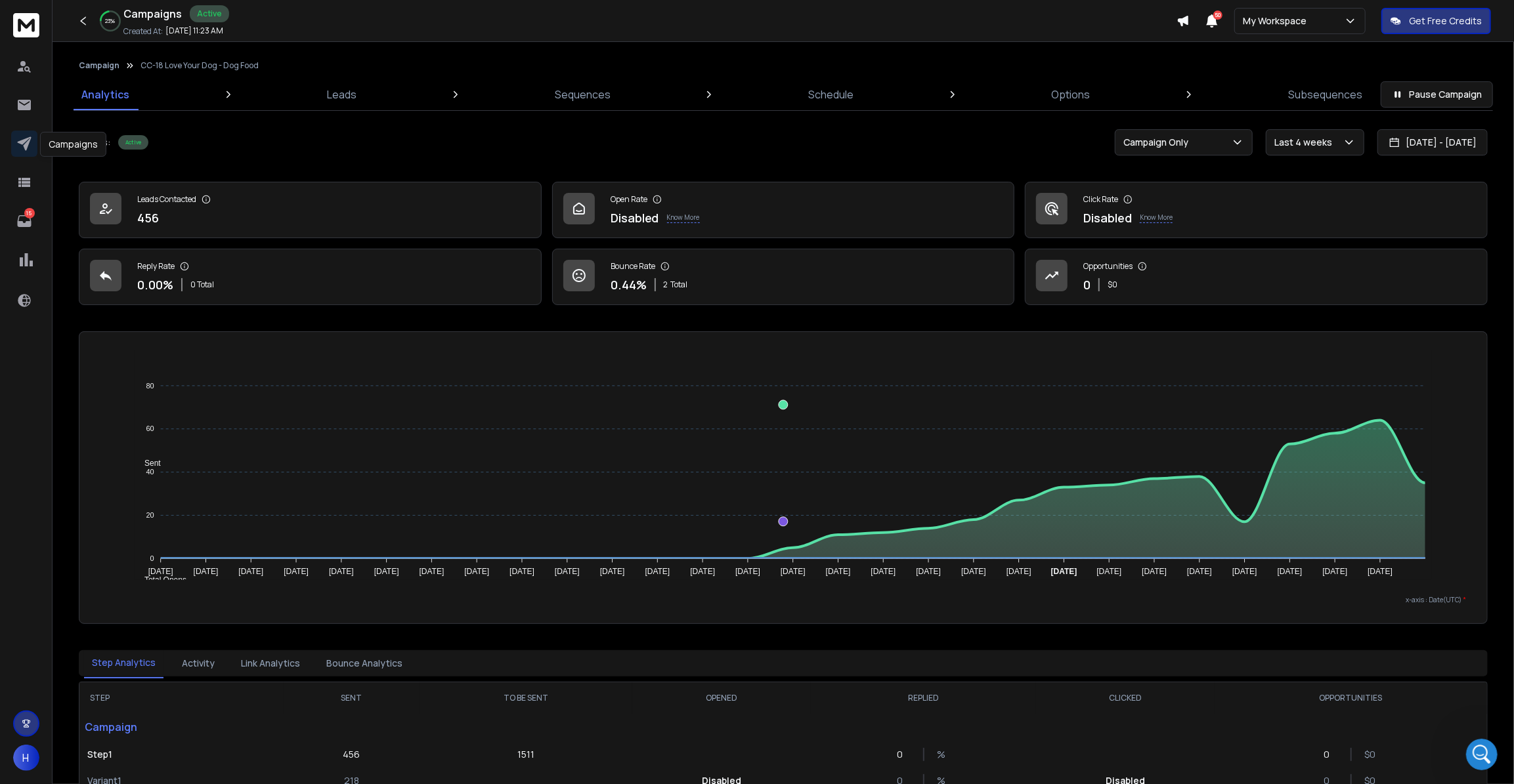
click at [28, 147] on icon at bounding box center [24, 144] width 15 height 15
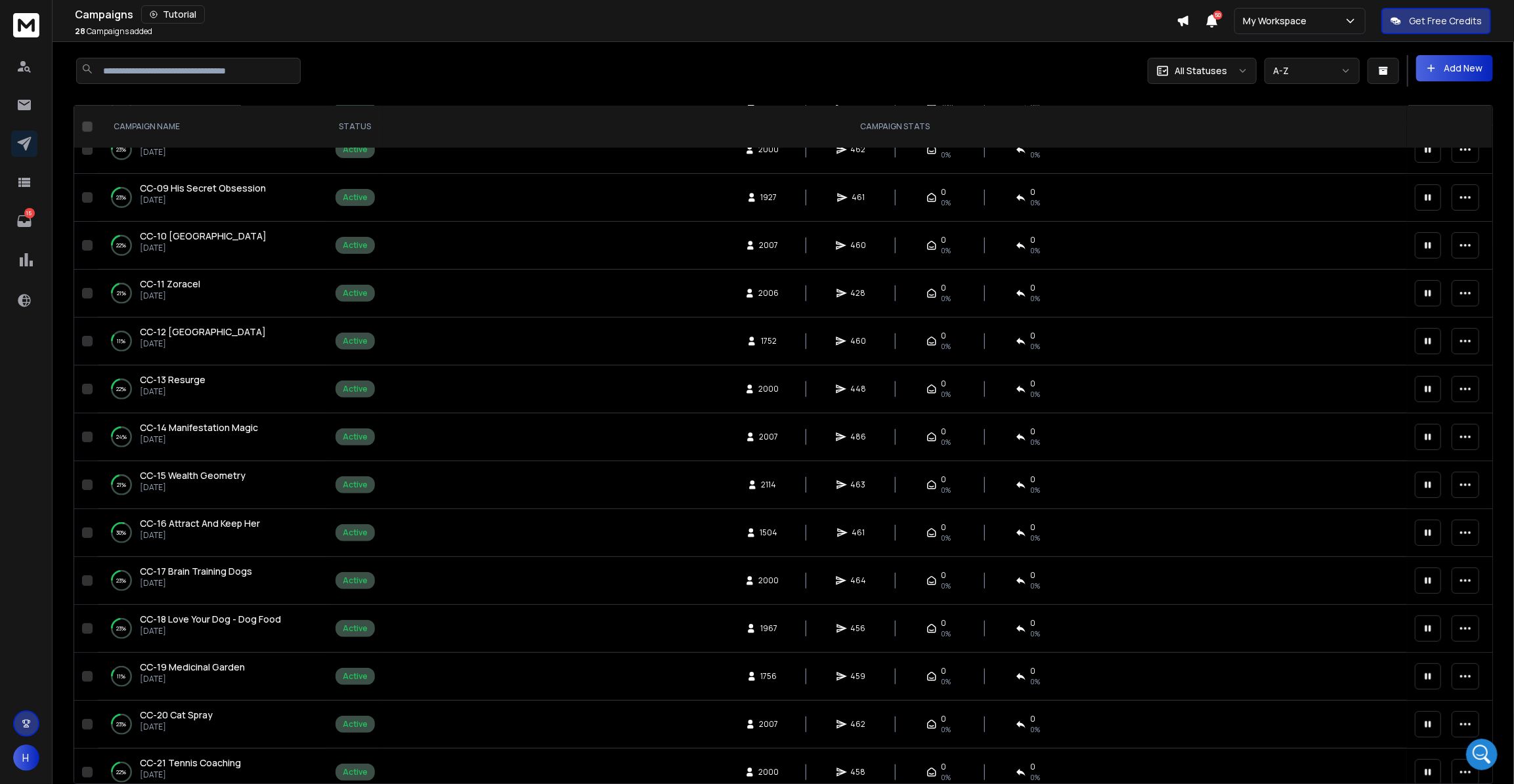
scroll to position [417, 0]
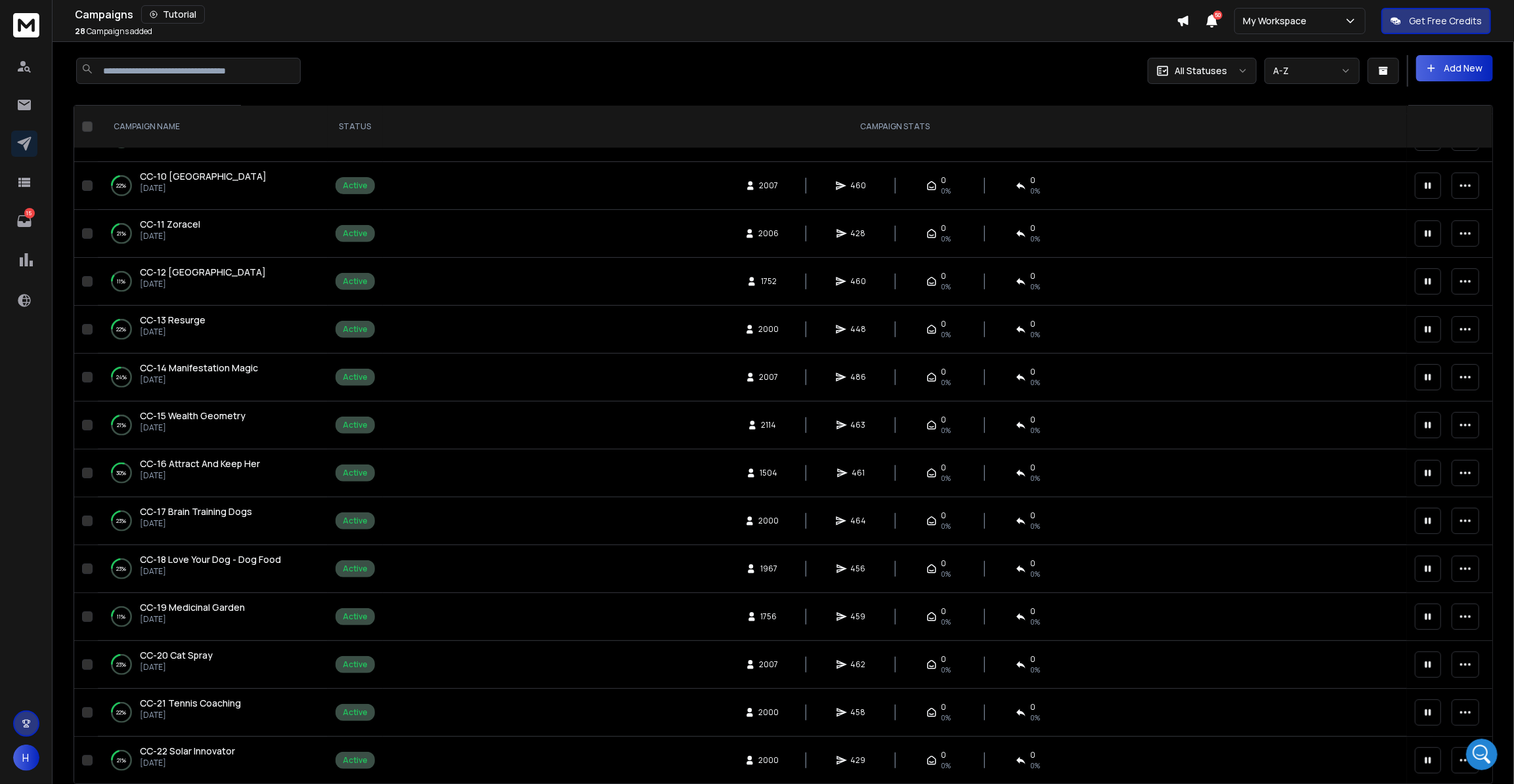
click at [187, 611] on span "CC-19 Medicinal Garden" at bounding box center [192, 607] width 105 height 12
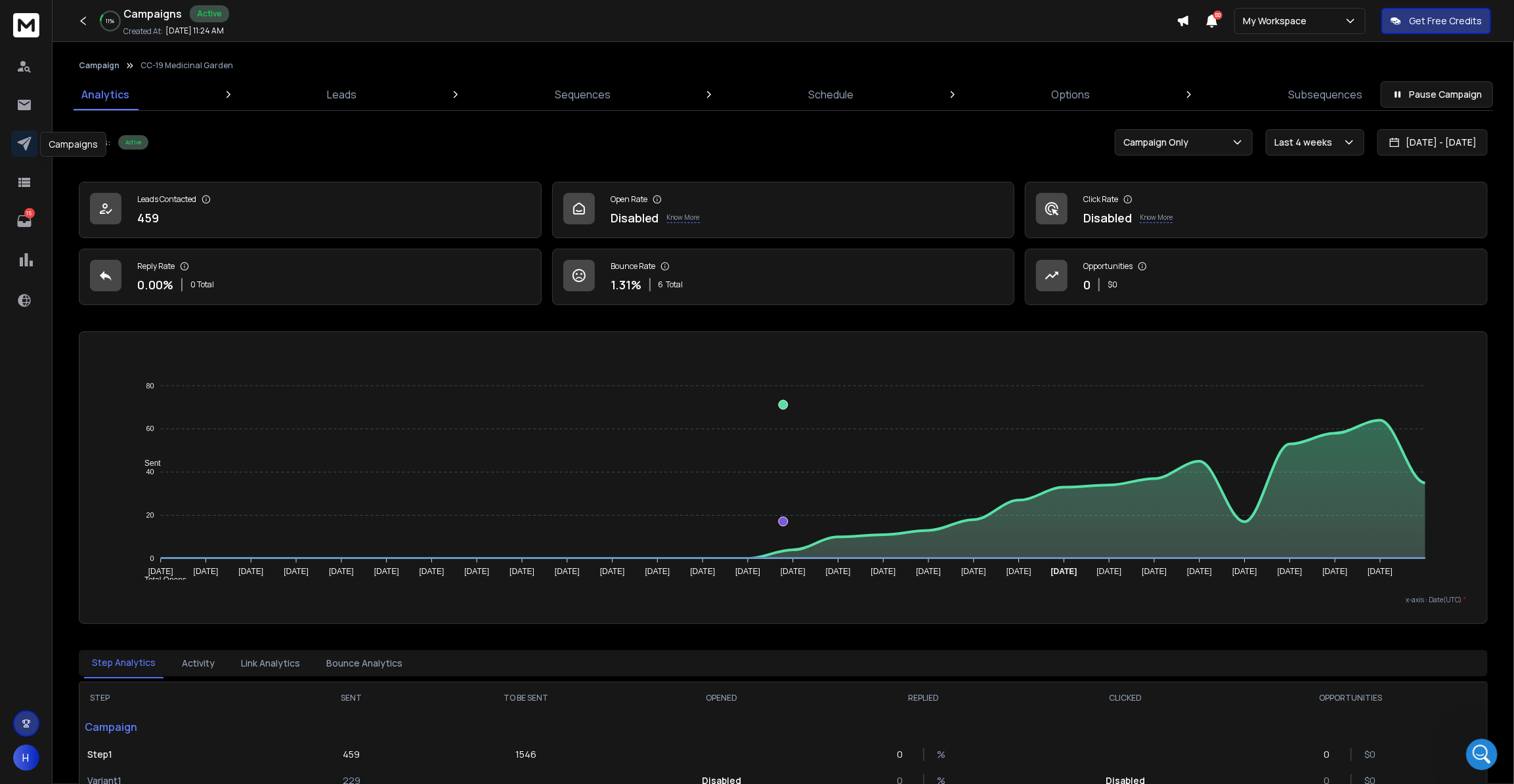
click at [28, 139] on icon at bounding box center [24, 144] width 13 height 13
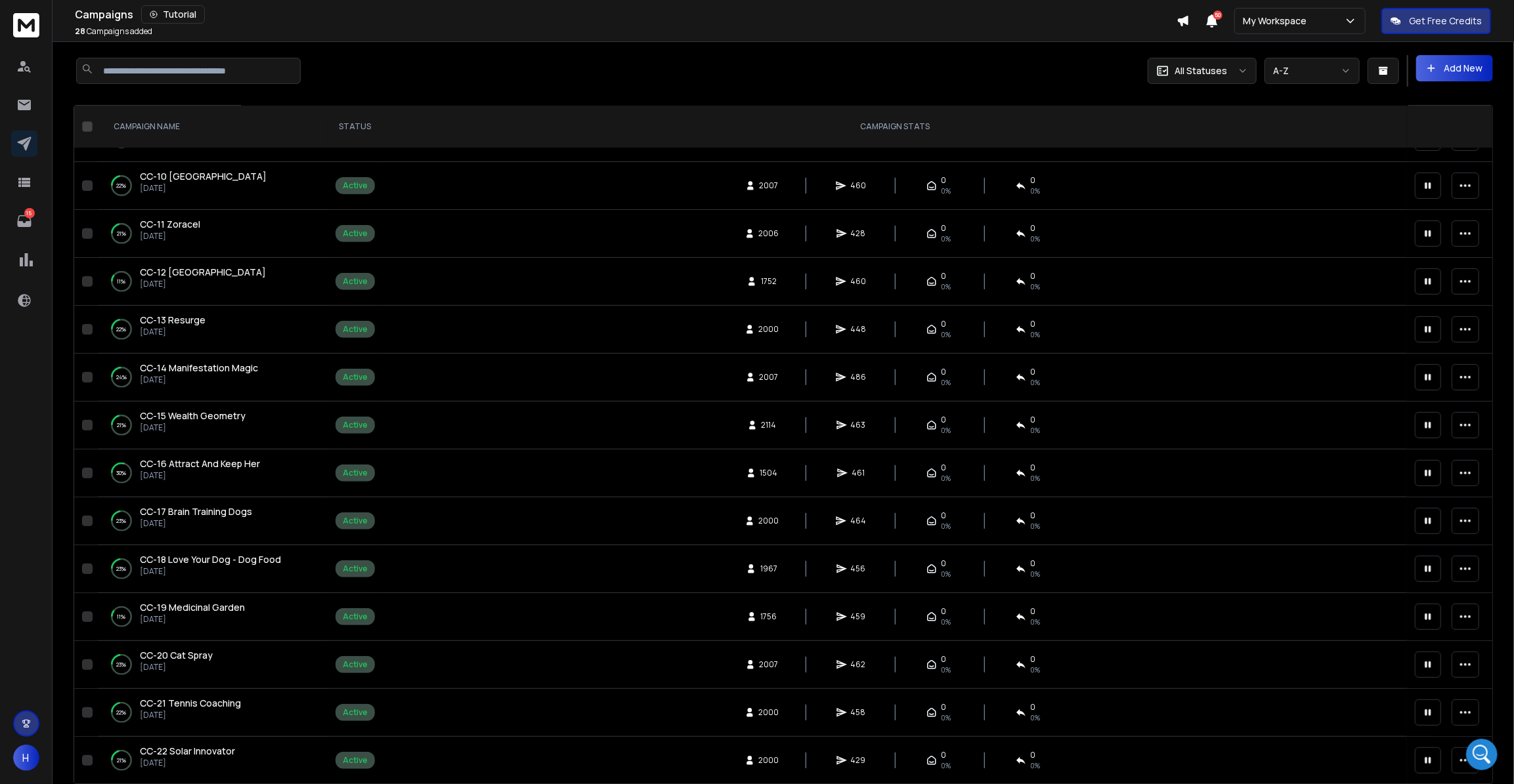
scroll to position [537, 0]
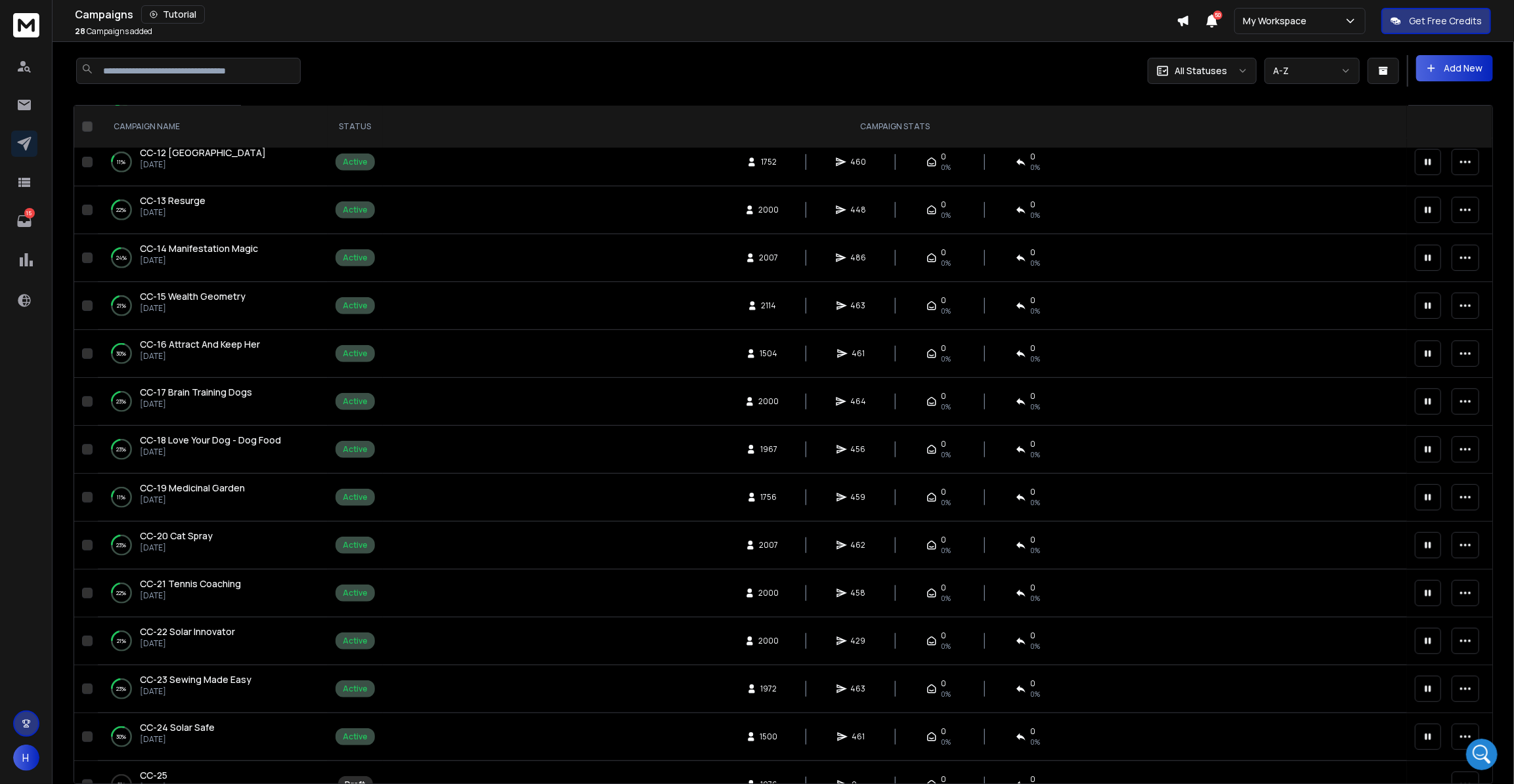
click at [170, 531] on span "CC-20 Cat Spray" at bounding box center [176, 535] width 73 height 12
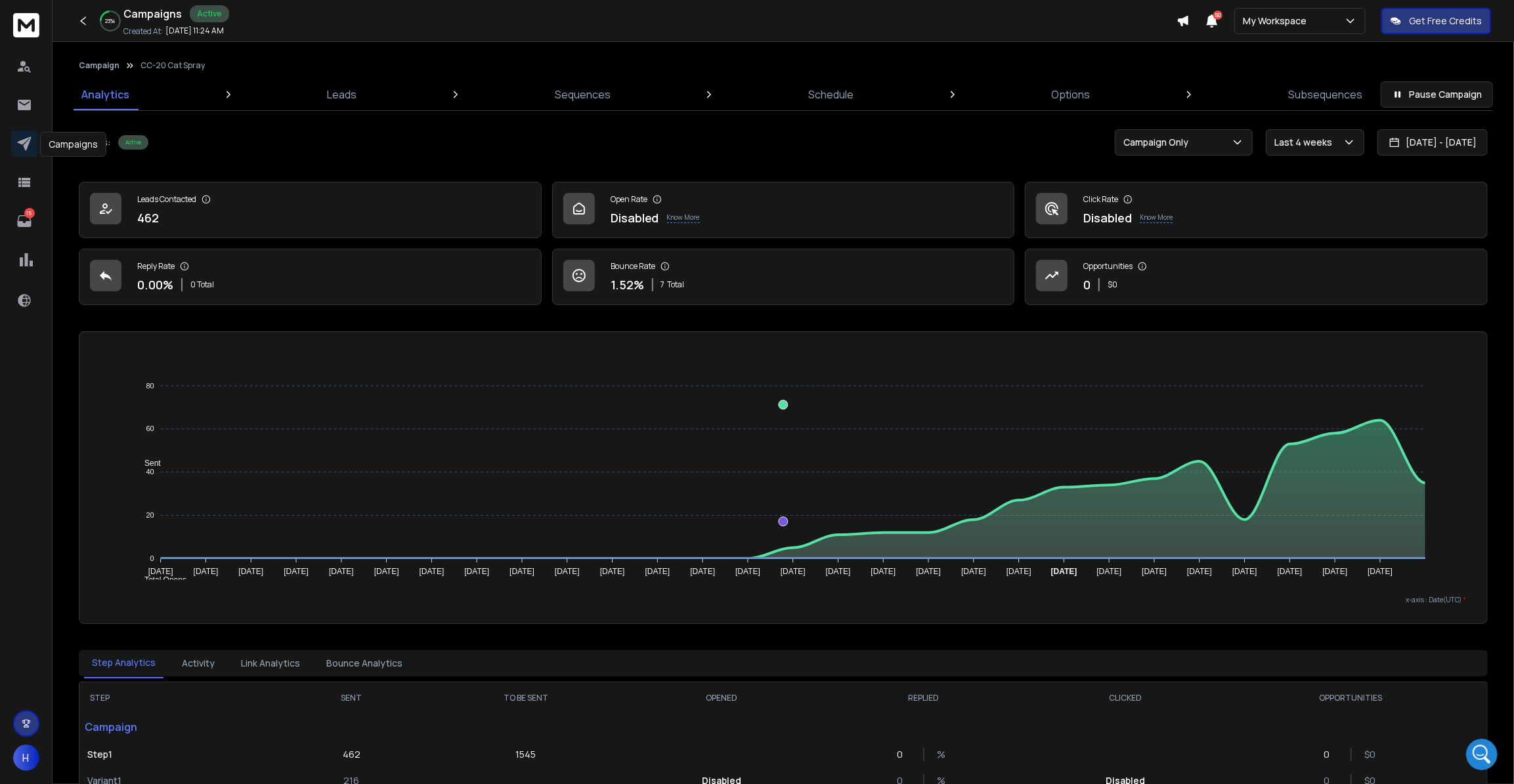
click at [22, 145] on icon at bounding box center [24, 144] width 13 height 13
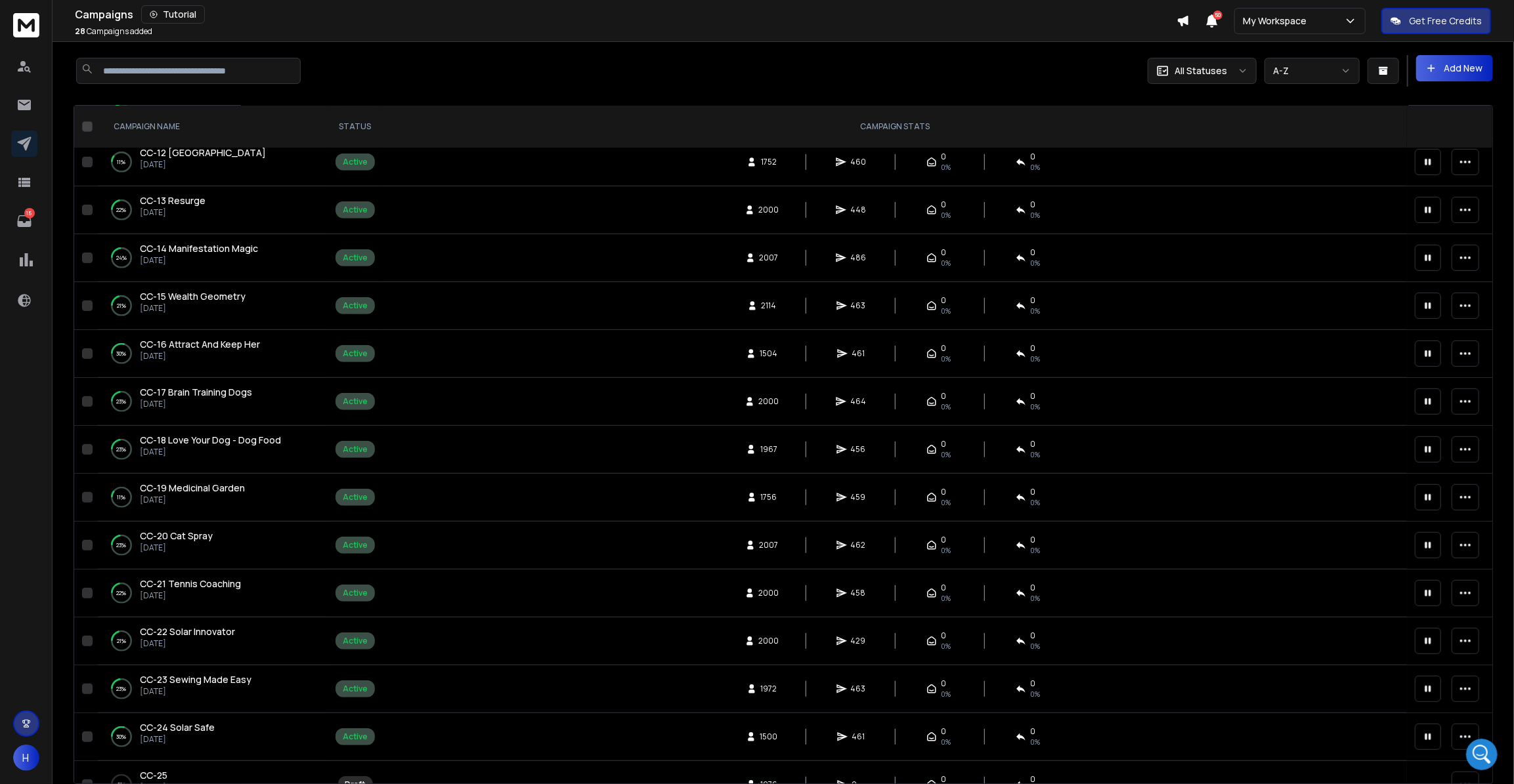
scroll to position [596, 0]
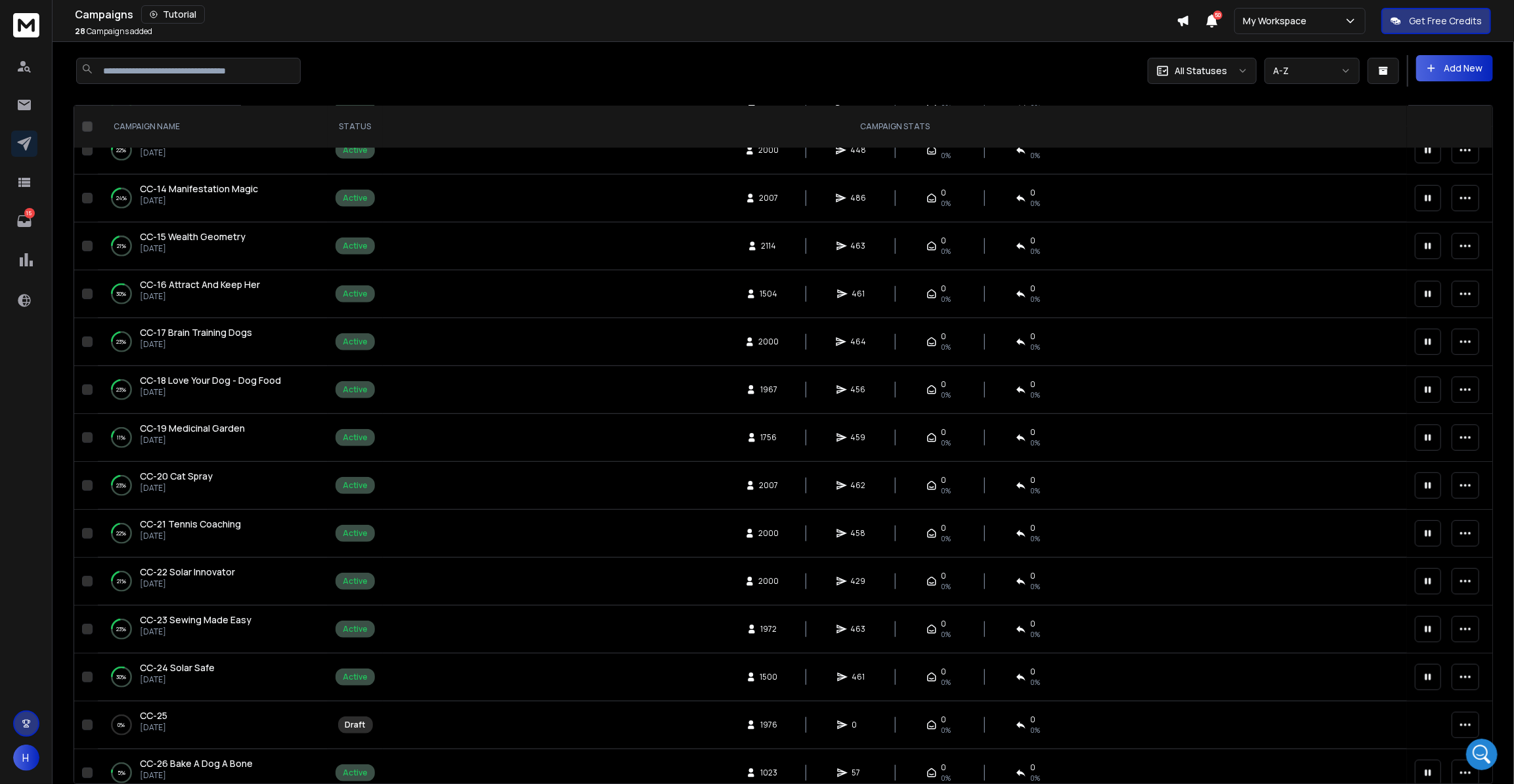
click at [183, 527] on span "CC-21 Tennis Coaching" at bounding box center [191, 524] width 102 height 12
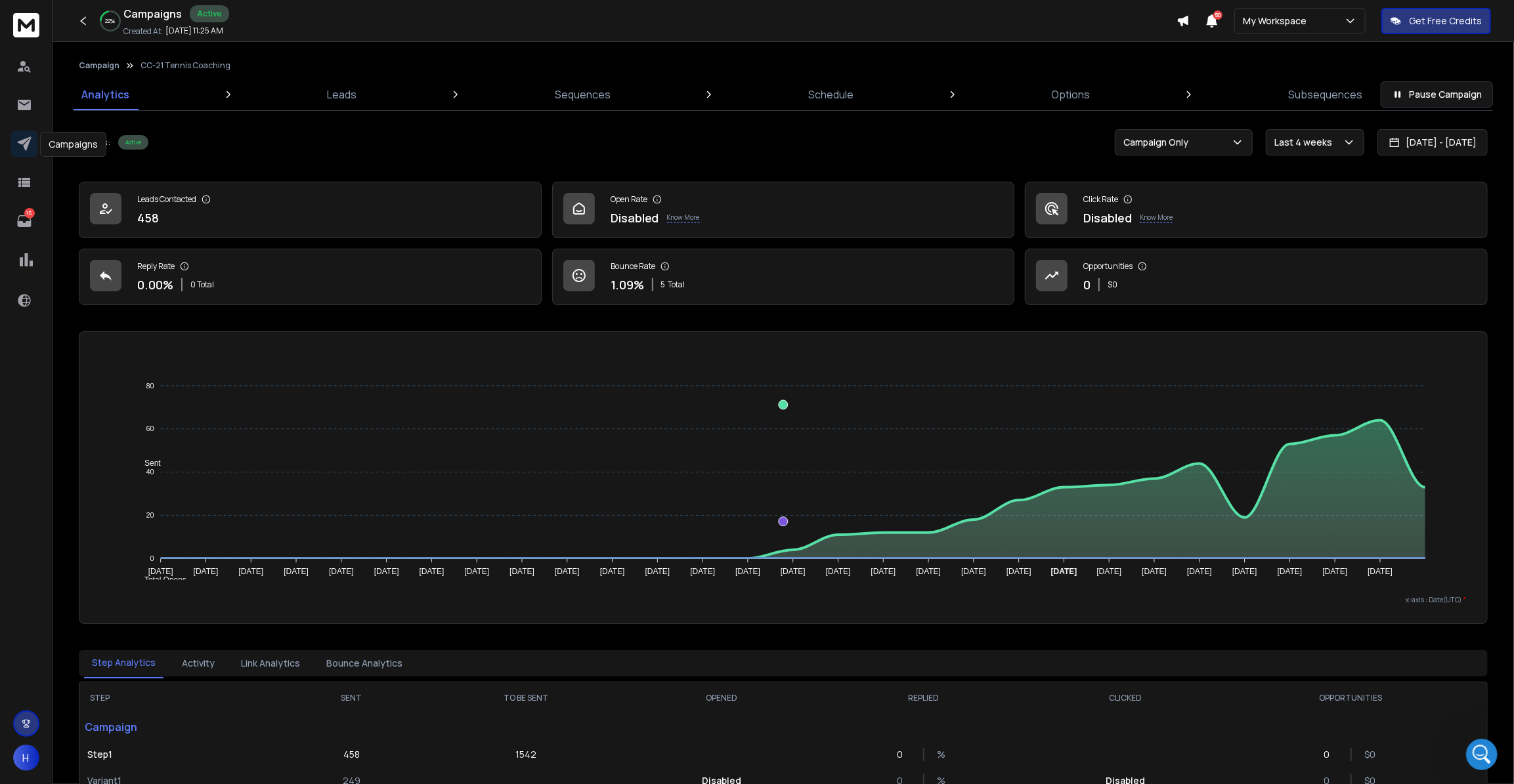
click at [27, 152] on link at bounding box center [24, 143] width 26 height 26
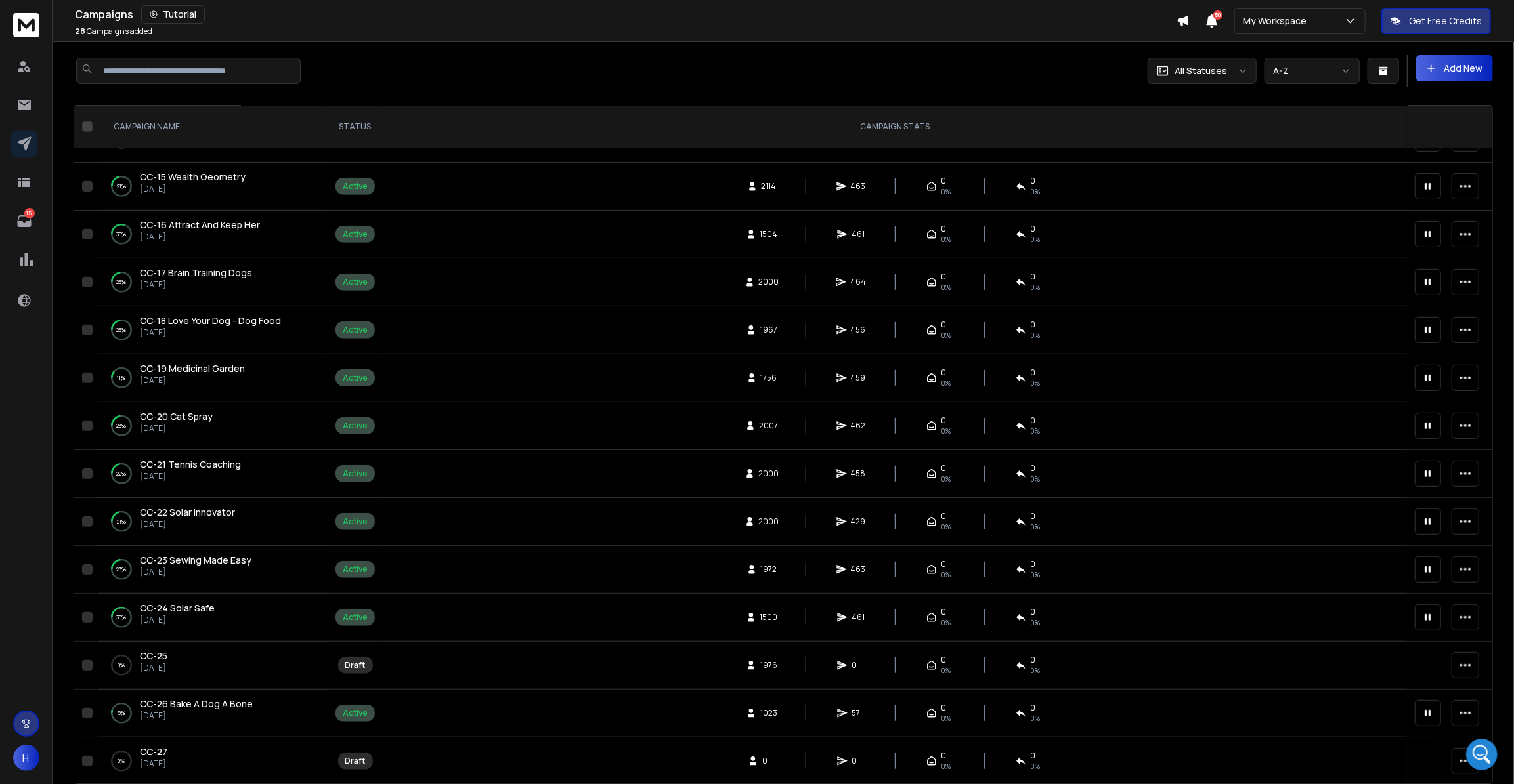
scroll to position [713, 0]
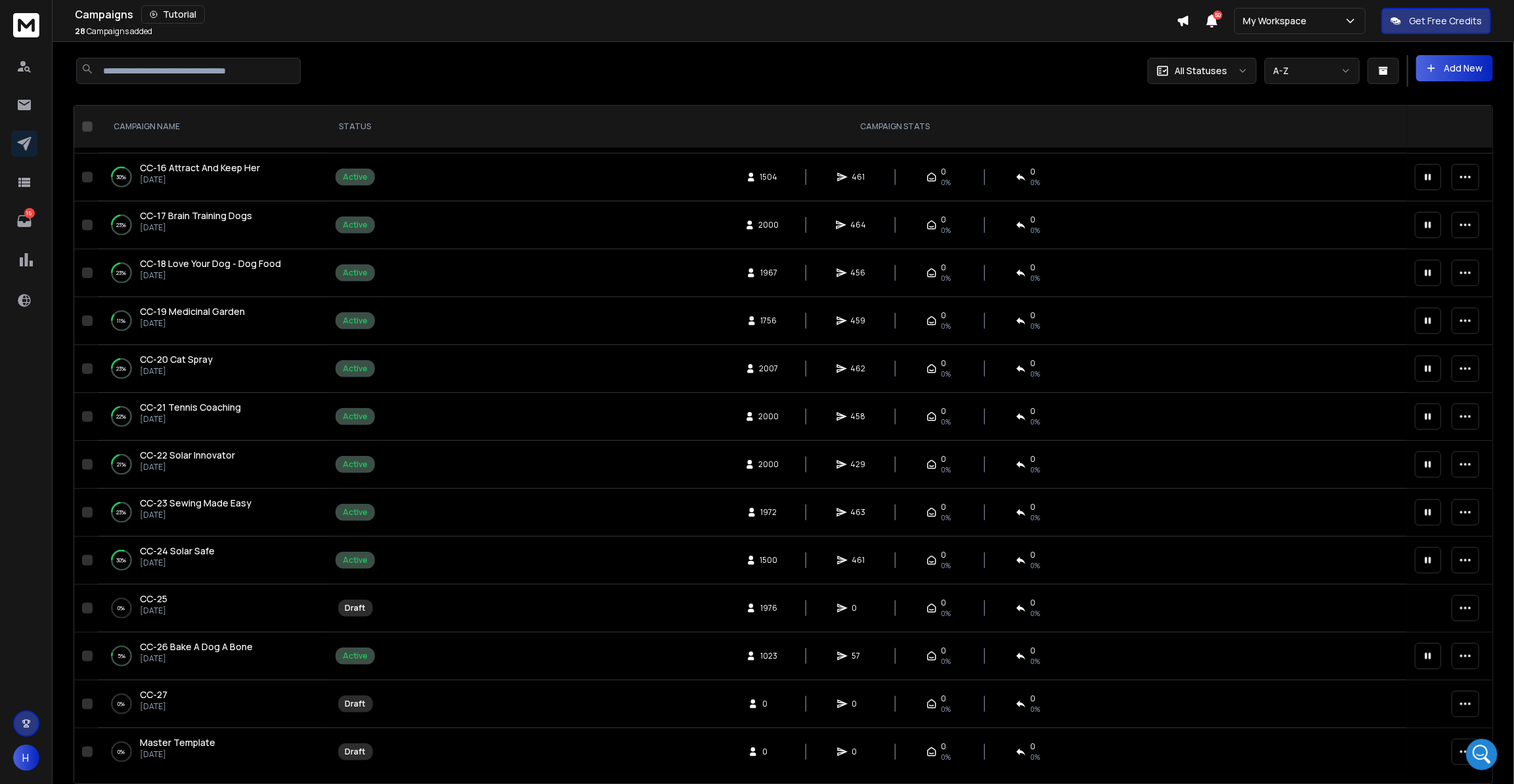
click at [184, 459] on span "CC-22 Solar Innovator" at bounding box center [187, 455] width 95 height 12
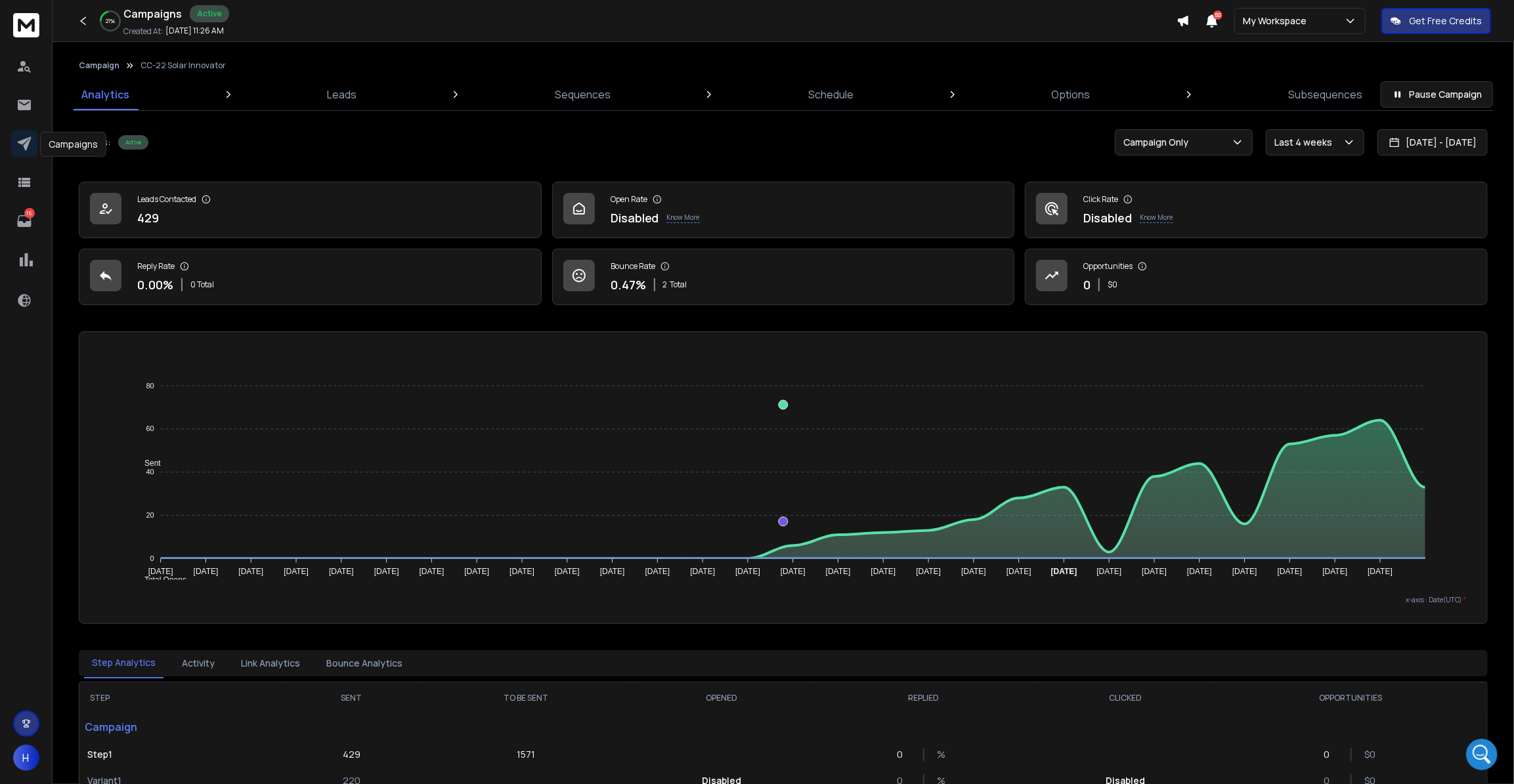
click at [26, 140] on icon at bounding box center [24, 144] width 13 height 13
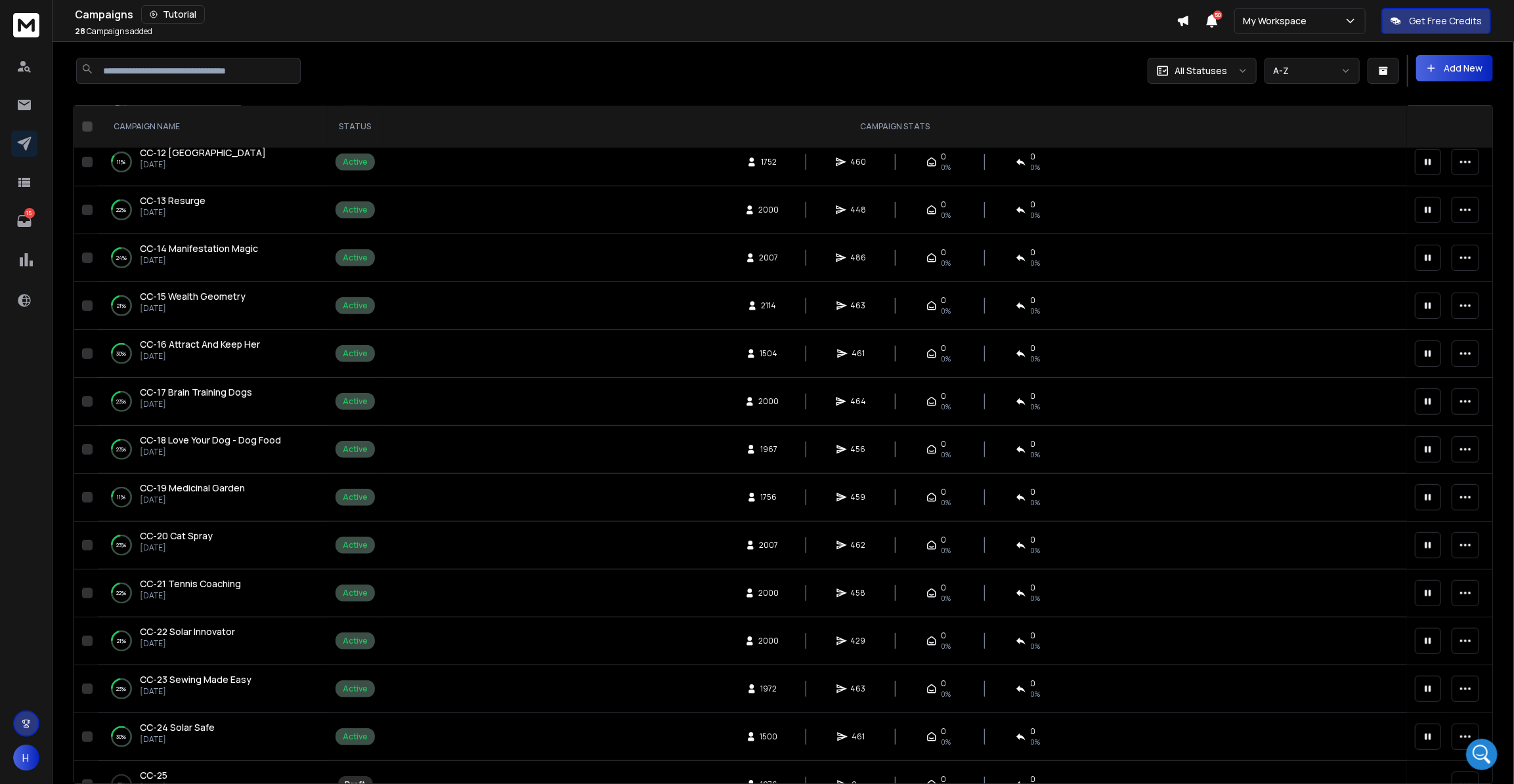
scroll to position [596, 0]
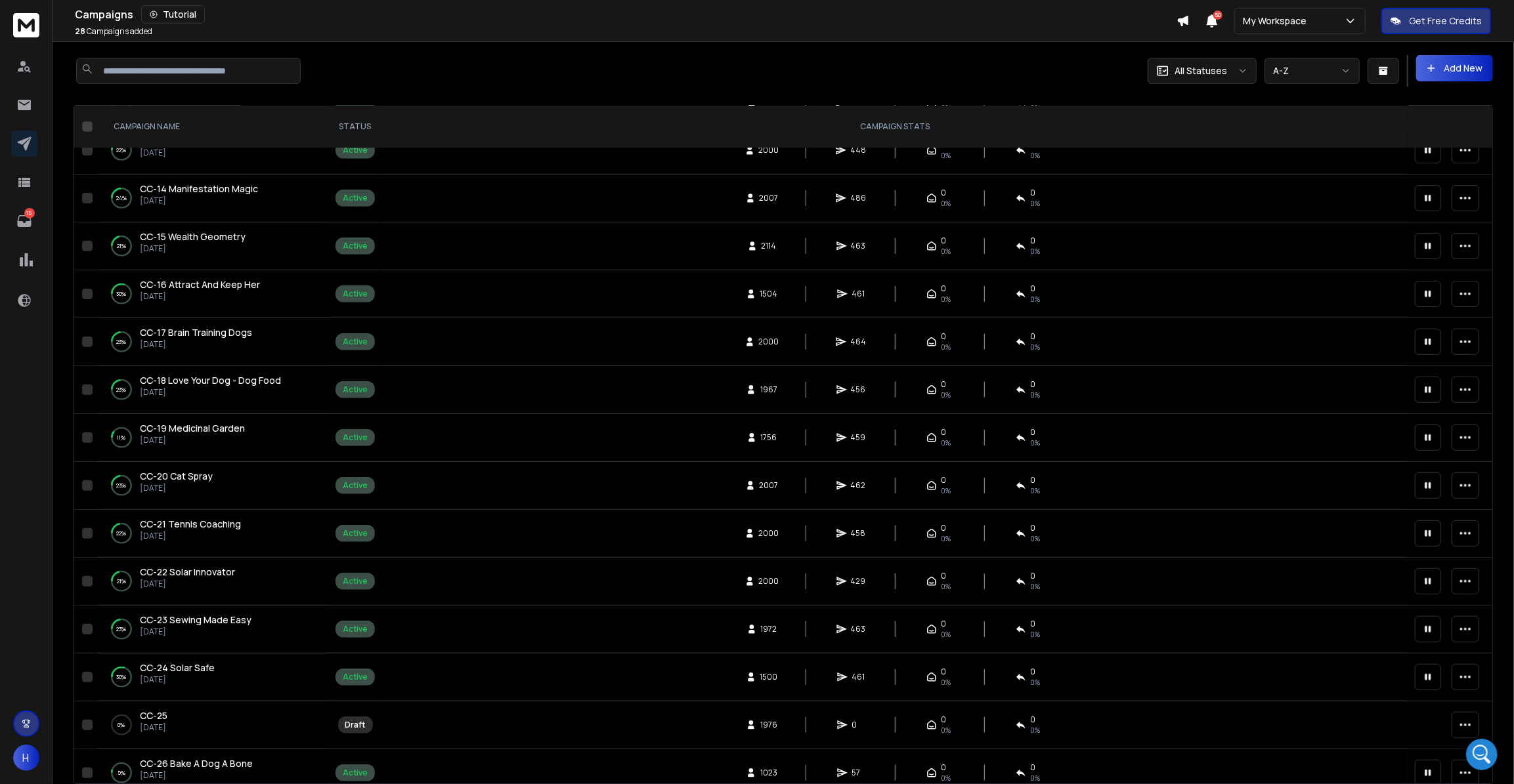
click at [176, 616] on span "CC-23 Sewing Made Easy" at bounding box center [195, 619] width 112 height 12
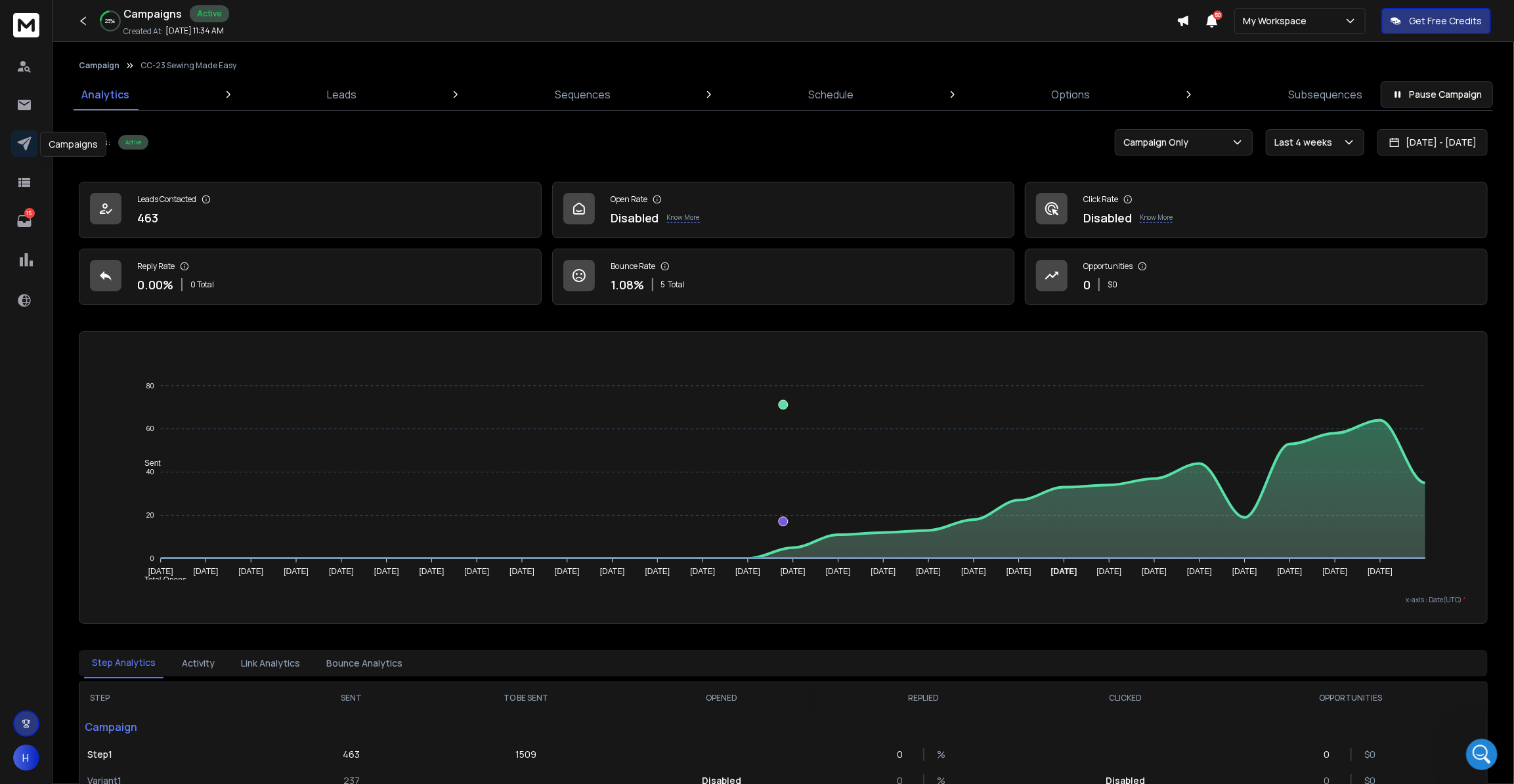
click at [18, 144] on icon at bounding box center [24, 144] width 13 height 13
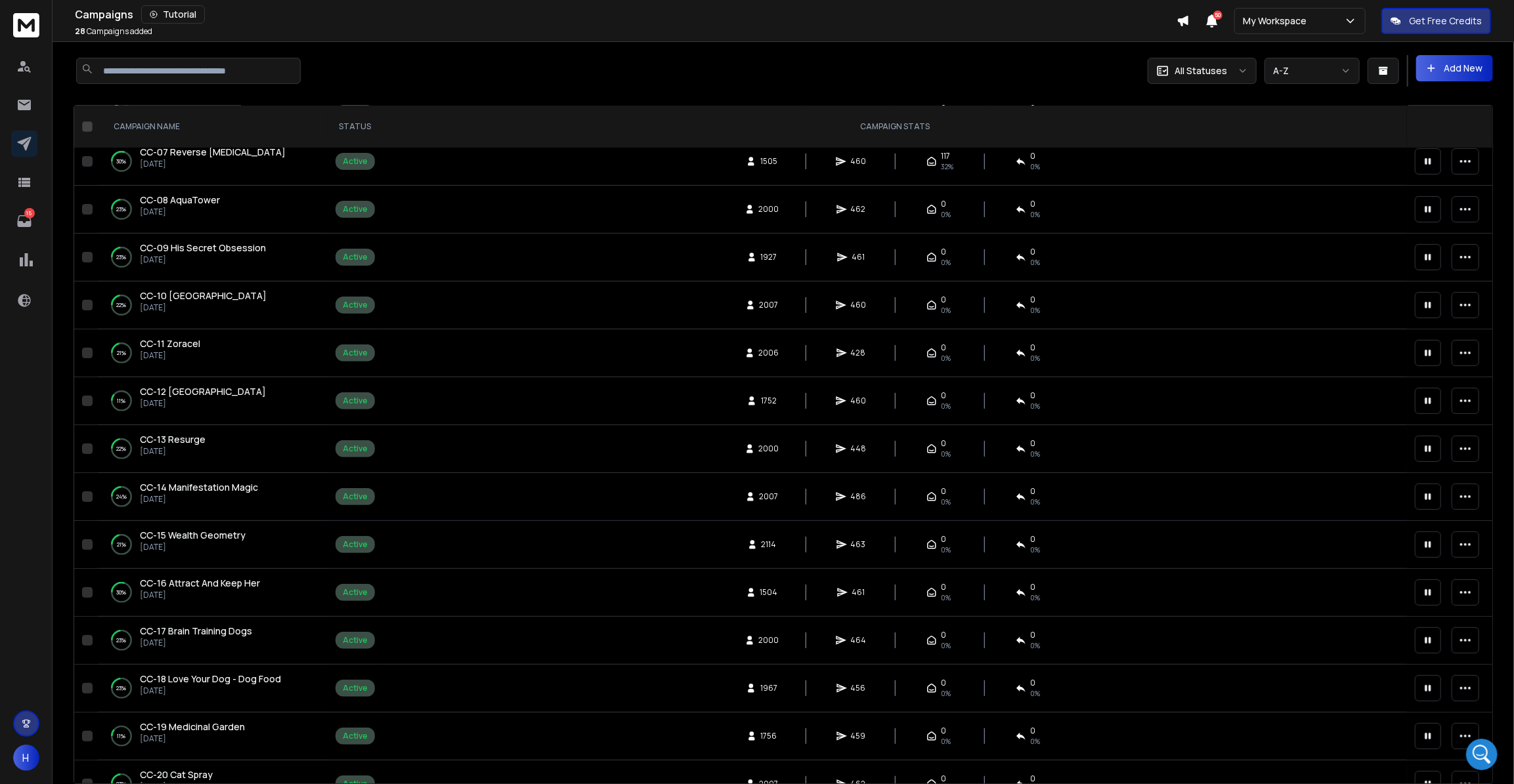
scroll to position [713, 0]
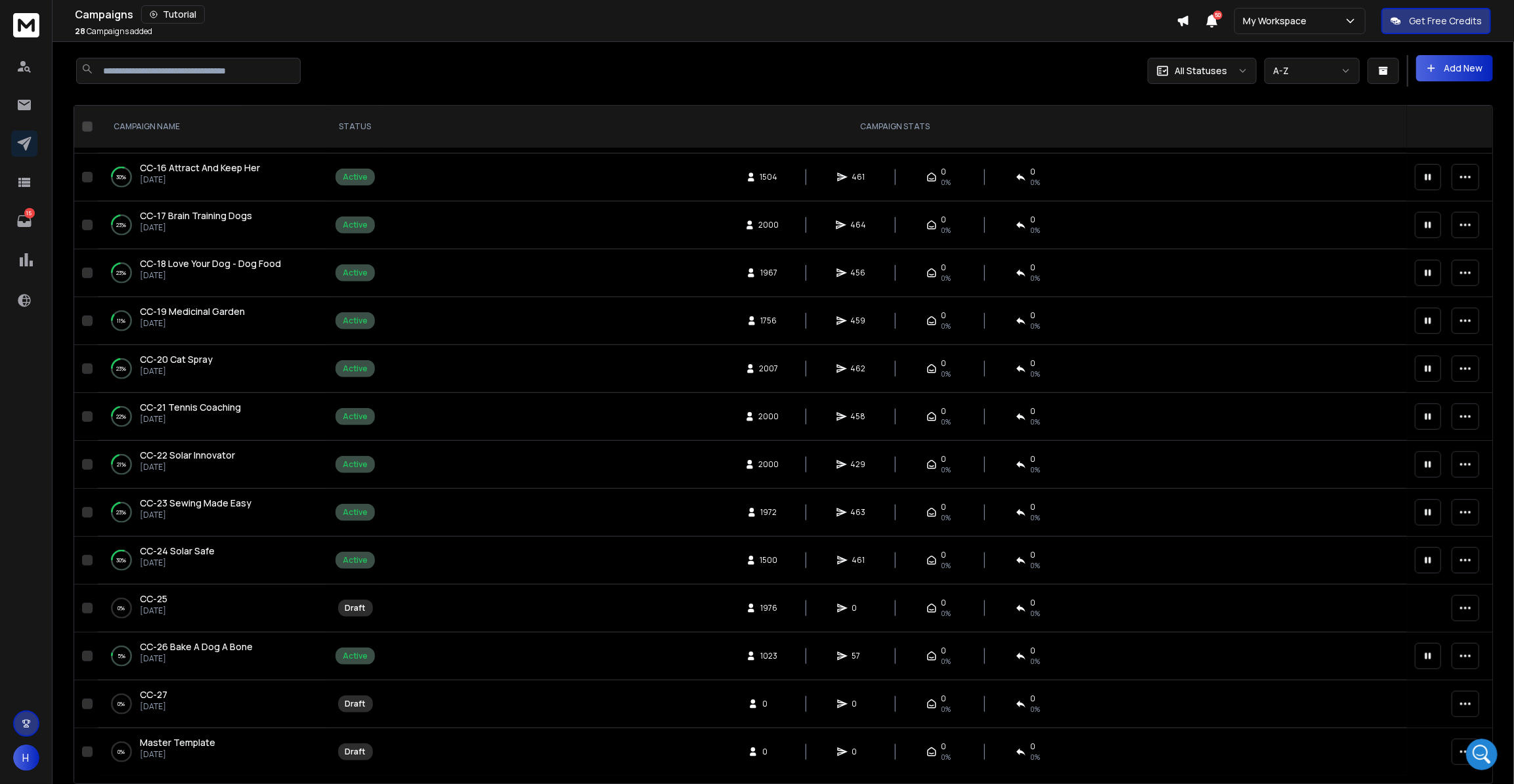
click at [199, 550] on span "CC-24 Solar Safe" at bounding box center [177, 550] width 75 height 12
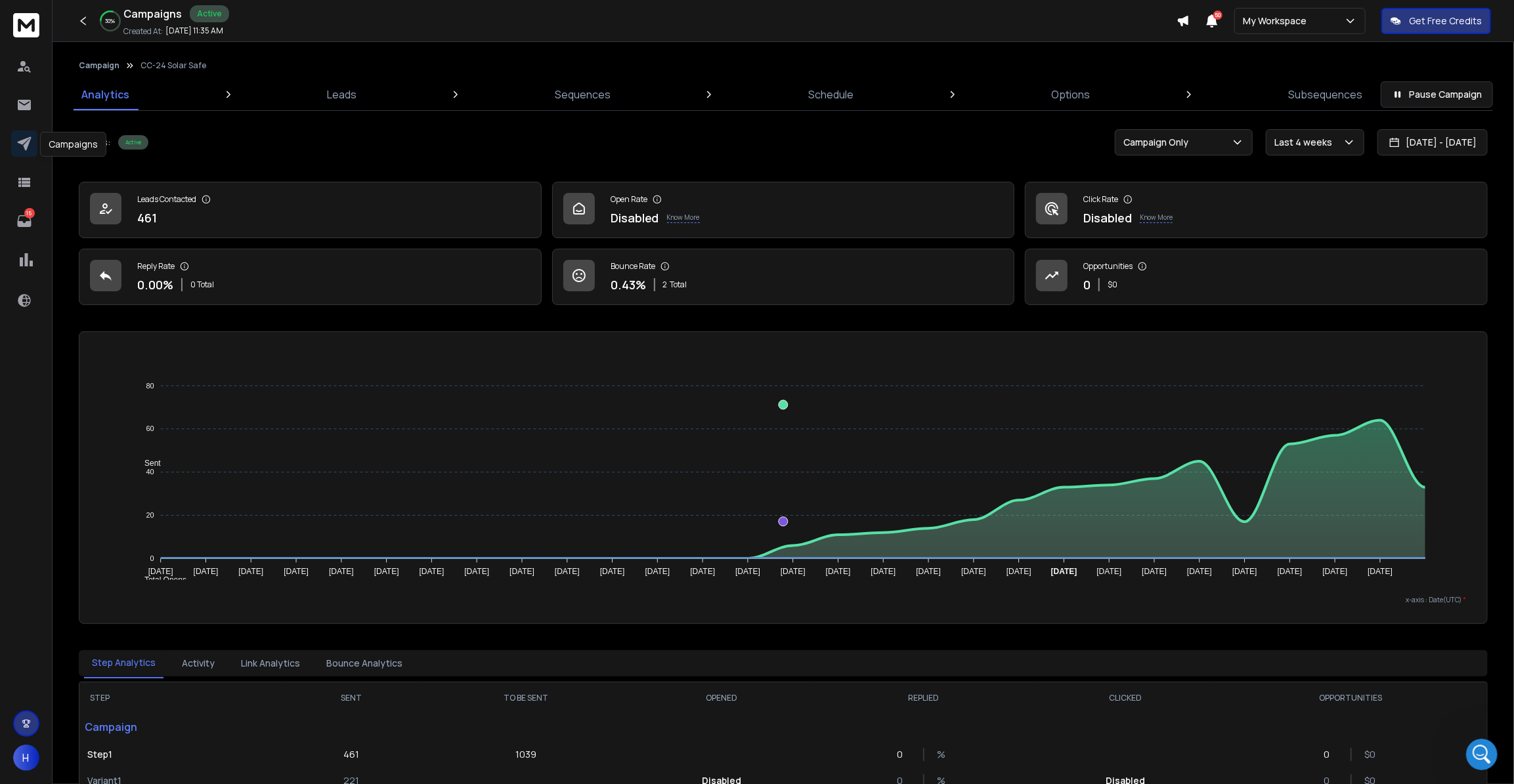
click at [17, 146] on icon at bounding box center [24, 144] width 15 height 15
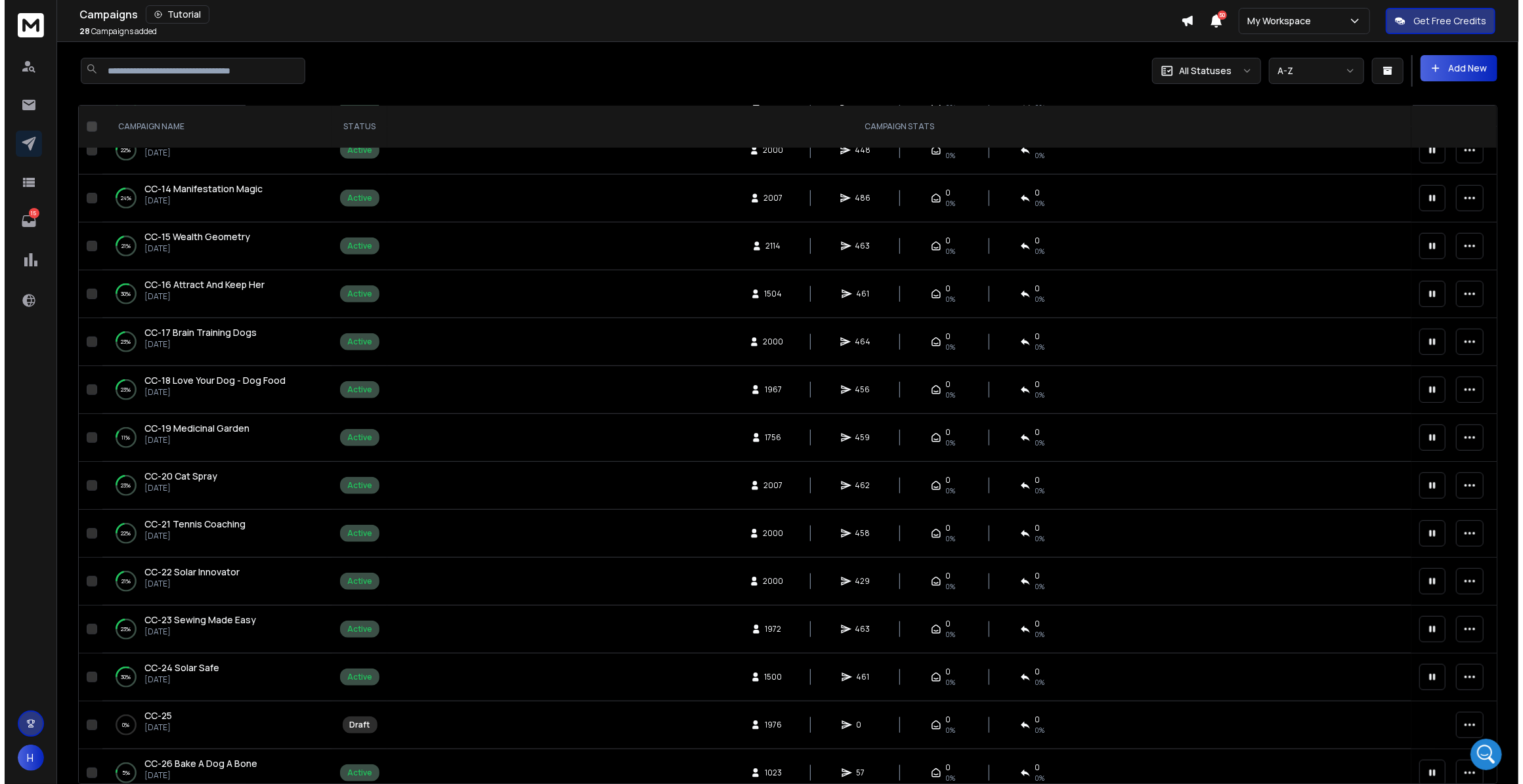
scroll to position [713, 0]
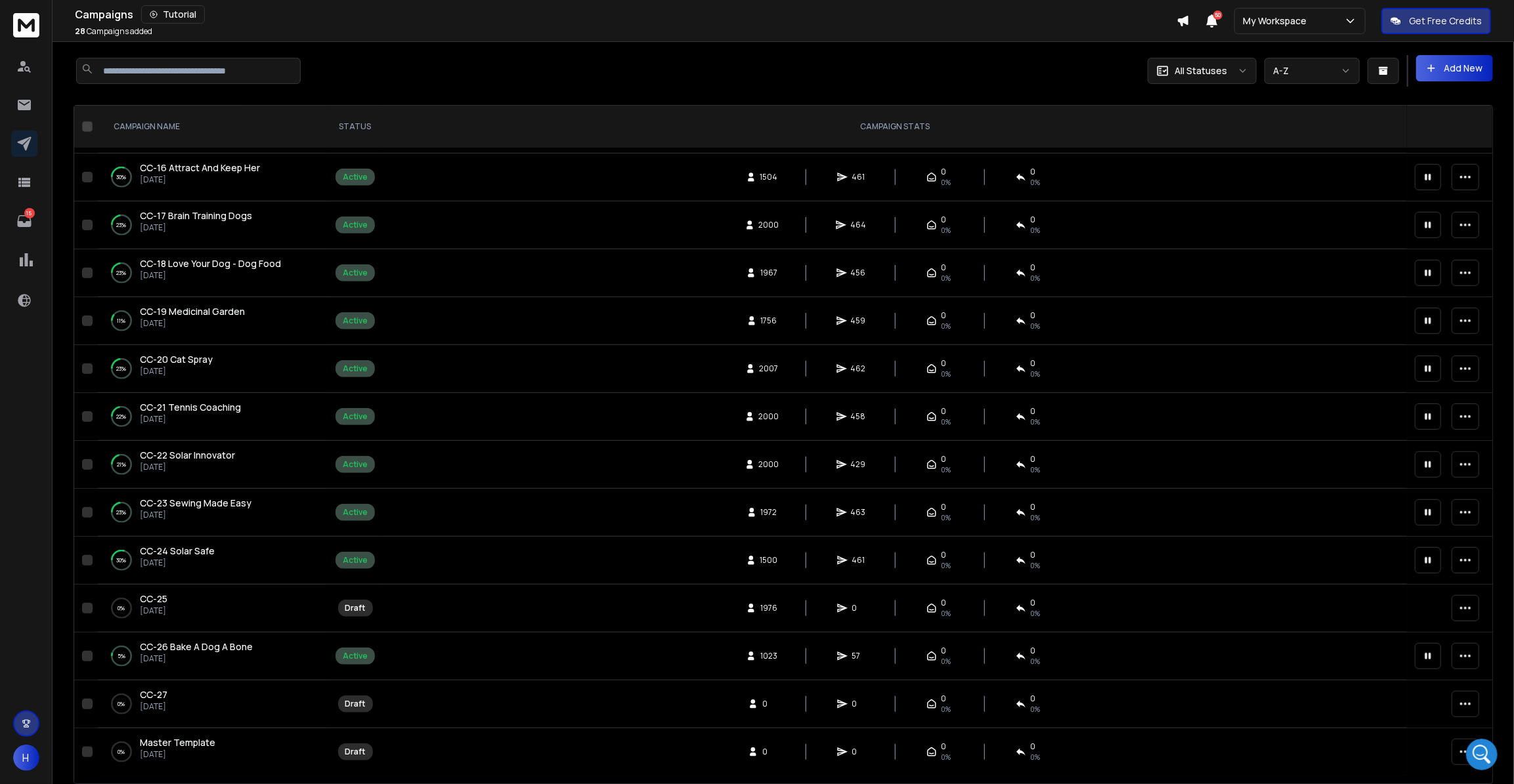
click at [243, 649] on span "CC-26 Bake A Dog A Bone" at bounding box center [196, 646] width 113 height 12
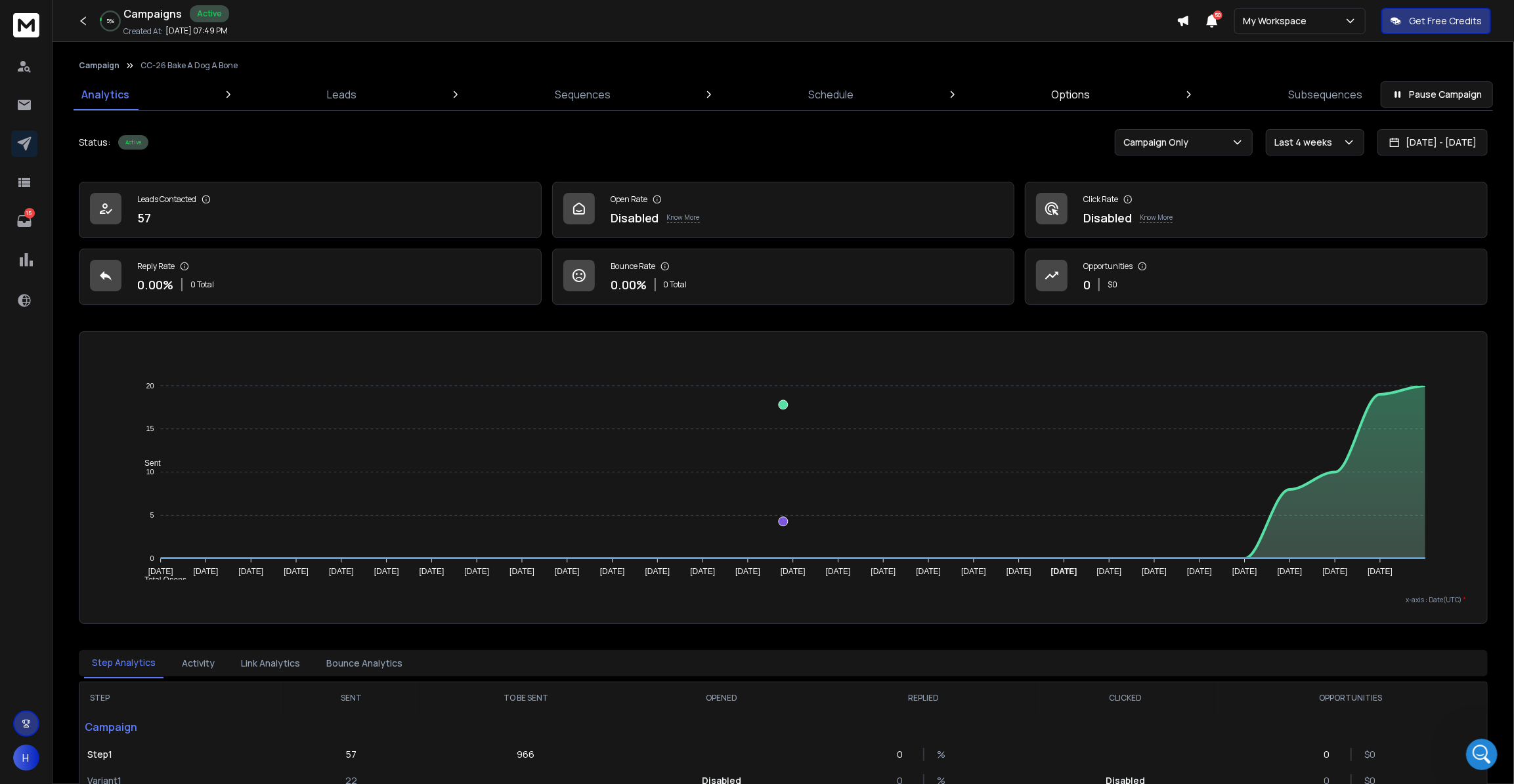
click at [1079, 93] on p "Options" at bounding box center [1072, 95] width 38 height 15
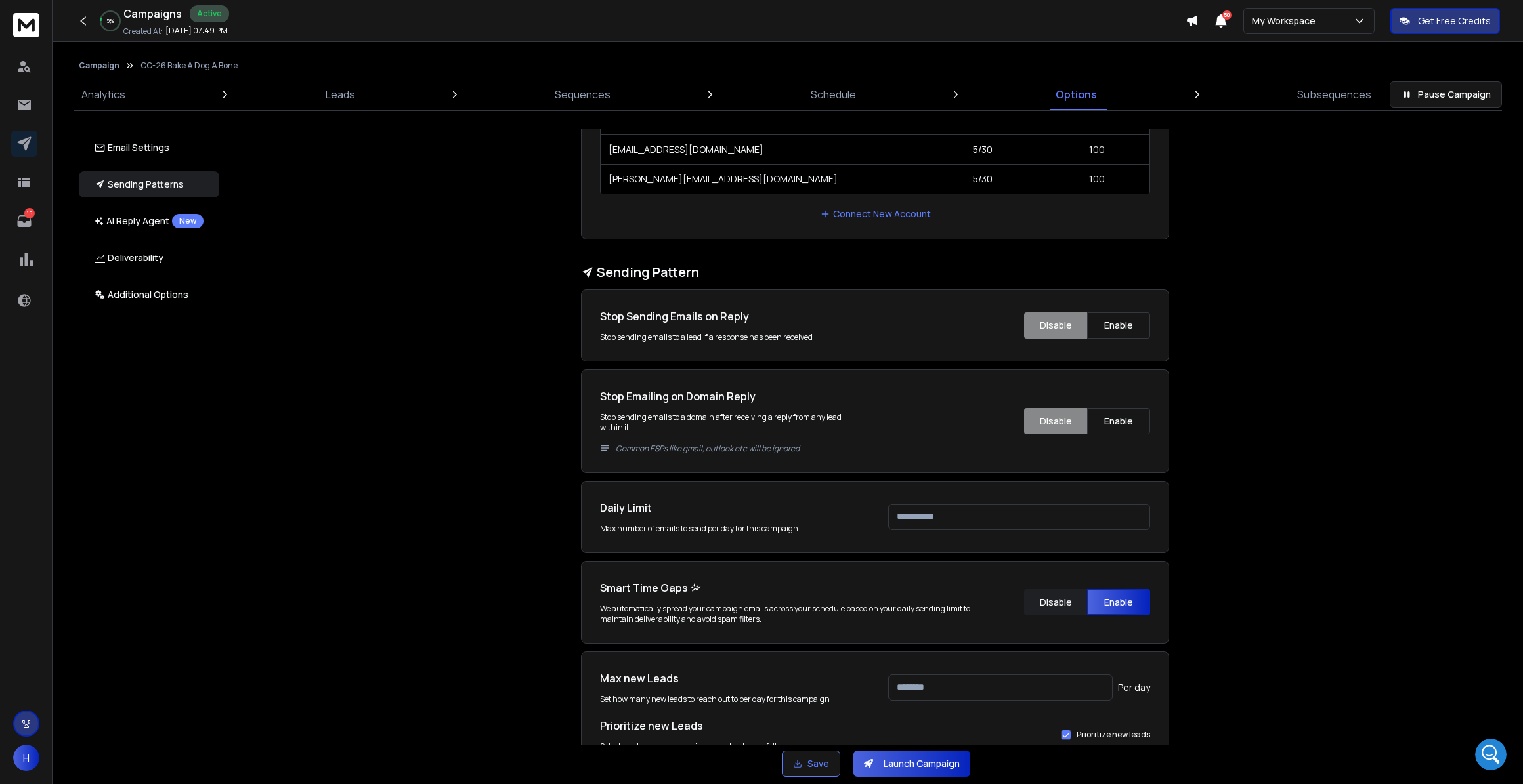
scroll to position [298, 0]
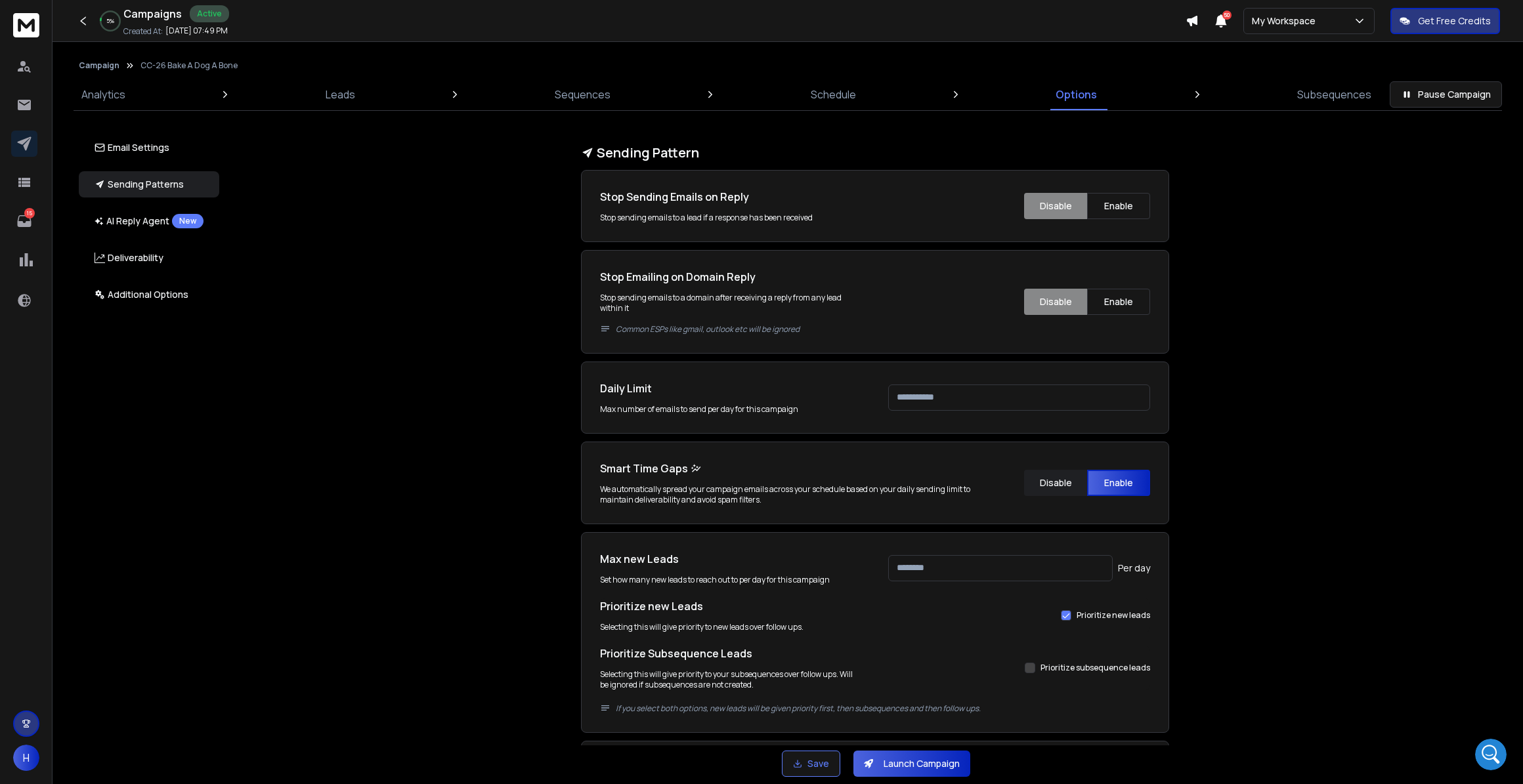
drag, startPoint x: 909, startPoint y: 385, endPoint x: 778, endPoint y: 405, distance: 132.5
click at [778, 405] on div "Daily Limit Max number of emails to send per day for this campaign **" at bounding box center [875, 398] width 550 height 34
type input "**"
drag, startPoint x: 906, startPoint y: 567, endPoint x: 830, endPoint y: 566, distance: 76.0
click at [830, 566] on div "Max new Leads Set how many new leads to reach out to per day for this campaign …" at bounding box center [875, 569] width 550 height 34
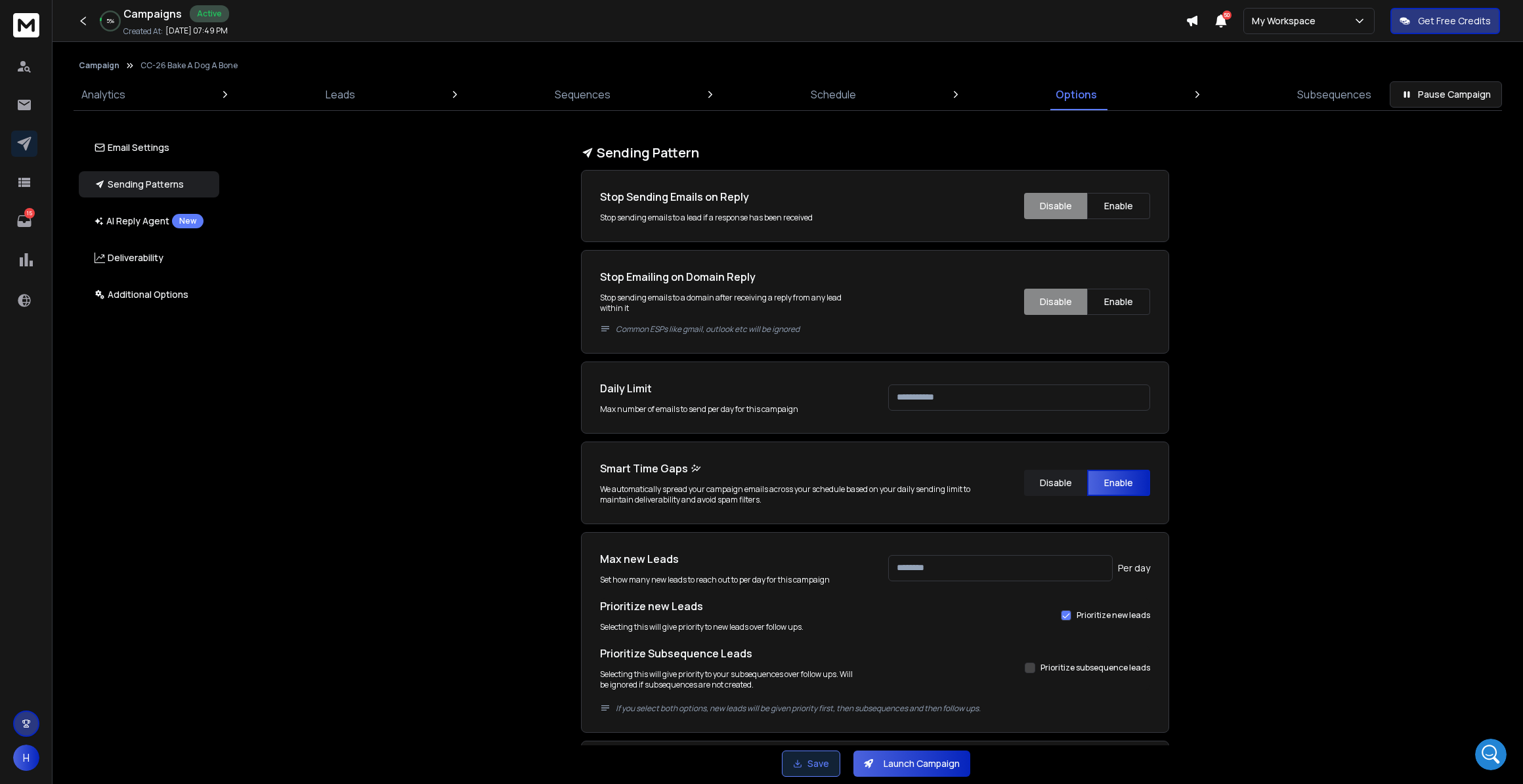
type input "**"
click at [812, 764] on button "Save" at bounding box center [811, 764] width 58 height 26
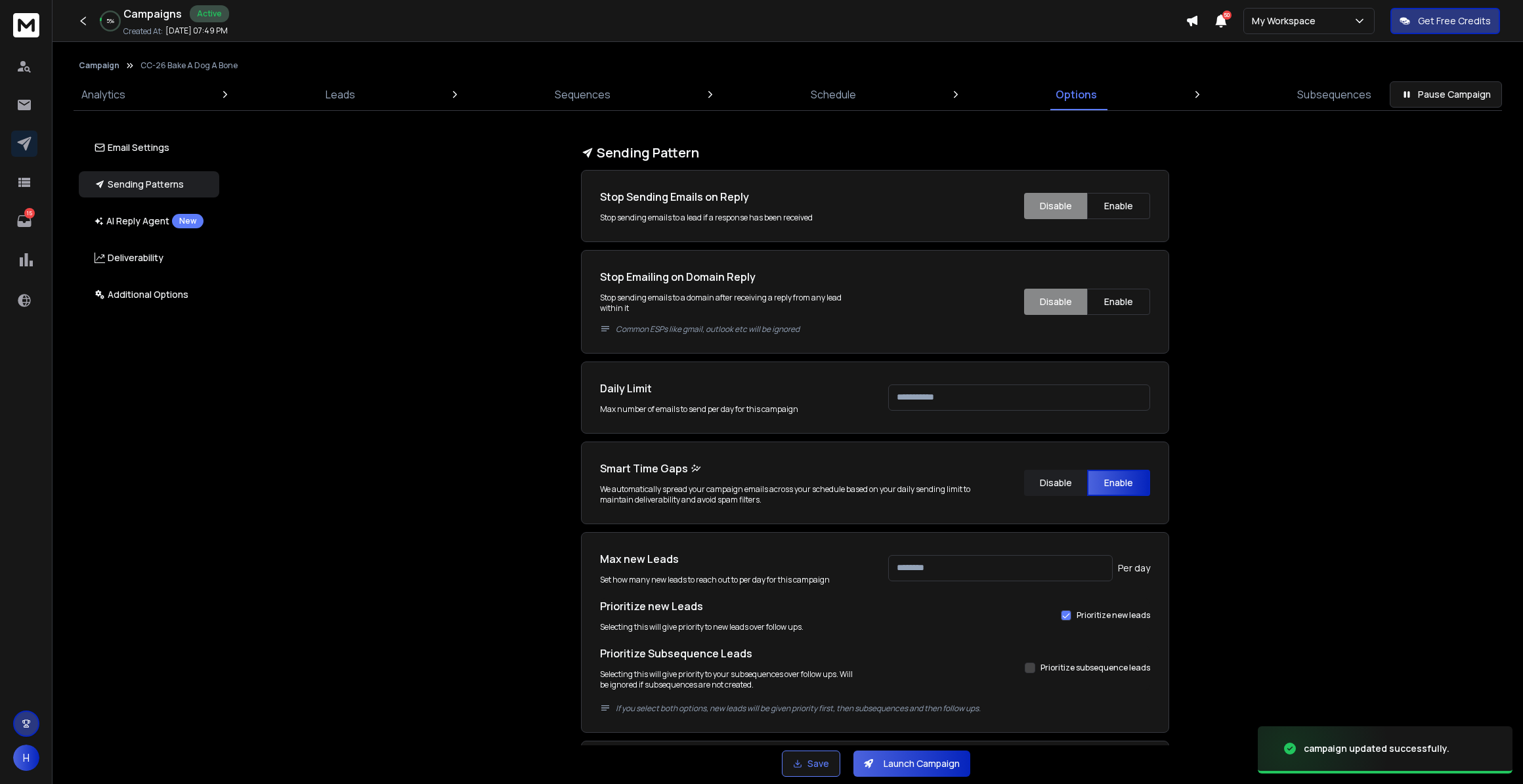
click at [907, 763] on button "Launch Campaign" at bounding box center [912, 764] width 117 height 26
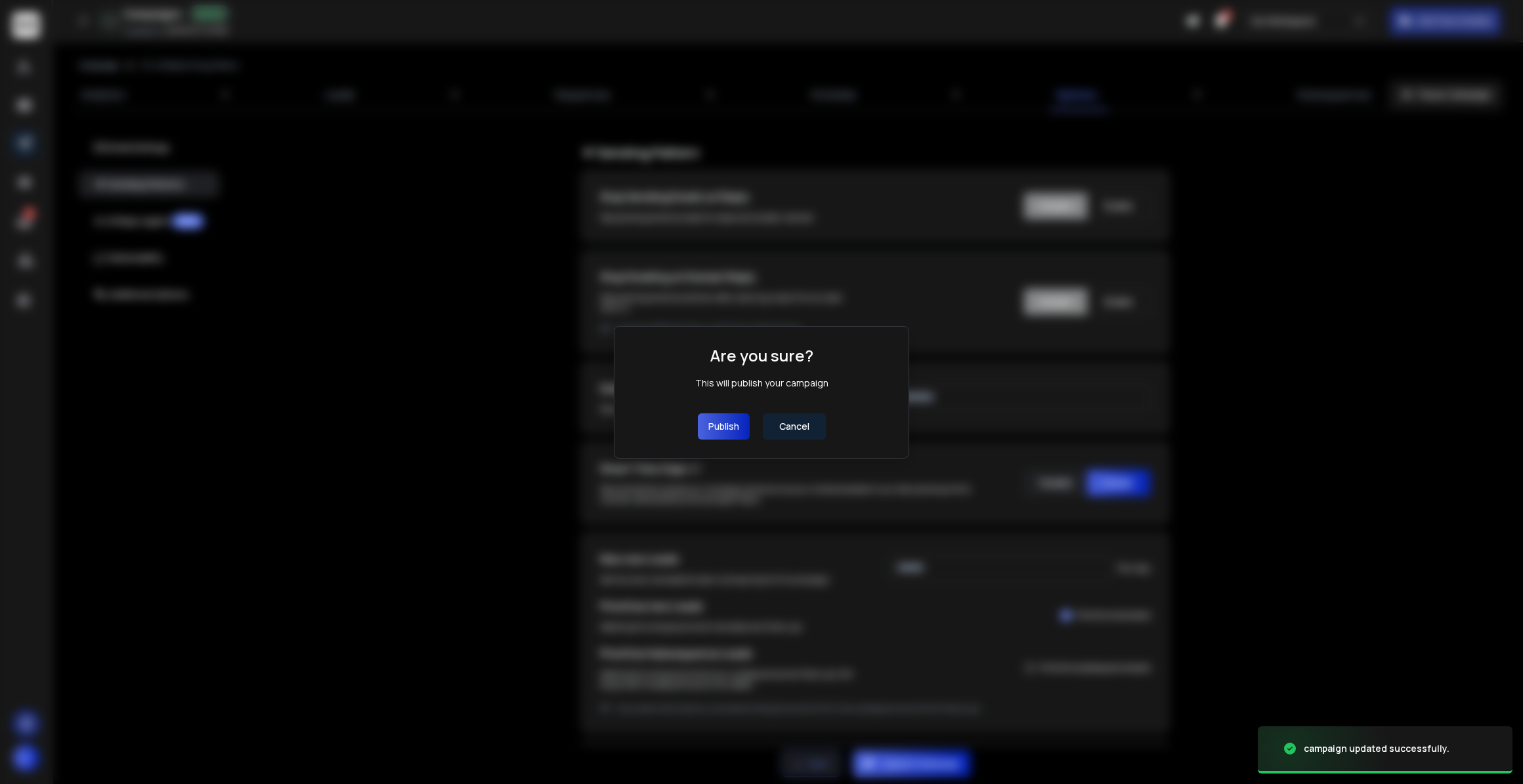
click at [720, 423] on button "Publish" at bounding box center [724, 426] width 52 height 26
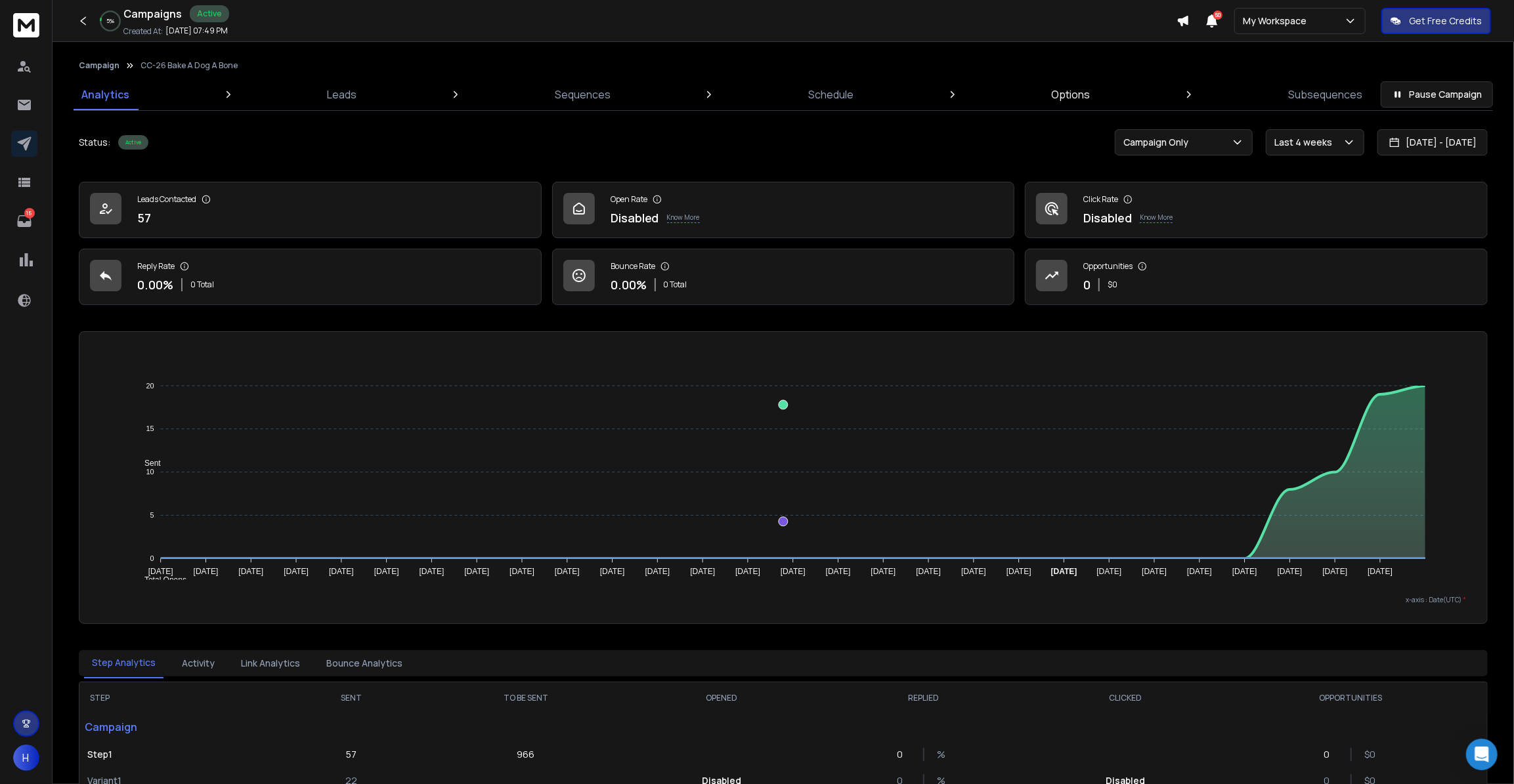
click at [1075, 97] on p "Options" at bounding box center [1072, 95] width 38 height 15
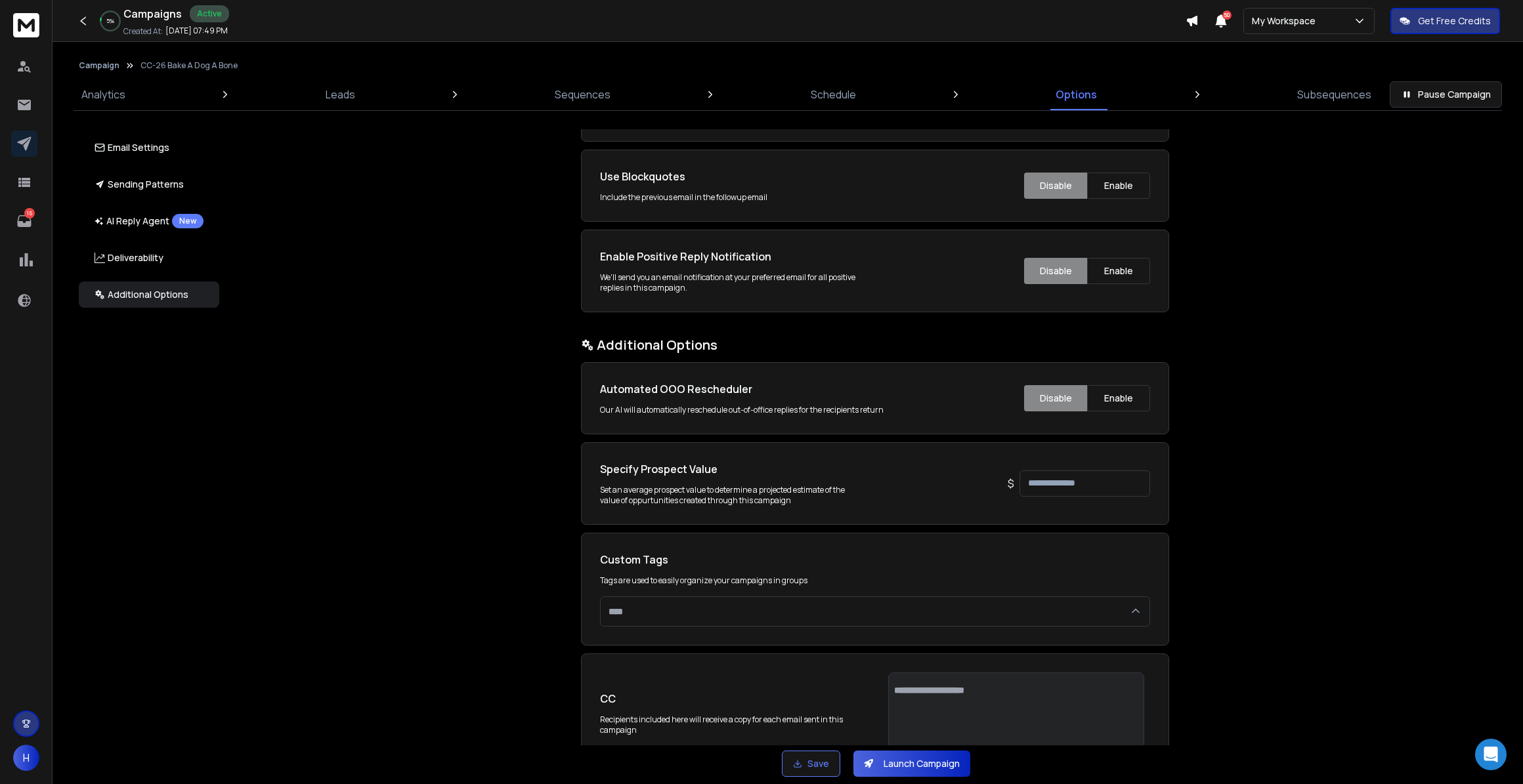
scroll to position [2188, 0]
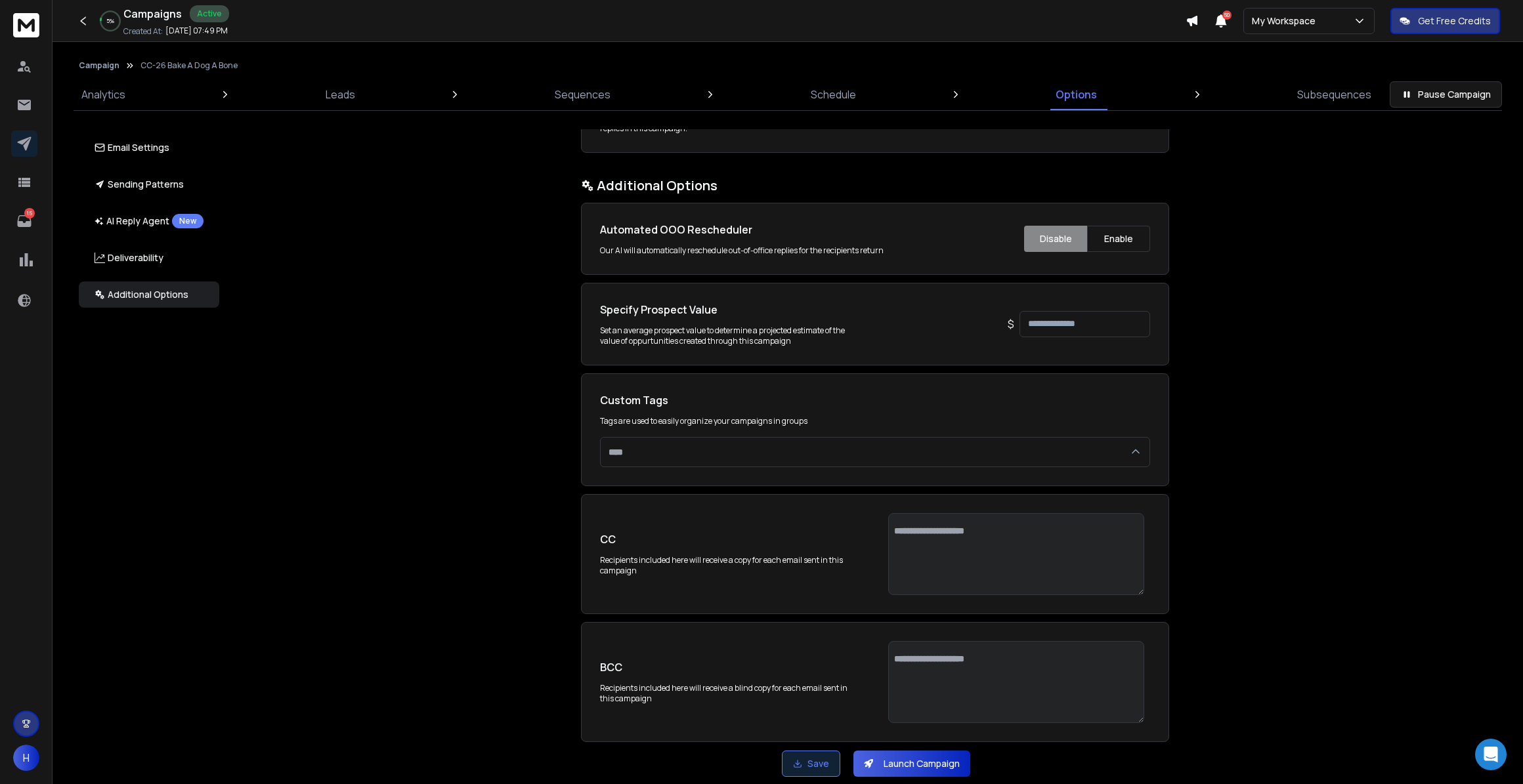
click at [810, 762] on button "Save" at bounding box center [811, 764] width 58 height 26
click at [903, 757] on button "Launch Campaign" at bounding box center [912, 764] width 117 height 26
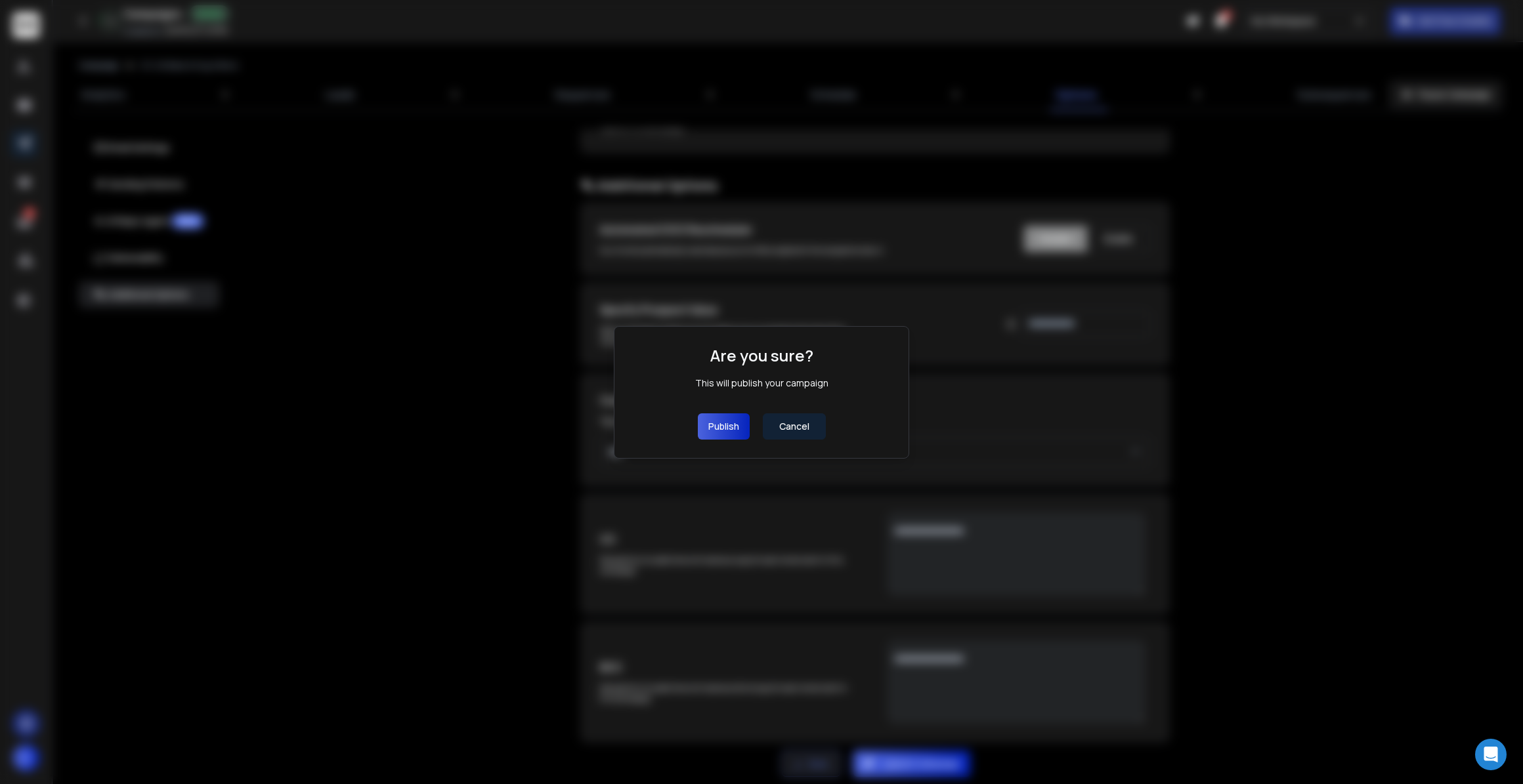
click at [726, 422] on button "Publish" at bounding box center [724, 426] width 52 height 26
